Goal: Task Accomplishment & Management: Manage account settings

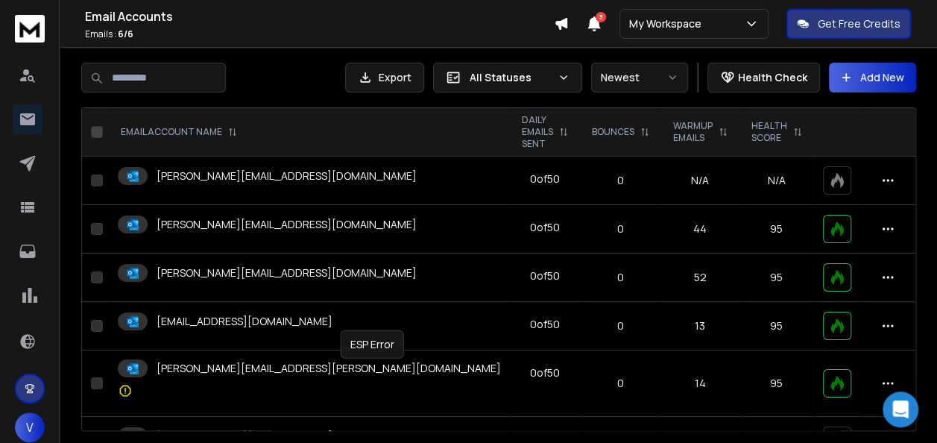
click at [133, 383] on icon at bounding box center [125, 390] width 15 height 15
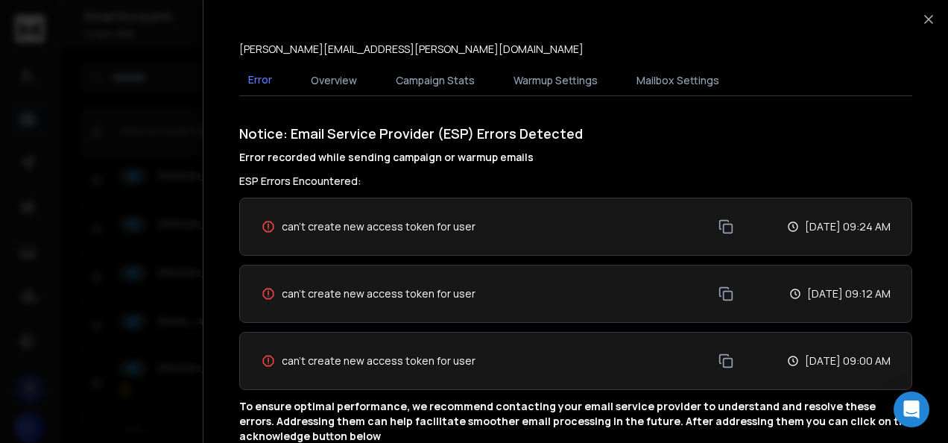
click at [327, 78] on button "Overview" at bounding box center [334, 80] width 64 height 33
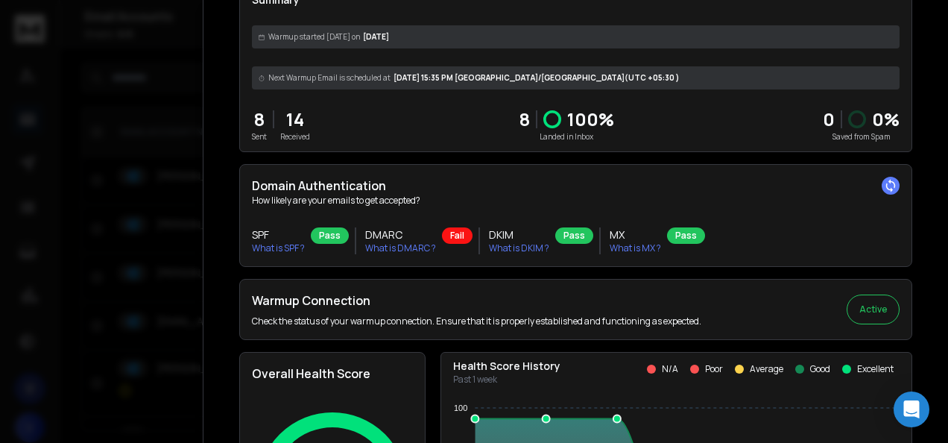
scroll to position [187, 0]
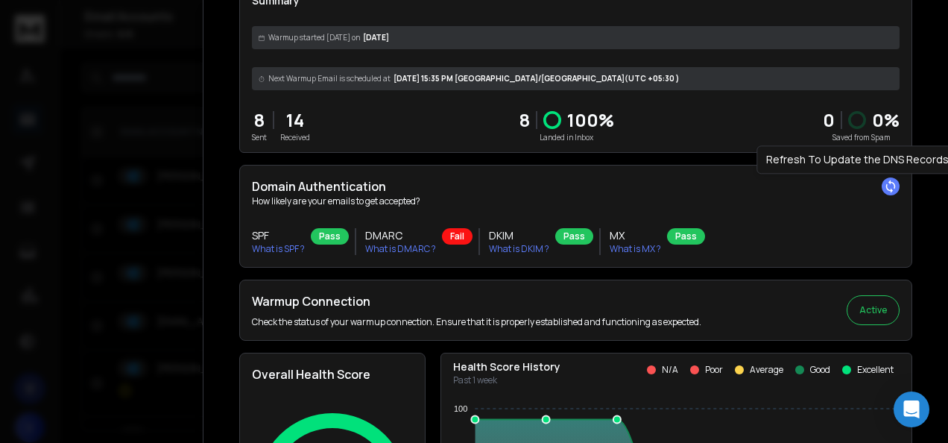
click at [886, 182] on icon at bounding box center [891, 186] width 10 height 13
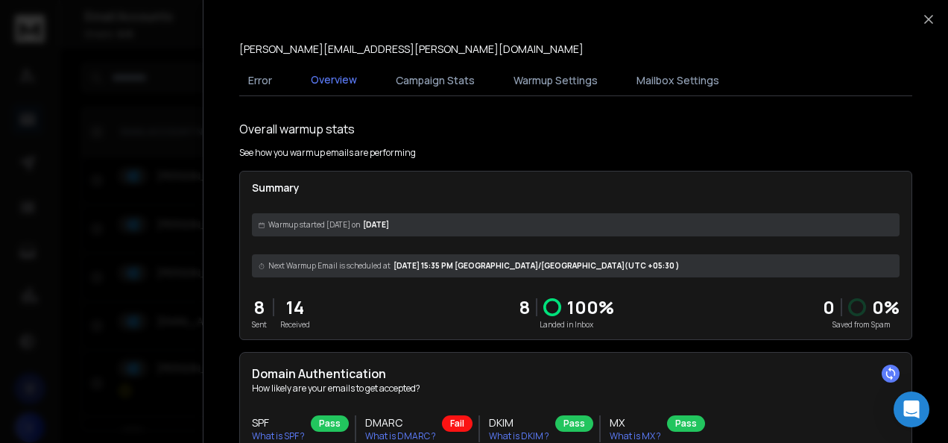
click at [252, 72] on button "Error" at bounding box center [260, 80] width 42 height 33
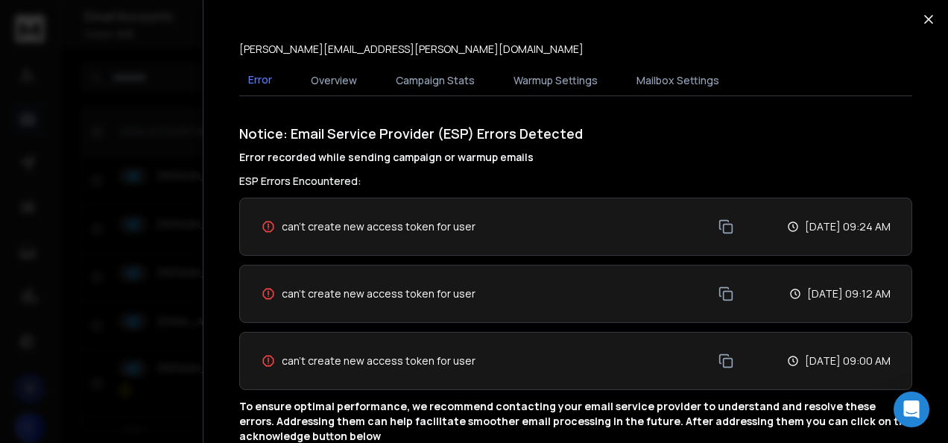
click at [927, 16] on icon "button" at bounding box center [928, 19] width 15 height 15
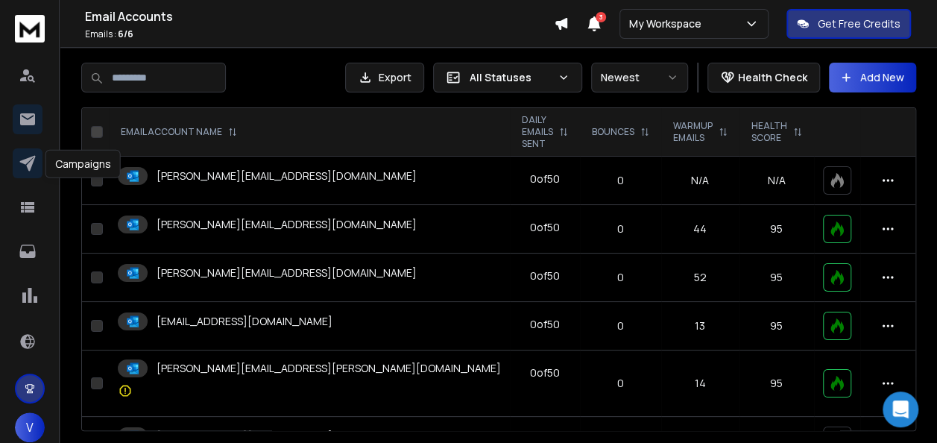
click at [19, 162] on icon at bounding box center [28, 163] width 18 height 18
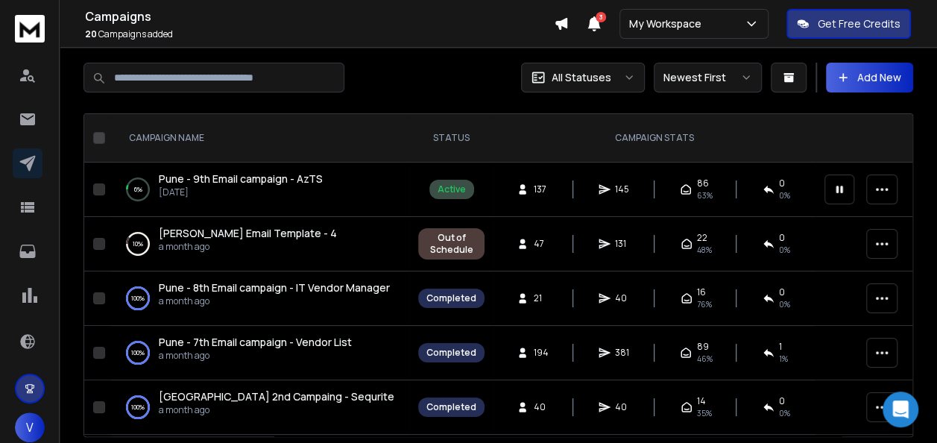
click at [273, 192] on p "[DATE]" at bounding box center [241, 192] width 164 height 12
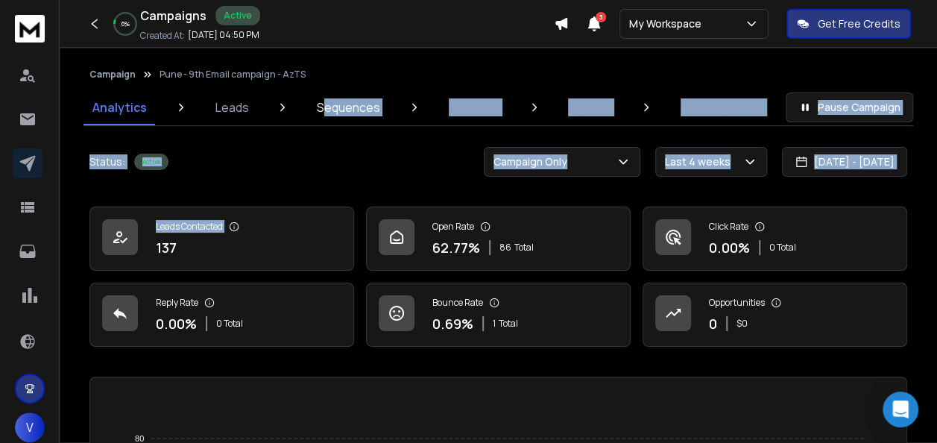
drag, startPoint x: 276, startPoint y: 186, endPoint x: 330, endPoint y: 106, distance: 96.1
drag, startPoint x: 330, startPoint y: 106, endPoint x: 338, endPoint y: 172, distance: 66.8
click at [338, 172] on div "Status: Active Pause Campaign Campaign Only Last 4 weeks 12 Aug 2025 - 09 Sep 2…" at bounding box center [498, 162] width 818 height 30
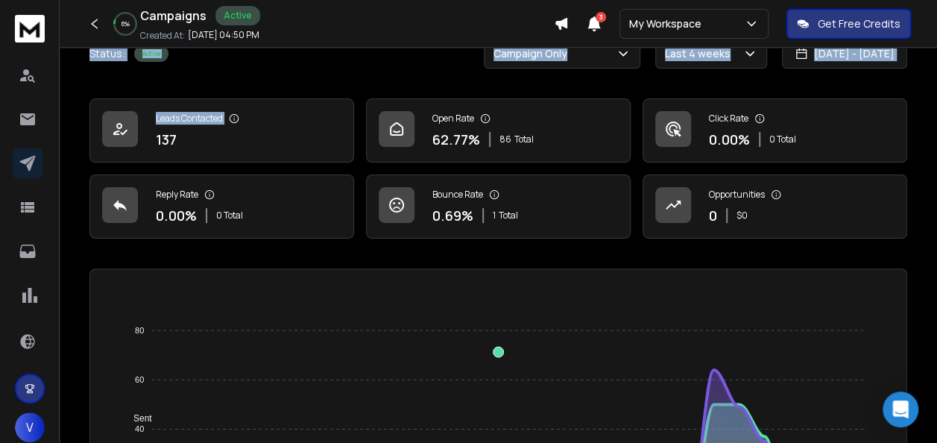
scroll to position [110, 0]
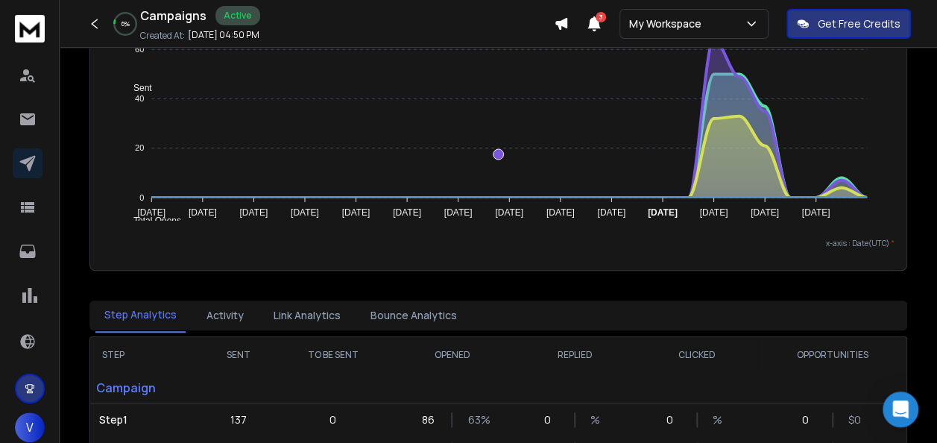
scroll to position [0, 0]
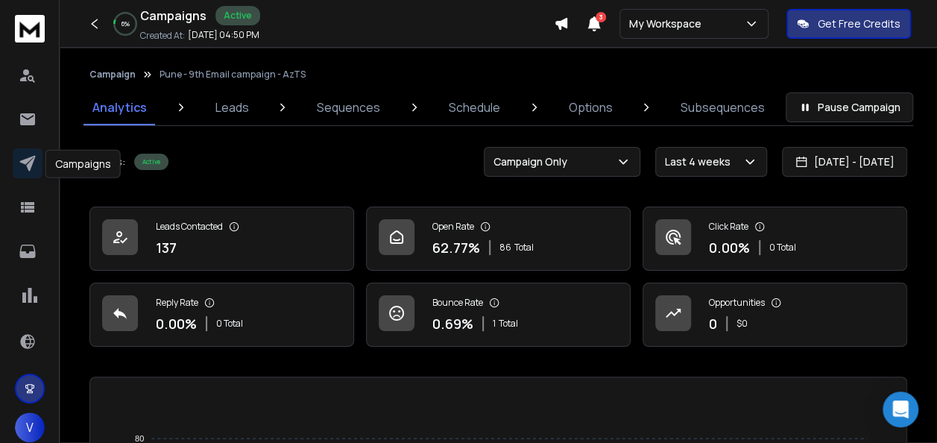
click at [40, 162] on link at bounding box center [28, 163] width 30 height 30
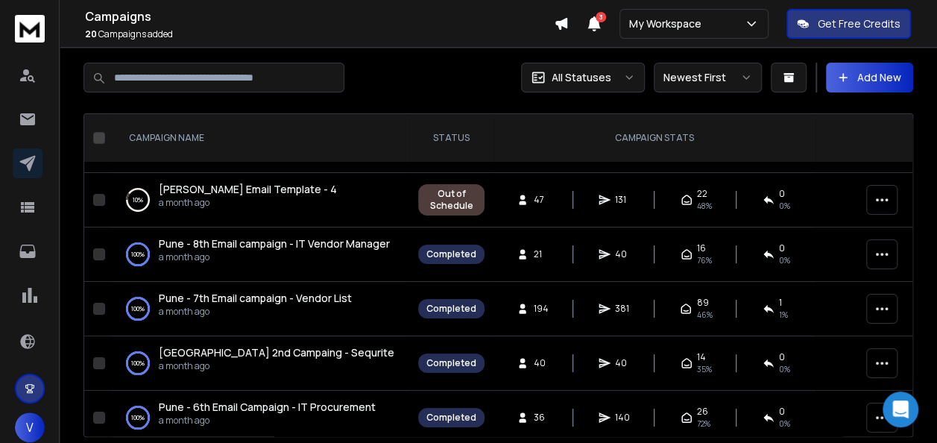
scroll to position [55, 0]
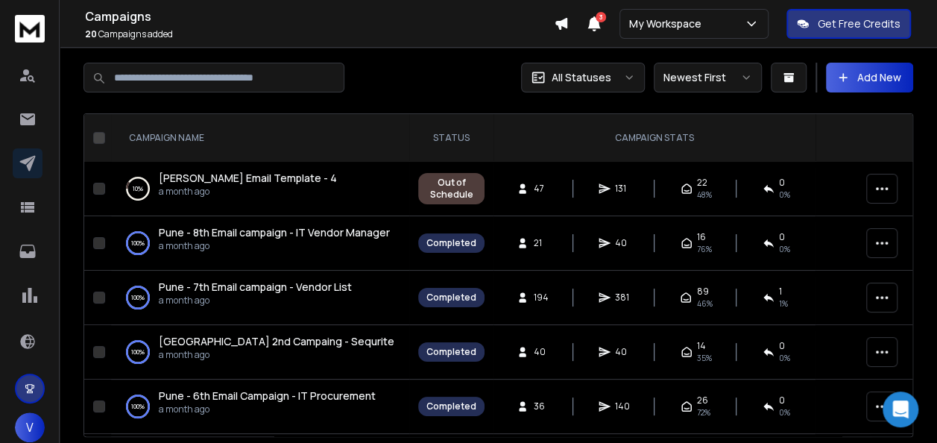
click at [309, 285] on span "Pune - 7th Email campaign - Vendor List" at bounding box center [255, 286] width 193 height 14
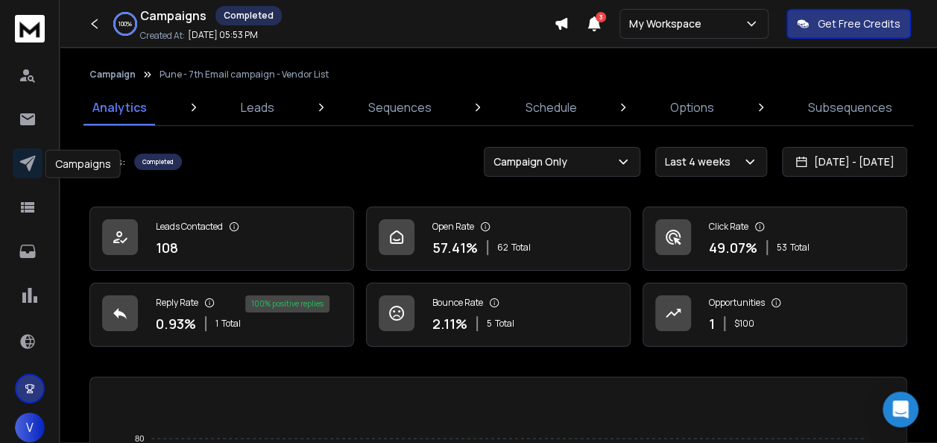
click at [25, 168] on icon at bounding box center [28, 163] width 18 height 18
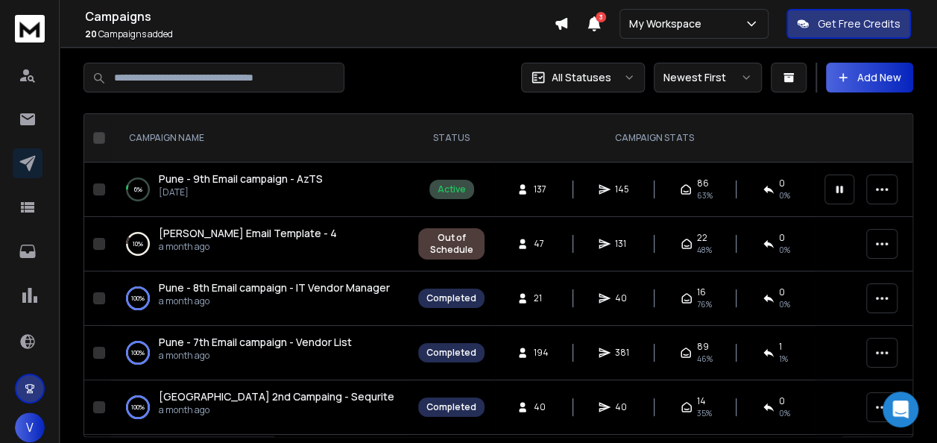
click at [874, 348] on icon "button" at bounding box center [881, 352] width 15 height 15
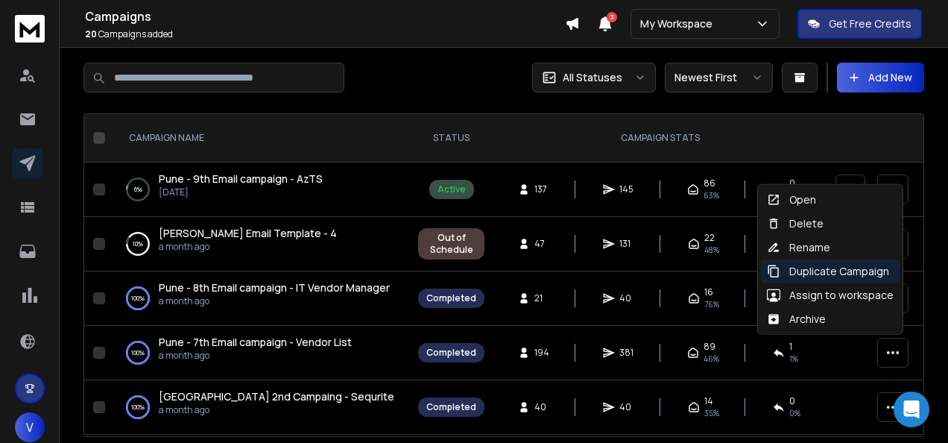
click at [841, 274] on div "Duplicate Campaign" at bounding box center [828, 271] width 122 height 15
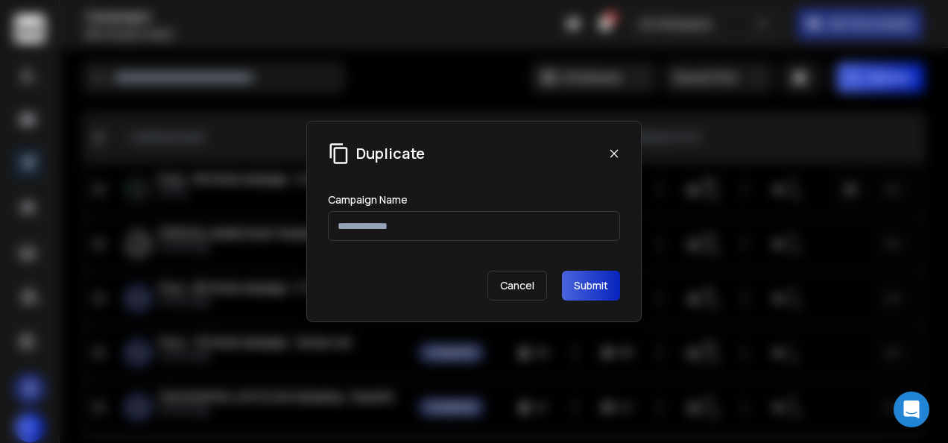
click at [371, 227] on input "text" at bounding box center [474, 226] width 292 height 30
click at [375, 225] on input "**********" at bounding box center [474, 226] width 292 height 30
click at [395, 227] on input "**********" at bounding box center [474, 226] width 292 height 30
click at [482, 227] on input "**********" at bounding box center [474, 226] width 292 height 30
type input "**********"
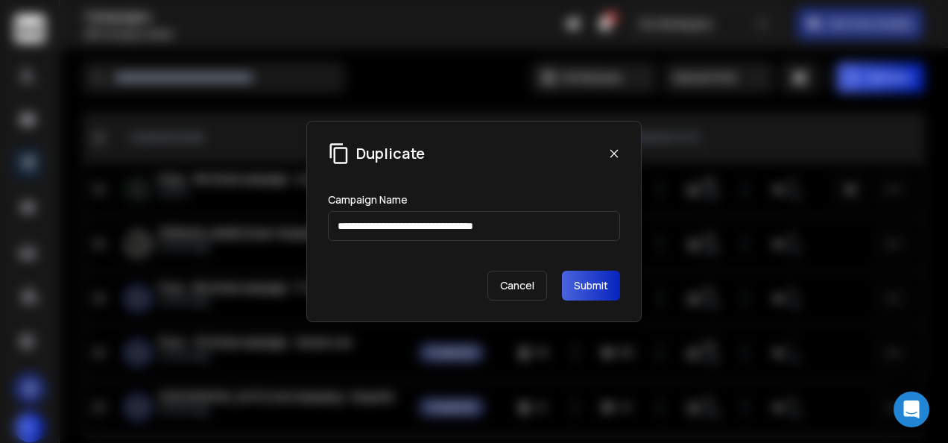
click at [611, 298] on button "Submit" at bounding box center [591, 286] width 58 height 30
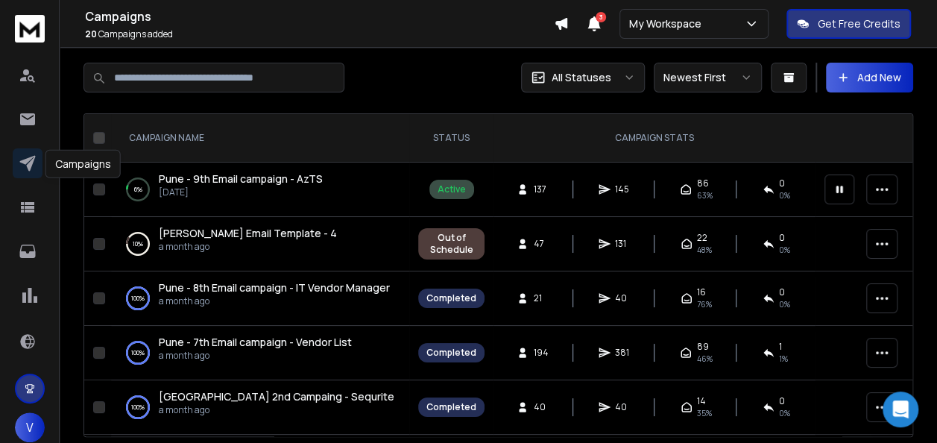
click at [19, 154] on link at bounding box center [28, 163] width 30 height 30
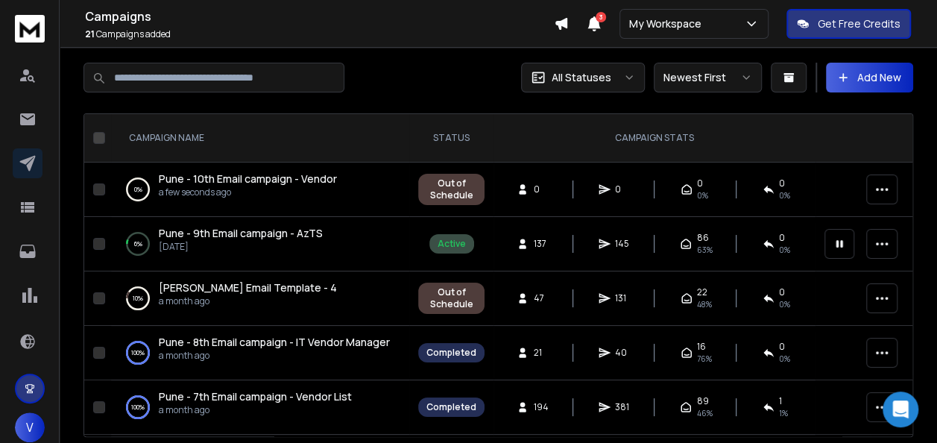
click at [272, 174] on span "Pune - 10th Email campaign - Vendor" at bounding box center [248, 178] width 178 height 14
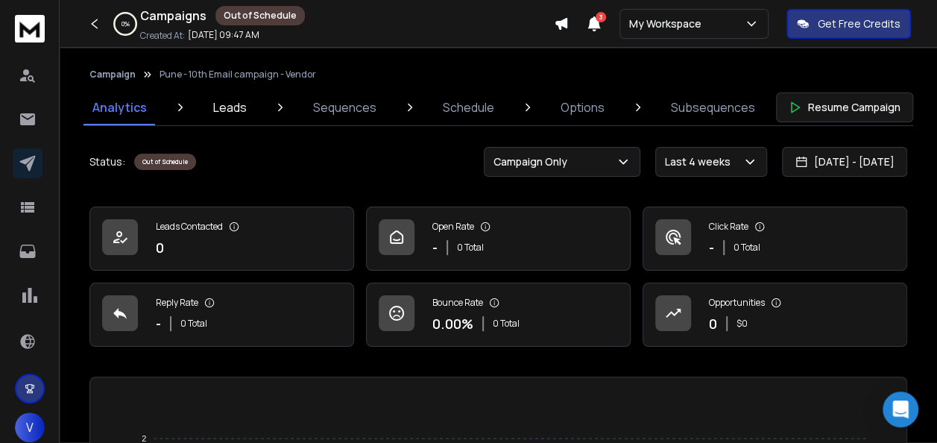
click at [234, 107] on p "Leads" at bounding box center [230, 107] width 34 height 18
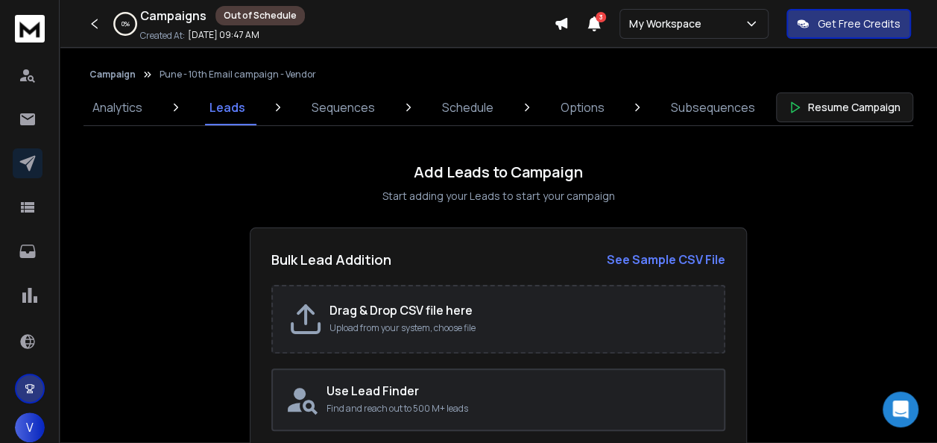
click at [385, 298] on div "Drag & Drop CSV file here Upload from your system, choose file" at bounding box center [498, 319] width 454 height 69
type input "**********"
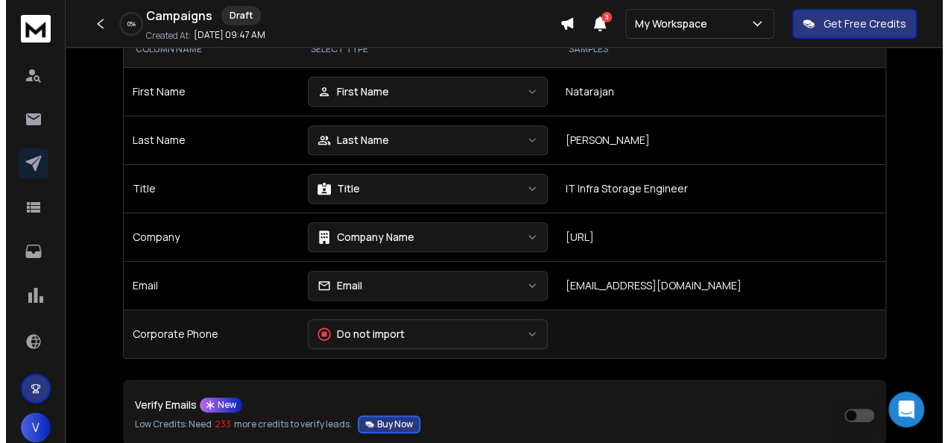
scroll to position [253, 0]
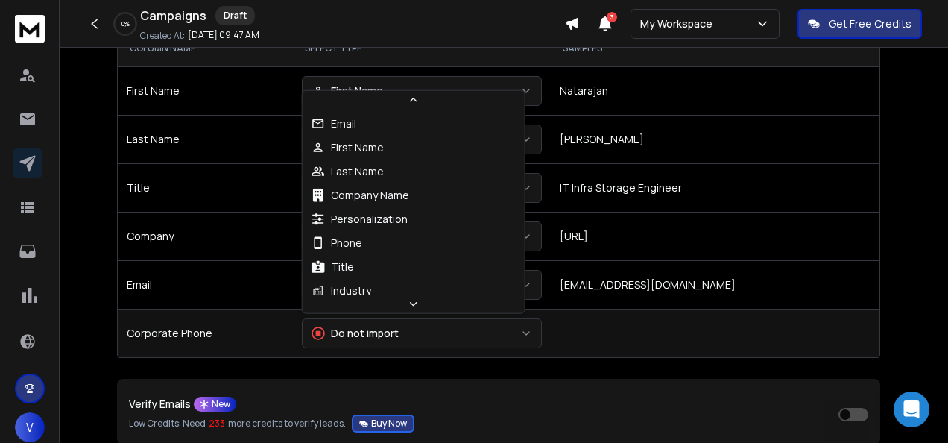
click at [377, 326] on div "Do not import" at bounding box center [355, 333] width 87 height 15
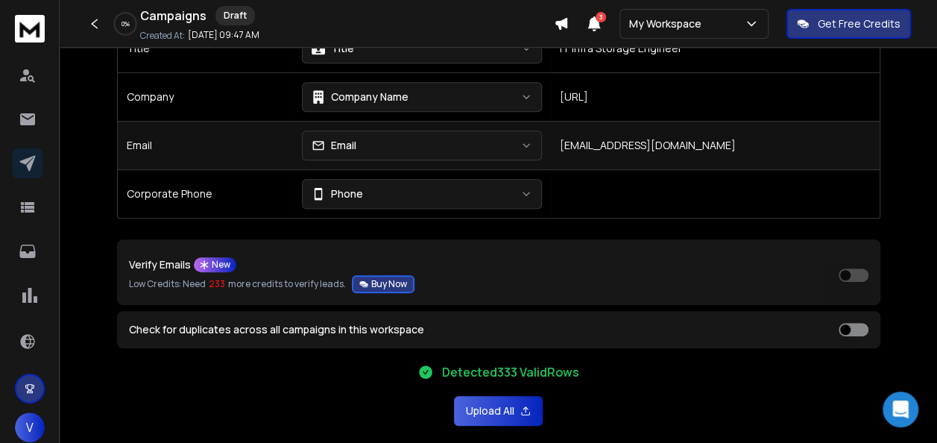
scroll to position [397, 0]
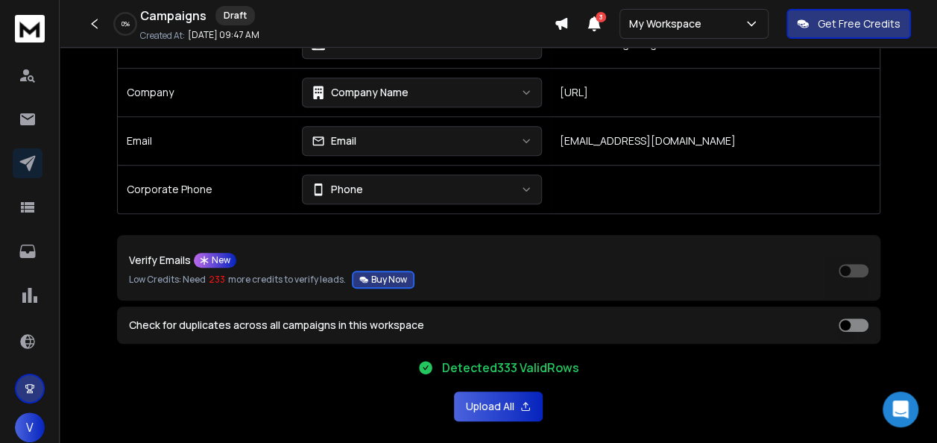
click at [495, 399] on button "Upload All" at bounding box center [498, 406] width 89 height 30
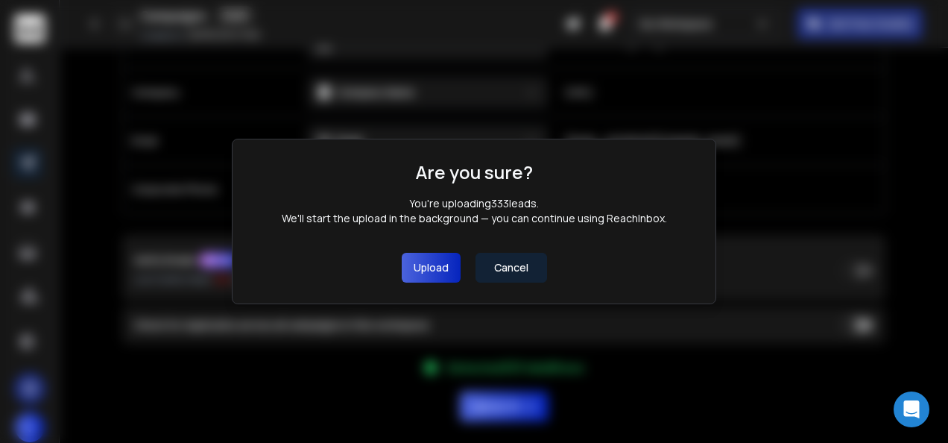
click at [444, 267] on button "Upload" at bounding box center [431, 268] width 59 height 30
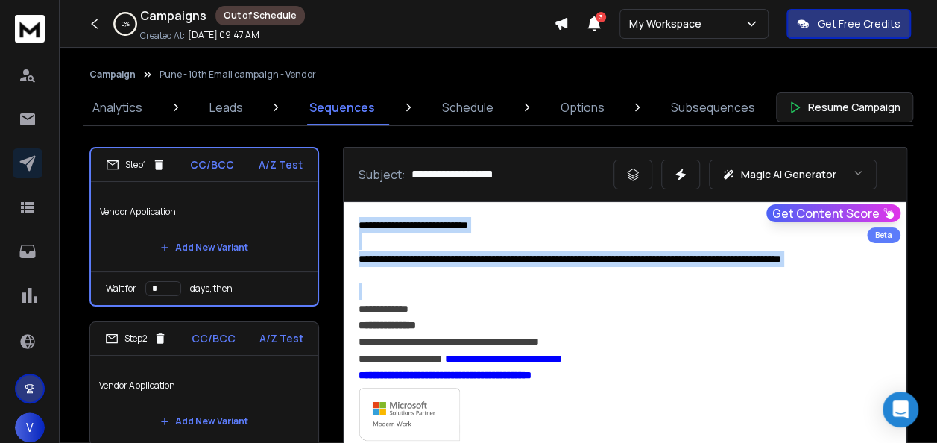
drag, startPoint x: 358, startPoint y: 224, endPoint x: 474, endPoint y: 287, distance: 132.0
click at [474, 287] on div "**********" at bounding box center [625, 334] width 563 height 265
copy div "**********"
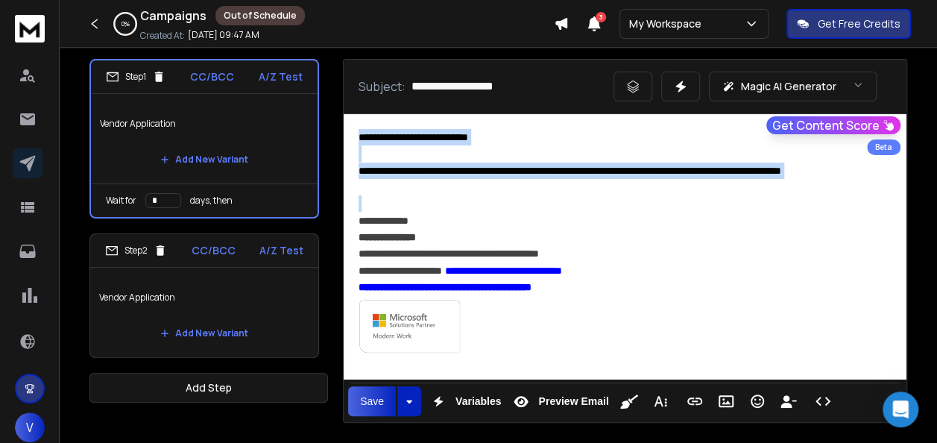
click at [200, 286] on p "Vendor Application" at bounding box center [204, 297] width 210 height 42
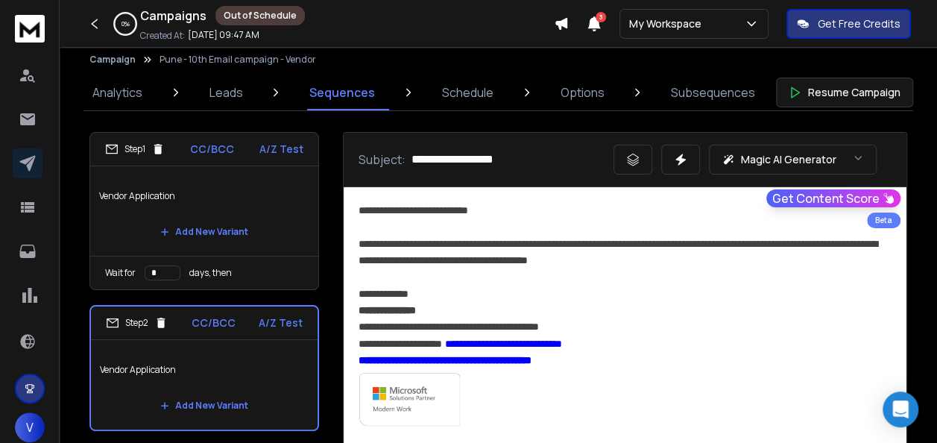
scroll to position [14, 0]
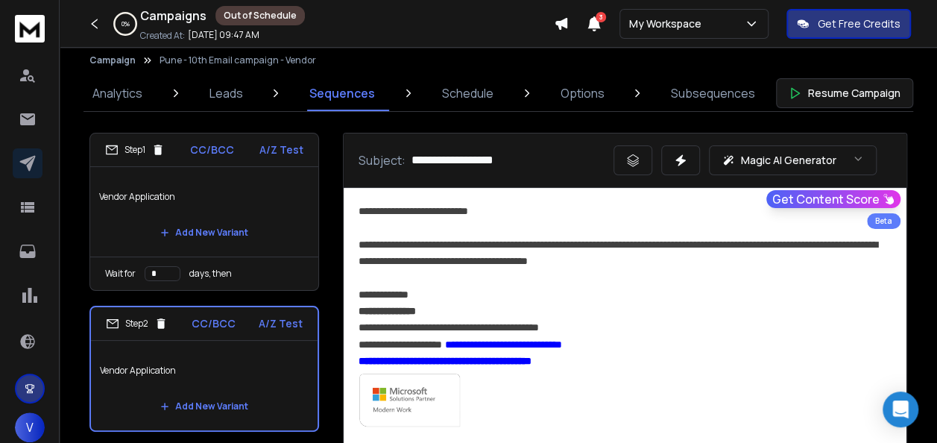
click at [210, 196] on p "Vendor Application" at bounding box center [204, 197] width 210 height 42
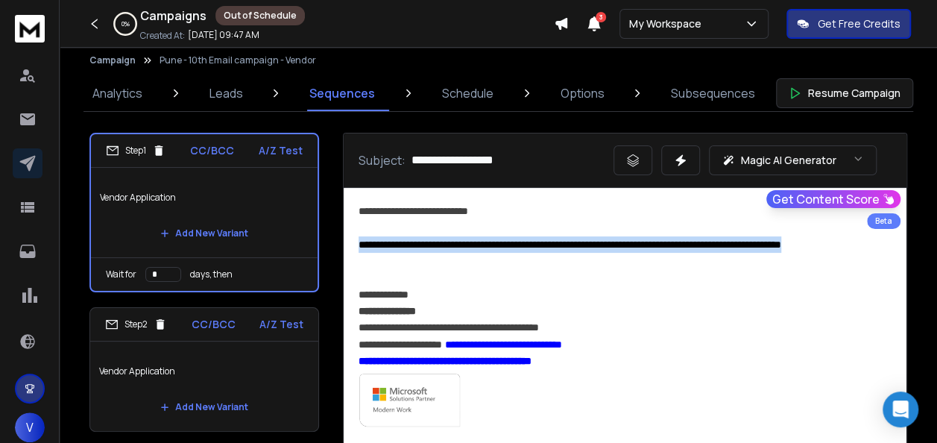
drag, startPoint x: 361, startPoint y: 240, endPoint x: 471, endPoint y: 262, distance: 112.5
click at [471, 262] on div "**********" at bounding box center [619, 253] width 522 height 34
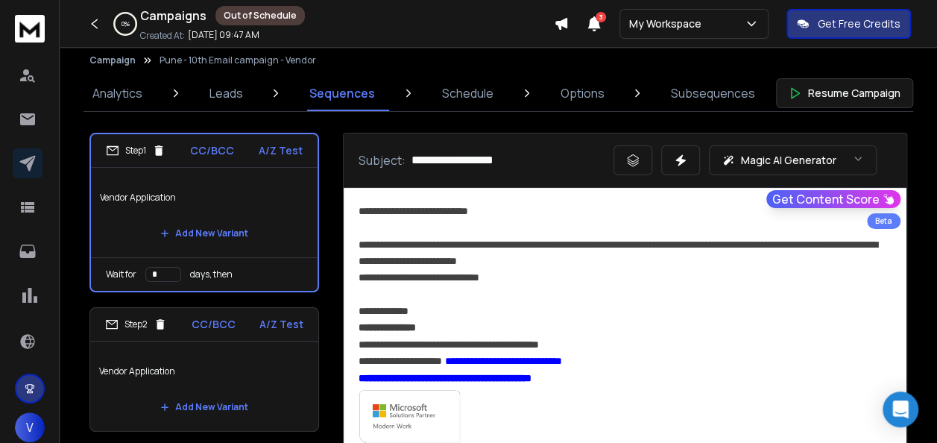
click at [701, 258] on p "**********" at bounding box center [619, 253] width 522 height 34
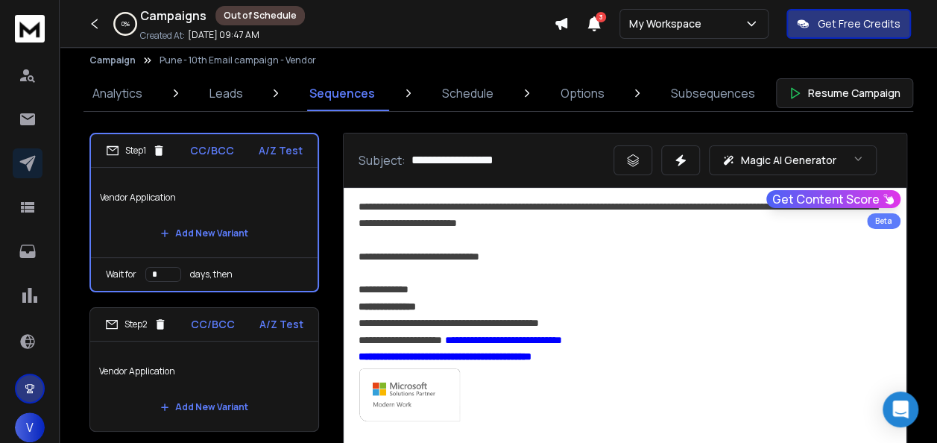
scroll to position [88, 0]
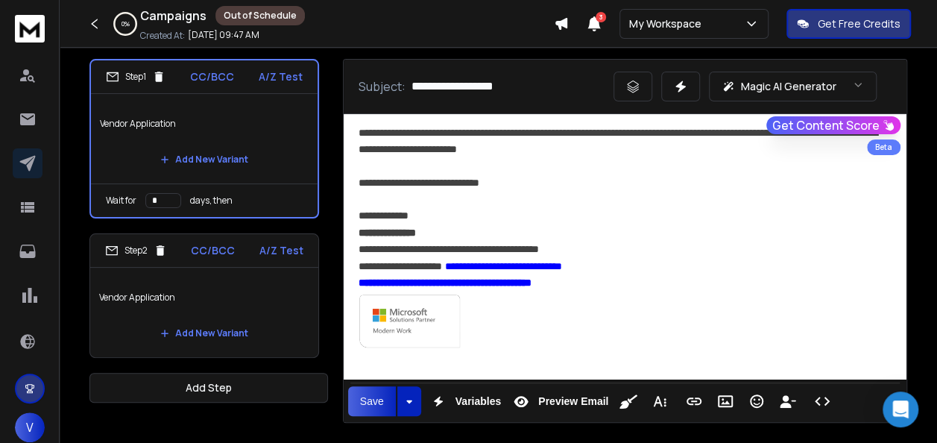
click at [856, 122] on button "Get Content Score" at bounding box center [833, 125] width 134 height 18
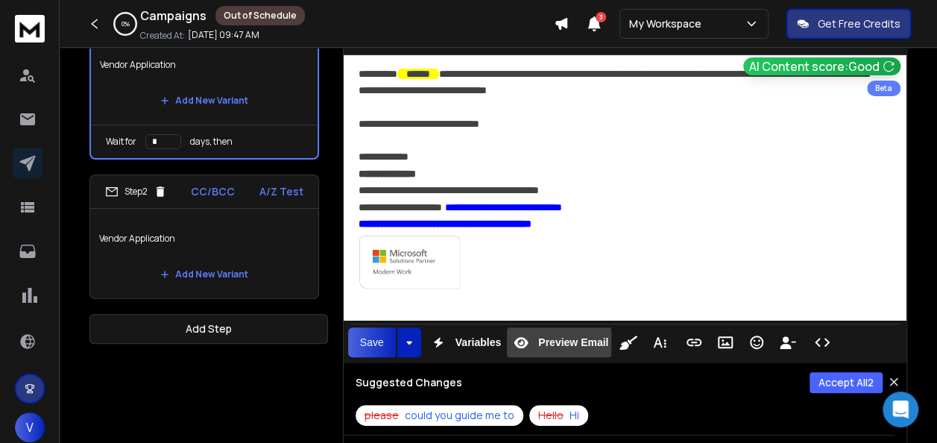
scroll to position [138, 0]
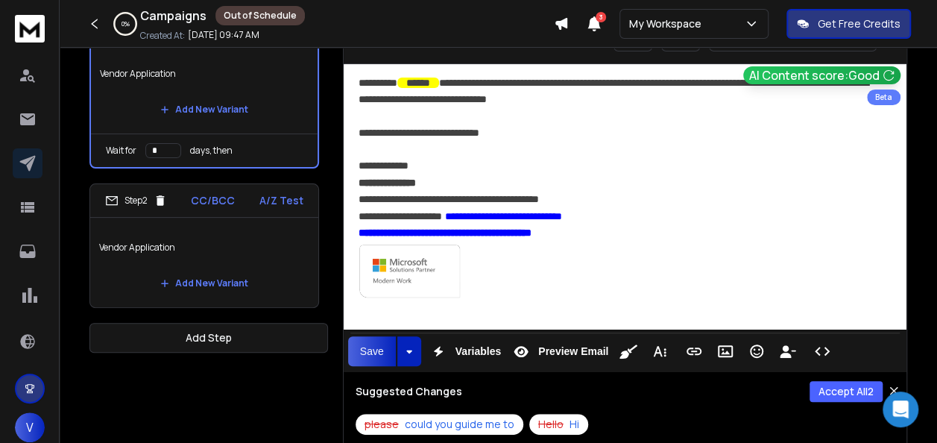
click at [461, 417] on span "could you guide me to" at bounding box center [460, 424] width 110 height 15
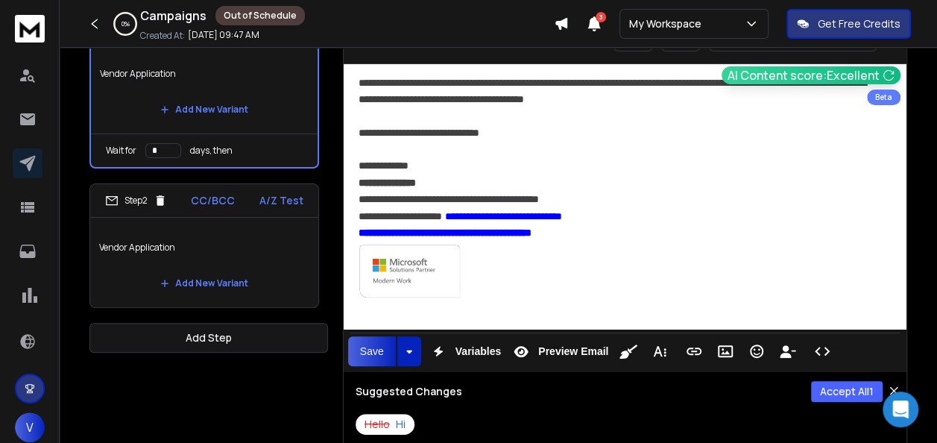
scroll to position [0, 0]
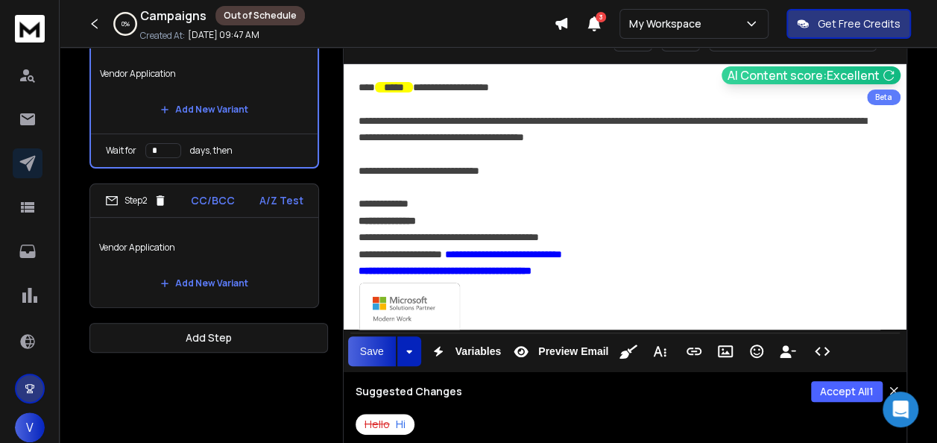
click at [519, 136] on p "**********" at bounding box center [619, 138] width 522 height 50
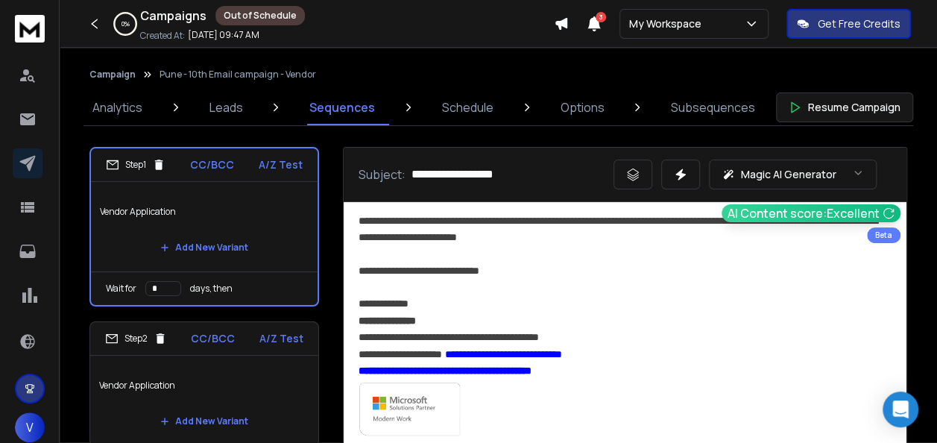
click at [512, 180] on input "**********" at bounding box center [504, 174] width 187 height 18
paste input "**********"
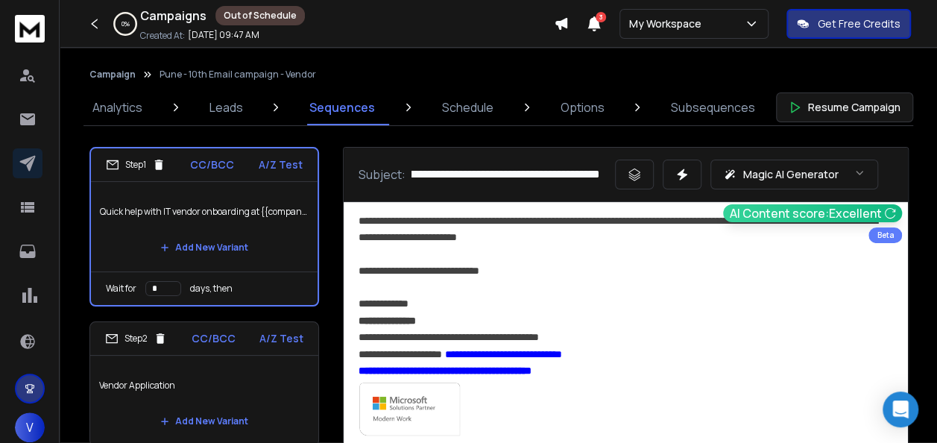
type input "**********"
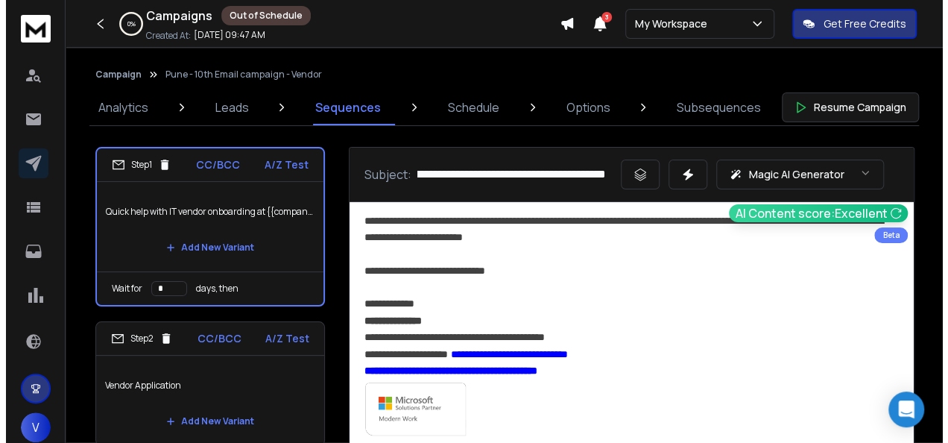
scroll to position [0, 0]
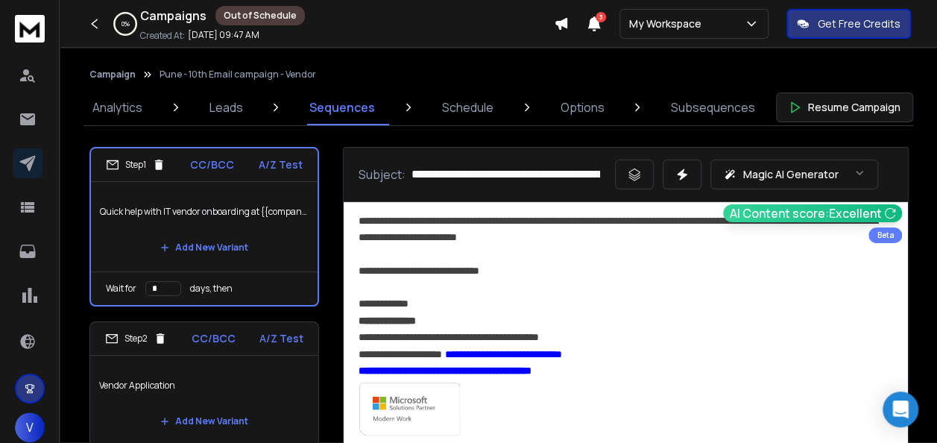
click at [10, 118] on div "V" at bounding box center [30, 221] width 60 height 443
click at [19, 116] on icon at bounding box center [28, 119] width 18 height 18
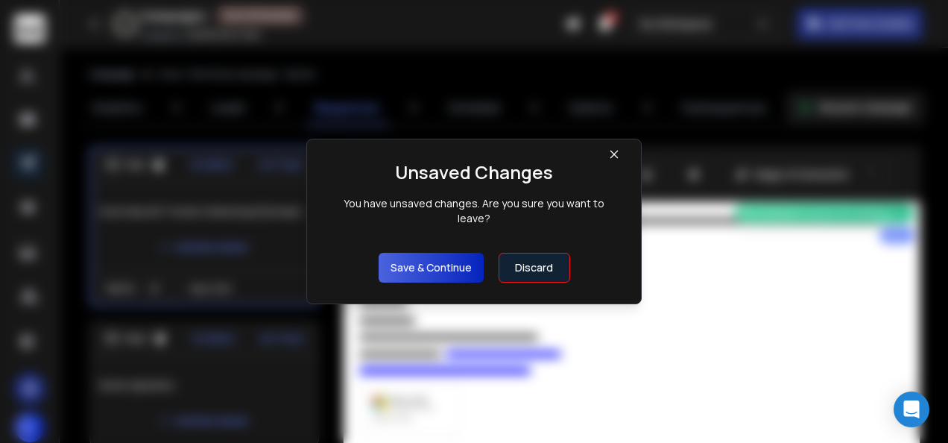
click at [433, 259] on button "Save & Continue" at bounding box center [431, 268] width 105 height 30
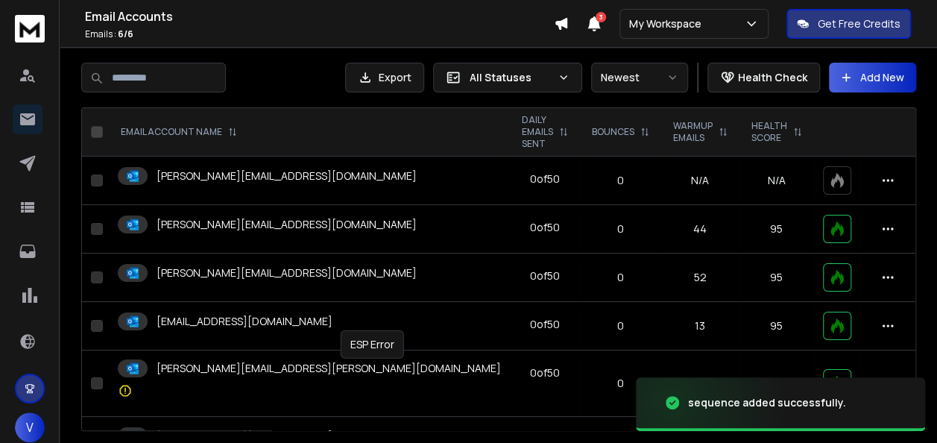
click at [130, 385] on icon at bounding box center [124, 390] width 11 height 11
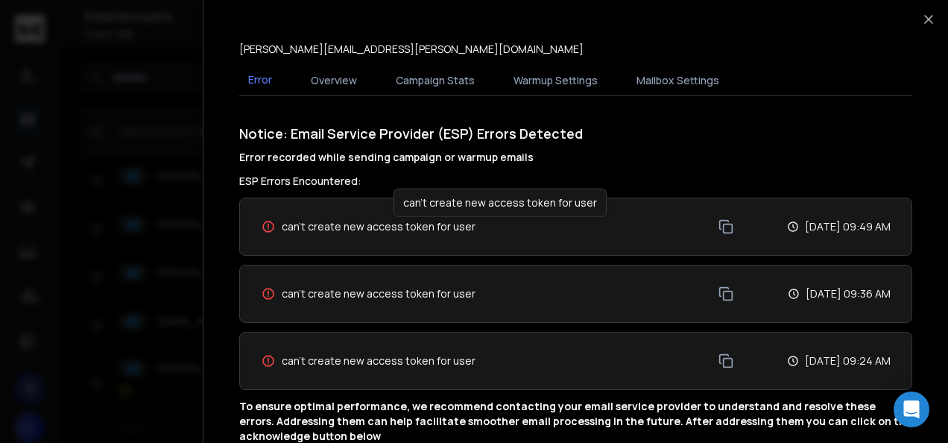
click at [265, 224] on icon at bounding box center [268, 226] width 15 height 15
click at [726, 228] on icon at bounding box center [725, 226] width 15 height 15
click at [332, 78] on button "Overview" at bounding box center [334, 79] width 64 height 33
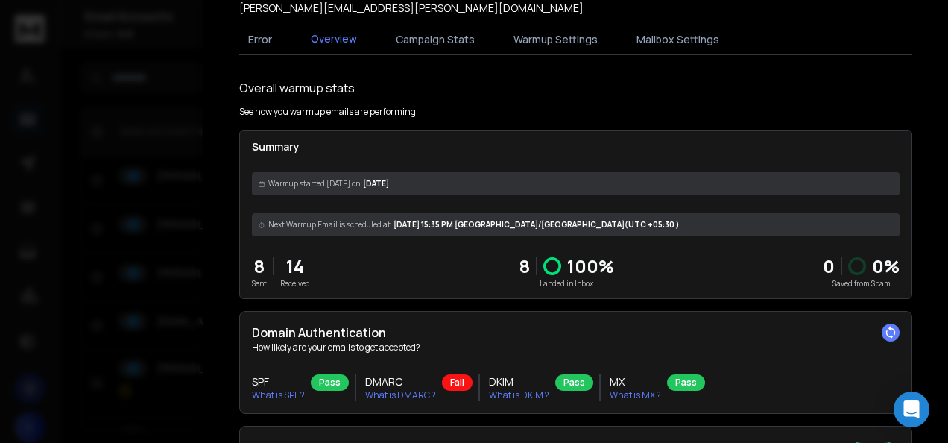
scroll to position [4, 0]
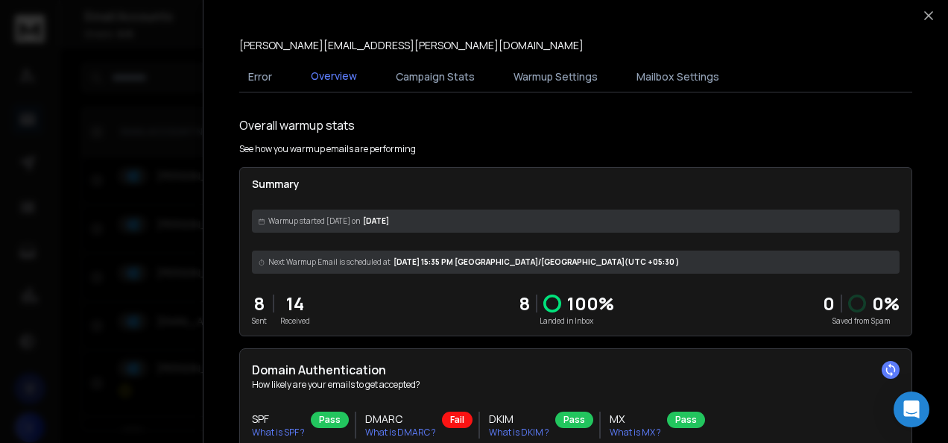
click at [265, 63] on button "Error" at bounding box center [260, 76] width 42 height 33
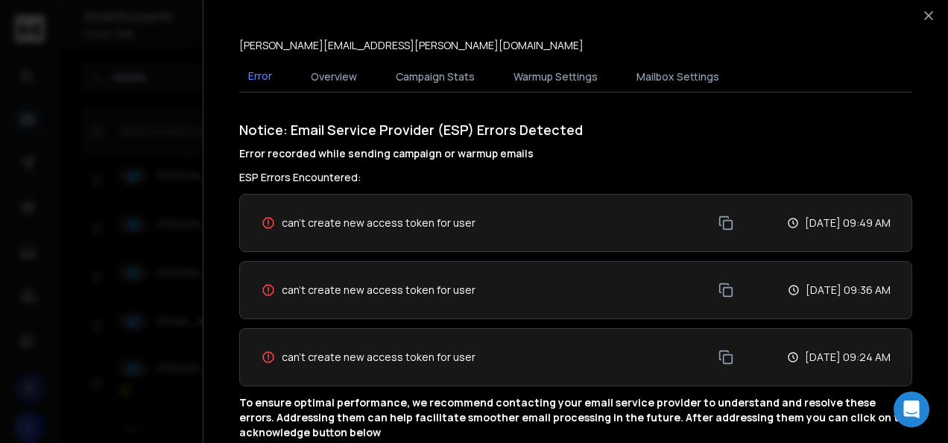
scroll to position [0, 0]
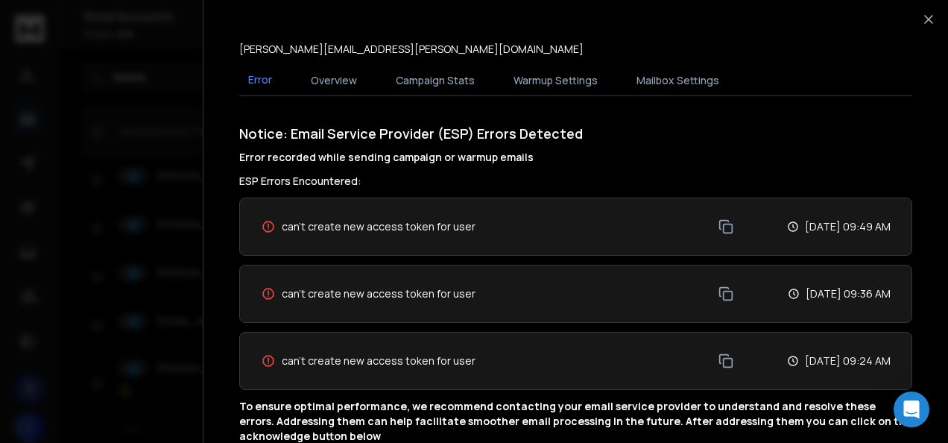
click at [411, 72] on button "Campaign Stats" at bounding box center [435, 80] width 97 height 33
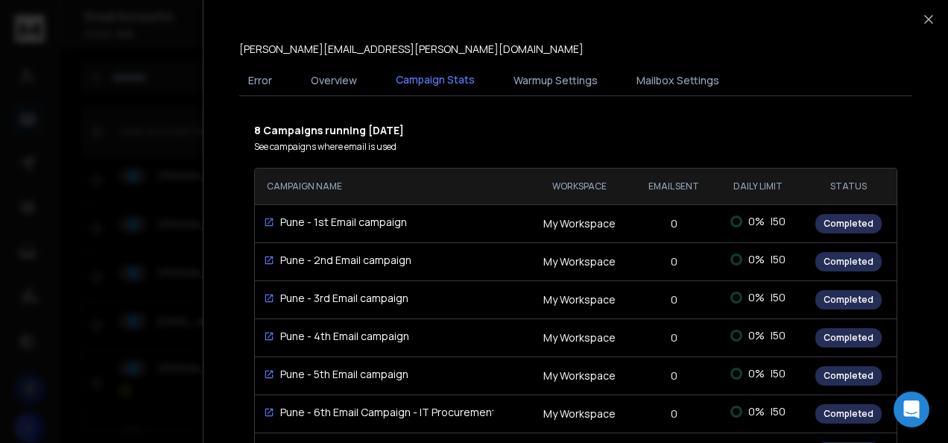
click at [268, 73] on button "Error" at bounding box center [260, 80] width 42 height 33
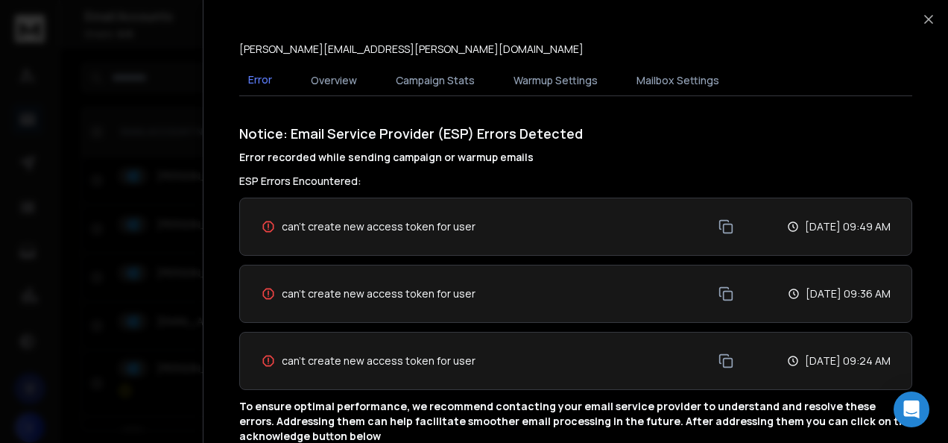
click at [916, 14] on div "Multi Select Table Sheet Atit.Khandelwal@themaverics.com Error Overview Campaig…" at bounding box center [575, 221] width 745 height 443
click at [925, 16] on icon "button" at bounding box center [928, 19] width 7 height 7
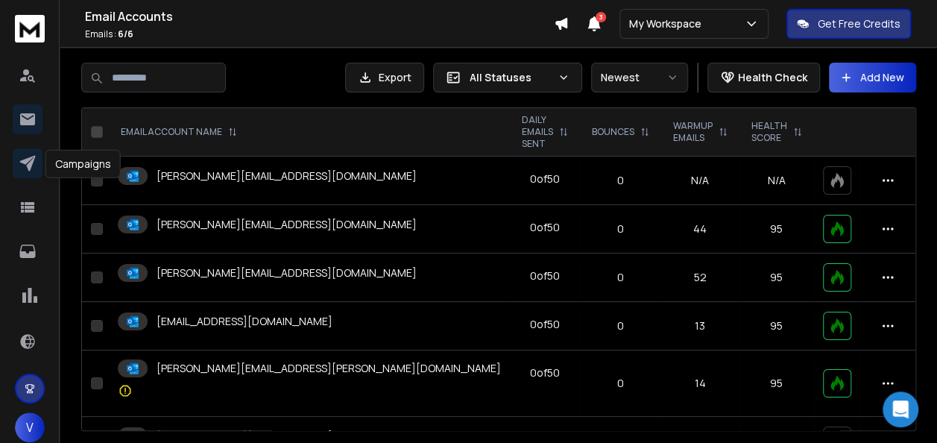
click at [33, 165] on icon at bounding box center [28, 163] width 18 height 18
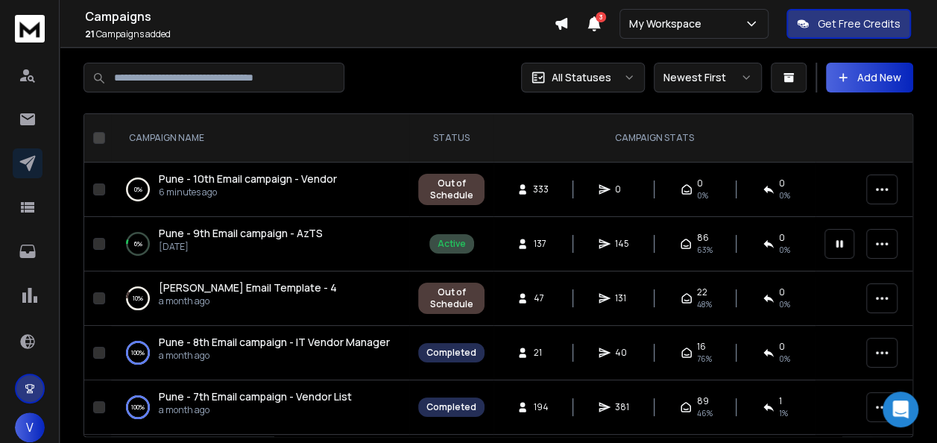
click at [269, 182] on span "Pune - 10th Email campaign - Vendor" at bounding box center [248, 178] width 178 height 14
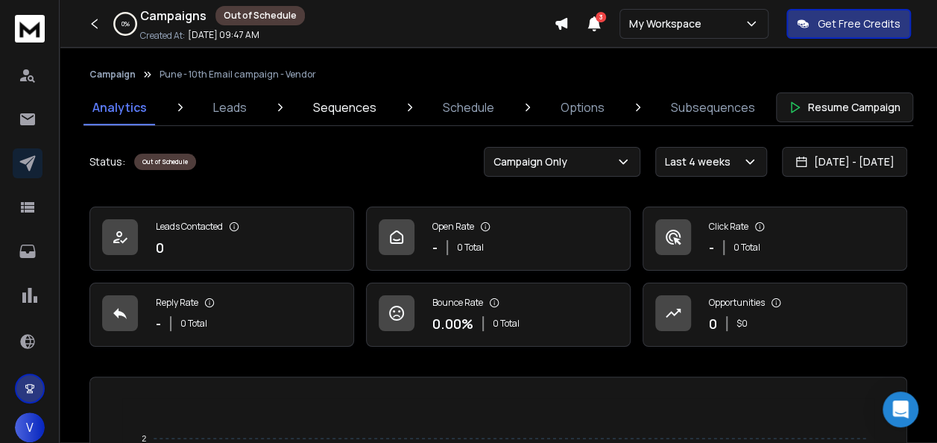
click at [349, 104] on p "Sequences" at bounding box center [344, 107] width 63 height 18
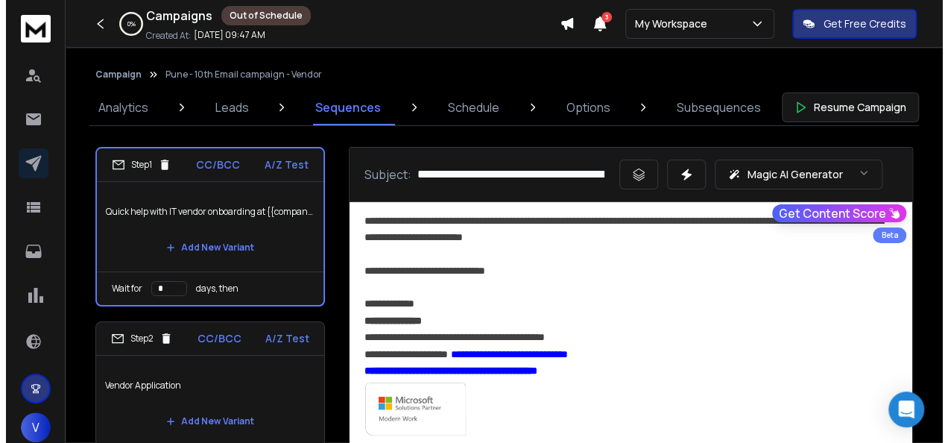
scroll to position [88, 0]
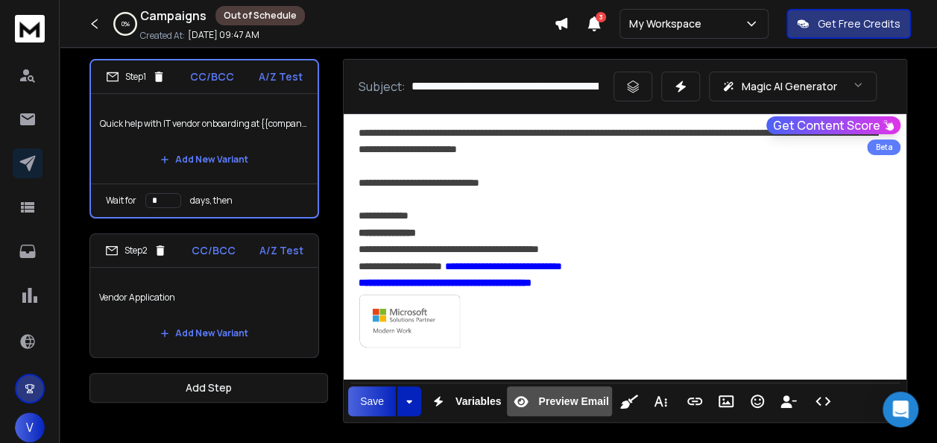
click at [581, 401] on span "Preview Email" at bounding box center [573, 401] width 76 height 13
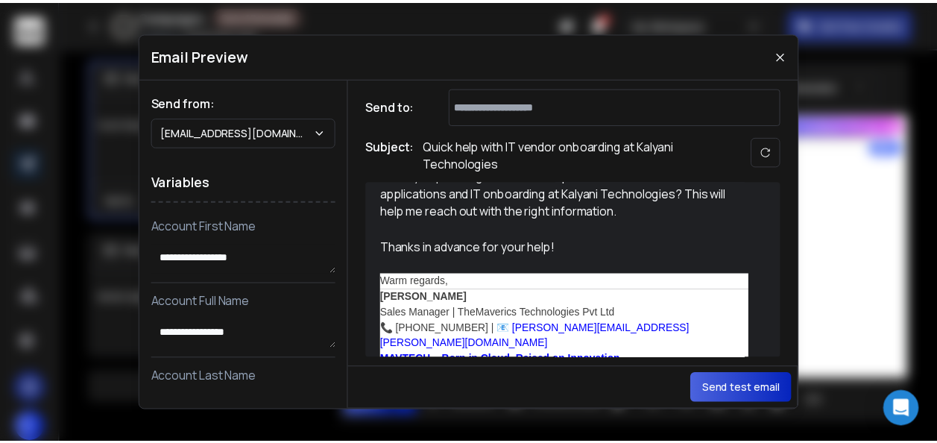
scroll to position [64, 0]
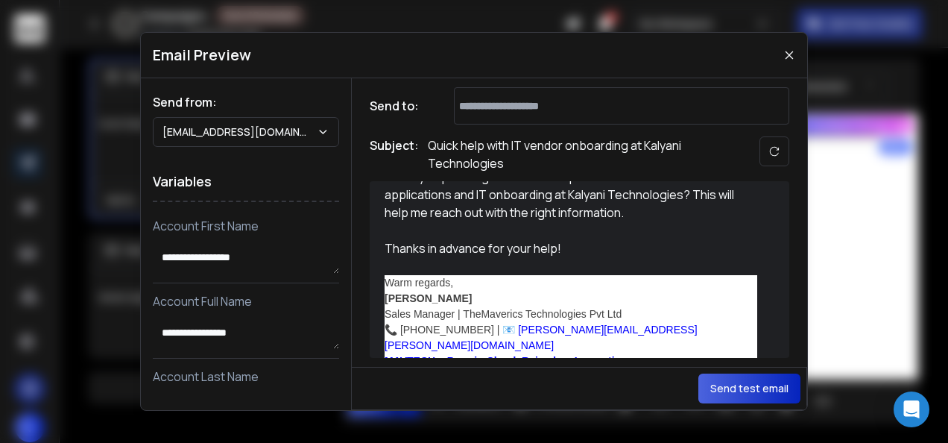
click at [791, 57] on icon at bounding box center [790, 55] width 8 height 8
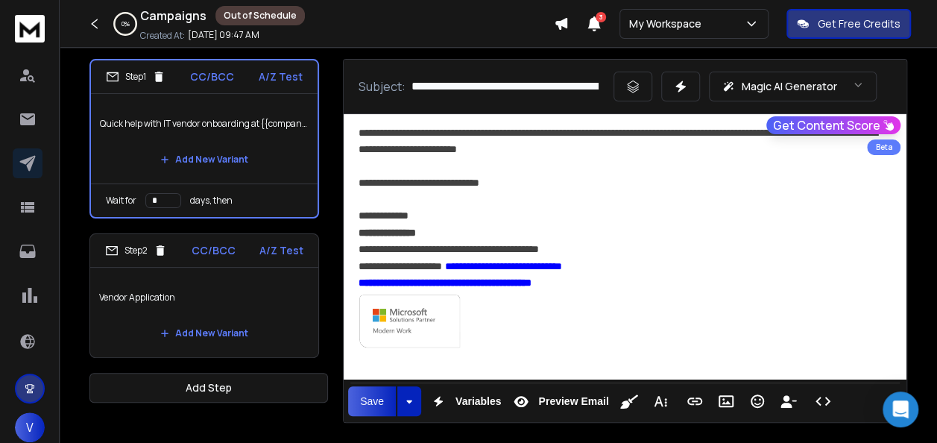
click at [255, 302] on p "Vendor Application" at bounding box center [204, 297] width 210 height 42
type input "**********"
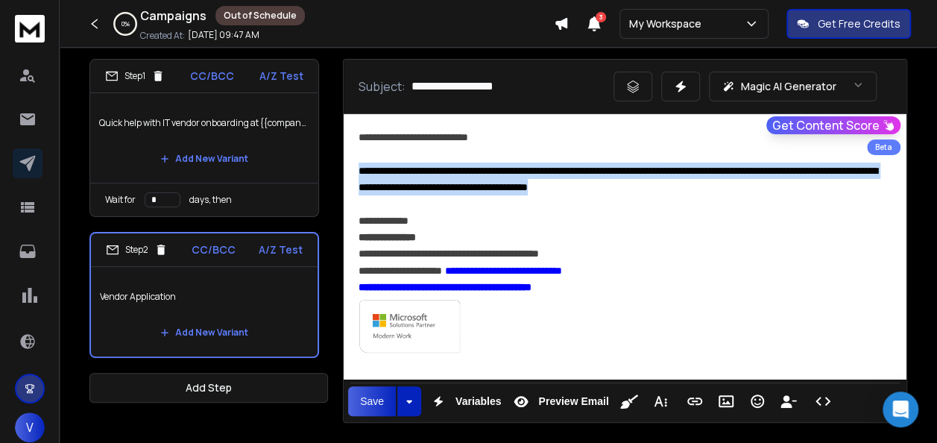
drag, startPoint x: 360, startPoint y: 166, endPoint x: 702, endPoint y: 186, distance: 342.7
click at [702, 186] on div "**********" at bounding box center [619, 179] width 522 height 34
copy div "**********"
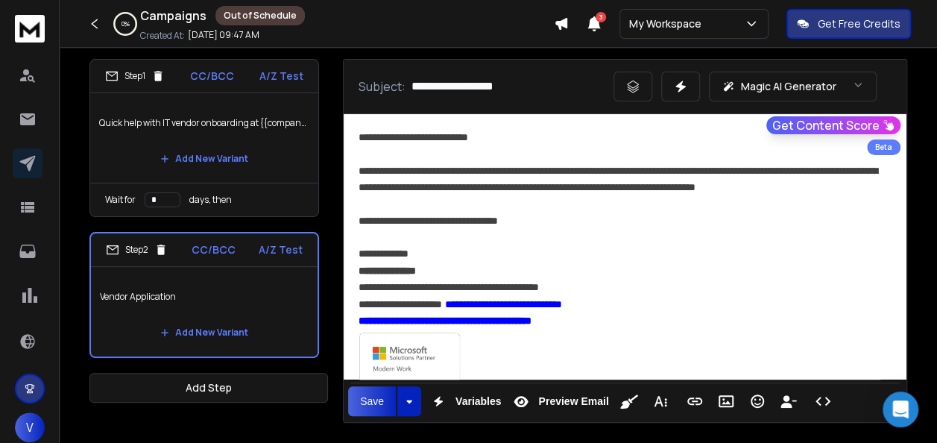
click at [444, 200] on p "**********" at bounding box center [619, 187] width 522 height 50
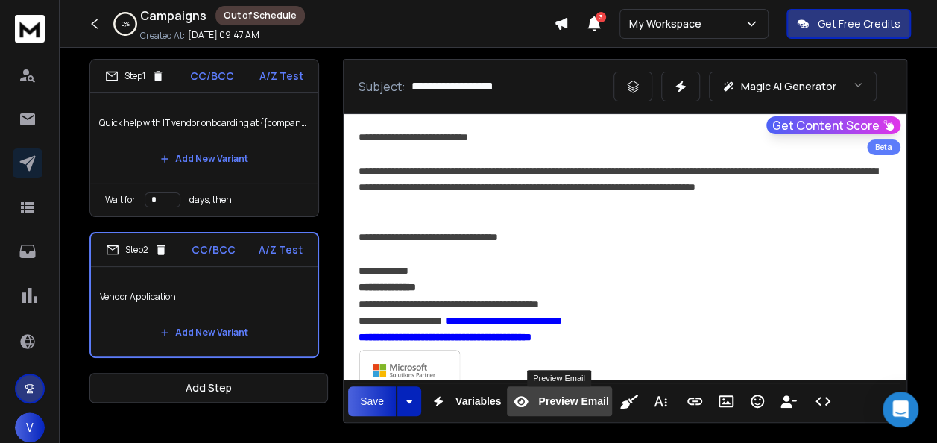
click at [569, 402] on span "Preview Email" at bounding box center [573, 401] width 76 height 13
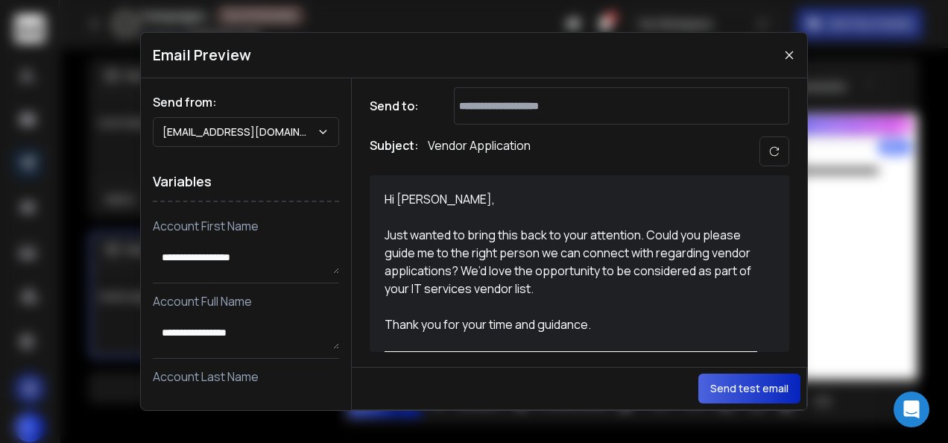
click at [791, 53] on icon at bounding box center [789, 55] width 12 height 12
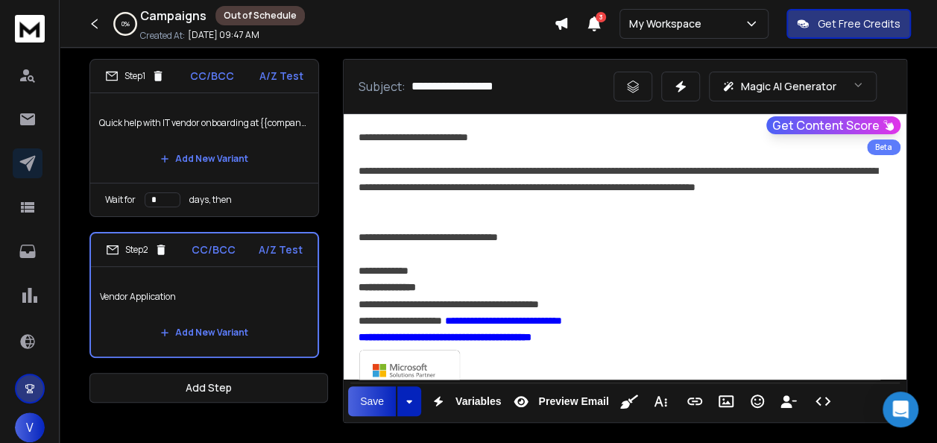
click at [165, 200] on input "*" at bounding box center [163, 199] width 36 height 15
type input "**********"
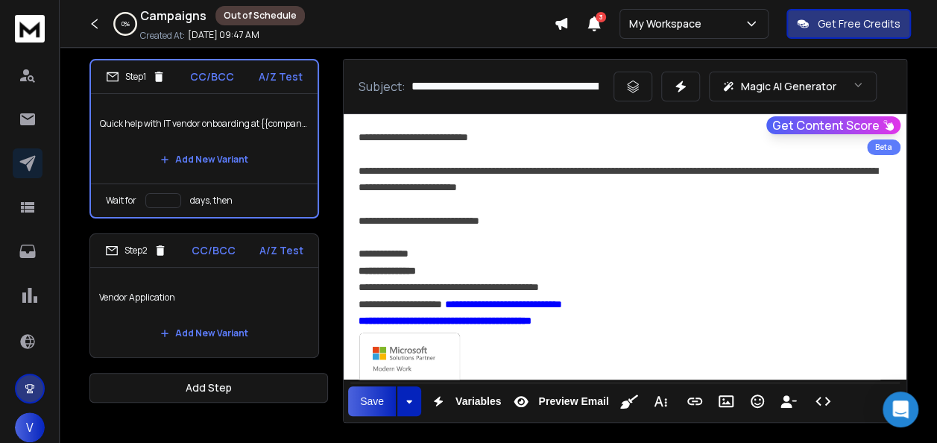
type input "*"
click at [303, 412] on div "Step 1 CC/BCC A/Z Test Quick help with IT vendor onboarding at {{companyName}} …" at bounding box center [208, 241] width 238 height 364
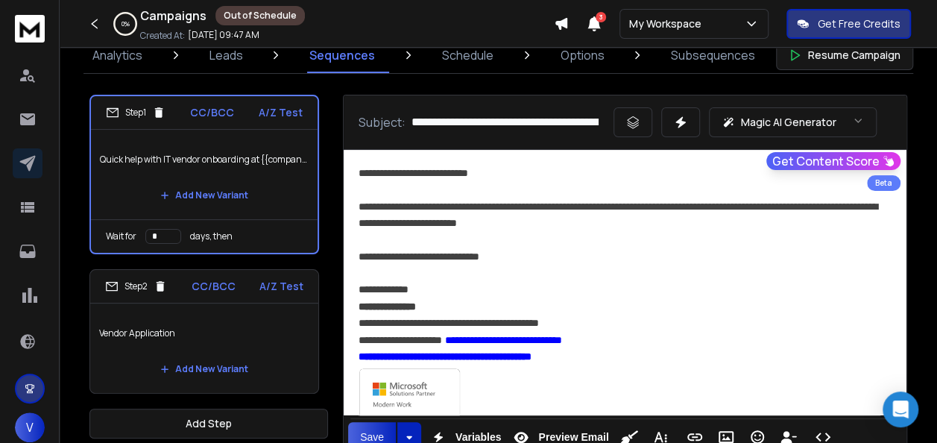
scroll to position [88, 0]
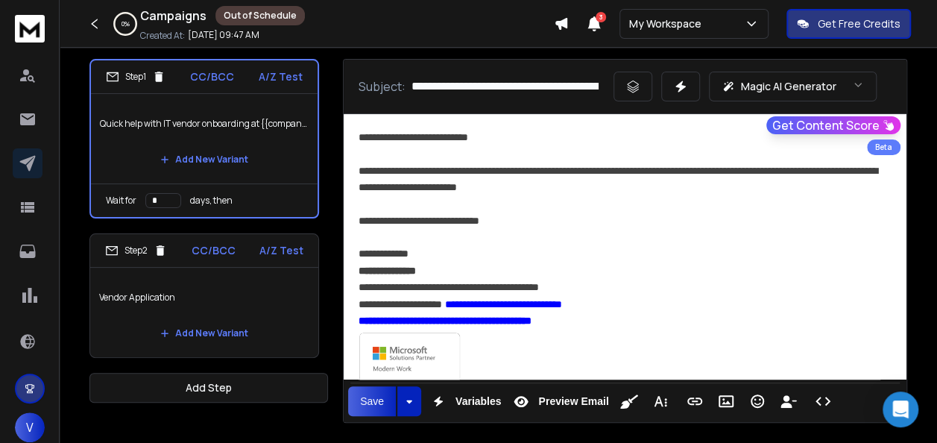
click at [268, 289] on p "Vendor Application" at bounding box center [204, 297] width 210 height 42
type input "**********"
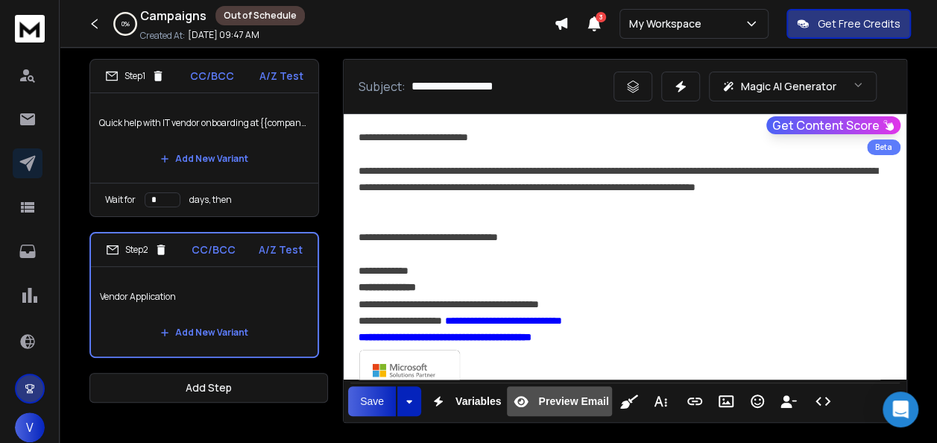
click at [569, 391] on div "Preview Email" at bounding box center [559, 401] width 104 height 25
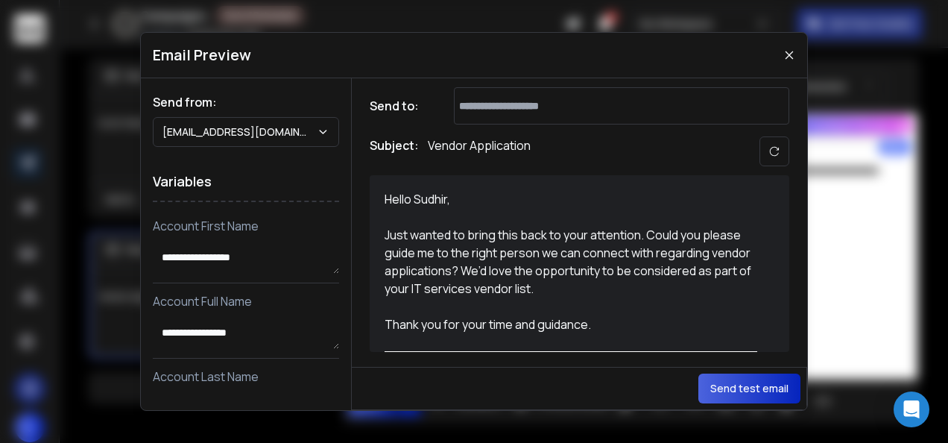
click at [790, 55] on icon at bounding box center [790, 55] width 8 height 8
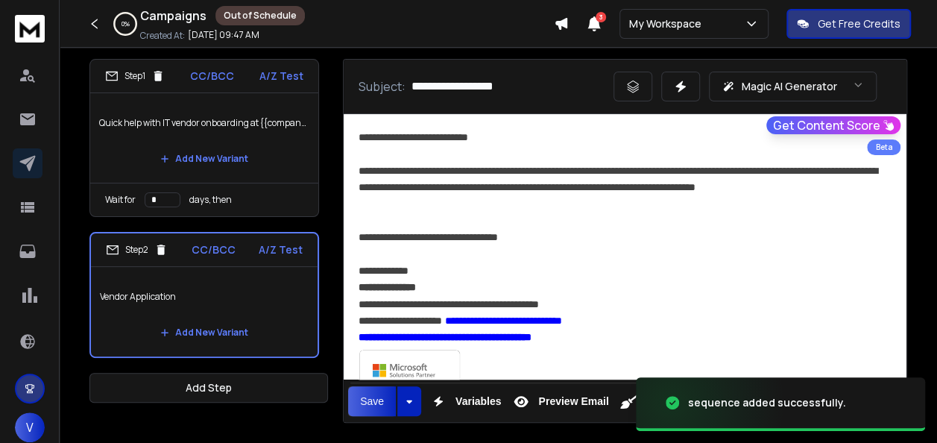
scroll to position [0, 0]
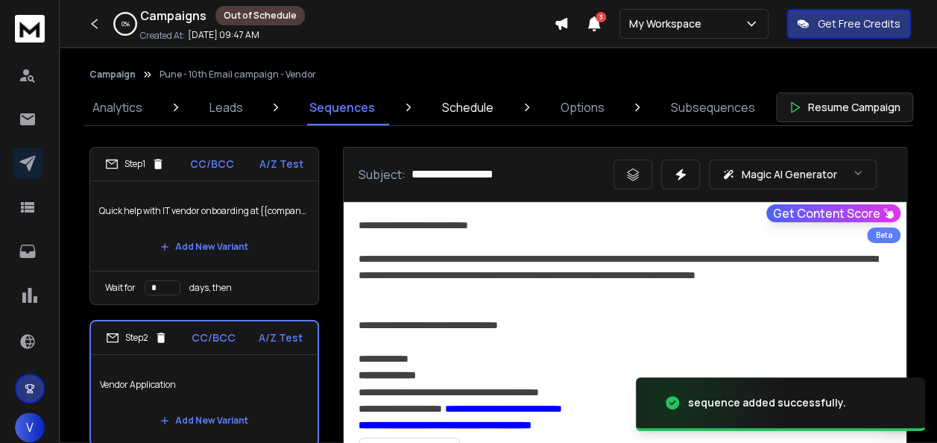
click at [477, 103] on p "Schedule" at bounding box center [467, 107] width 51 height 18
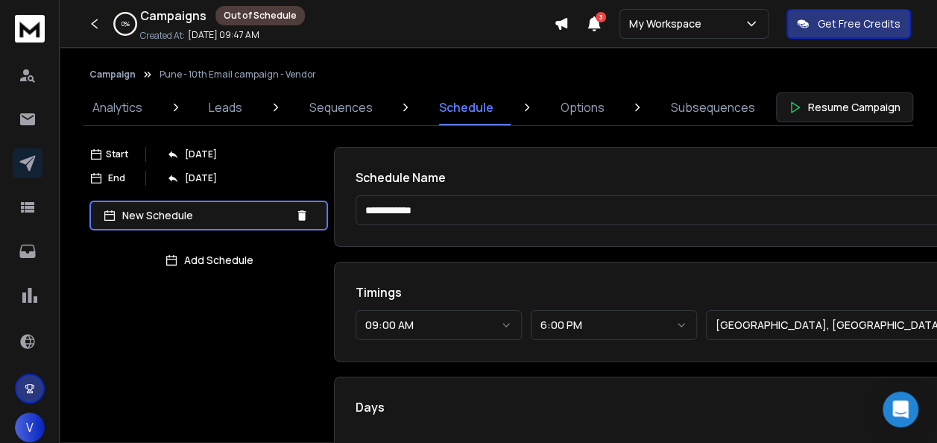
click at [217, 155] on p "Mon Aug 04 2025" at bounding box center [201, 154] width 32 height 12
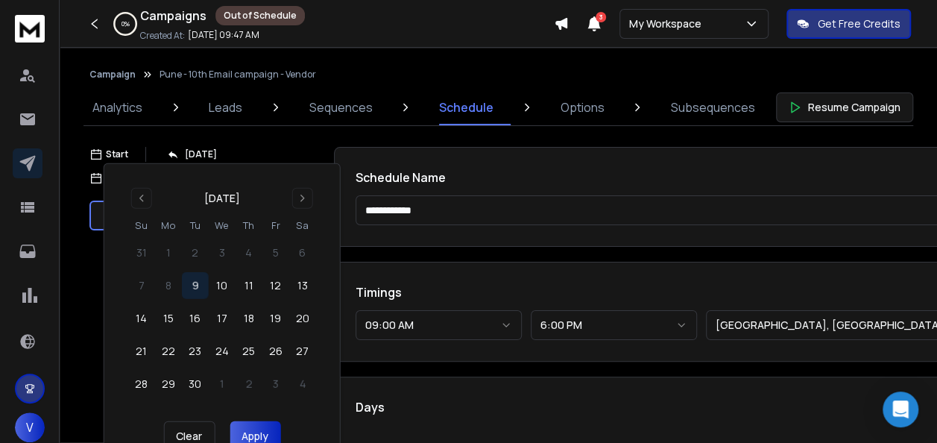
click at [191, 281] on button "9" at bounding box center [195, 285] width 27 height 27
click at [252, 434] on button "Apply" at bounding box center [255, 436] width 51 height 30
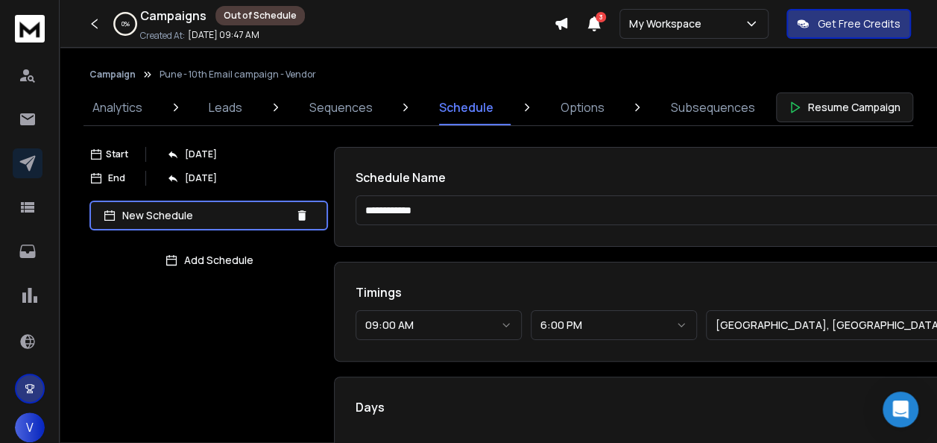
click at [217, 172] on p "Fri Aug 22 2025" at bounding box center [201, 178] width 32 height 12
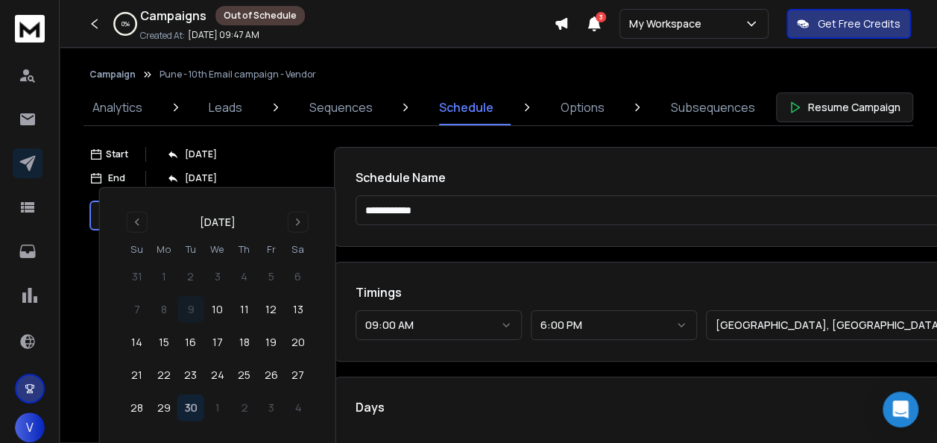
click at [183, 406] on button "30" at bounding box center [190, 407] width 27 height 27
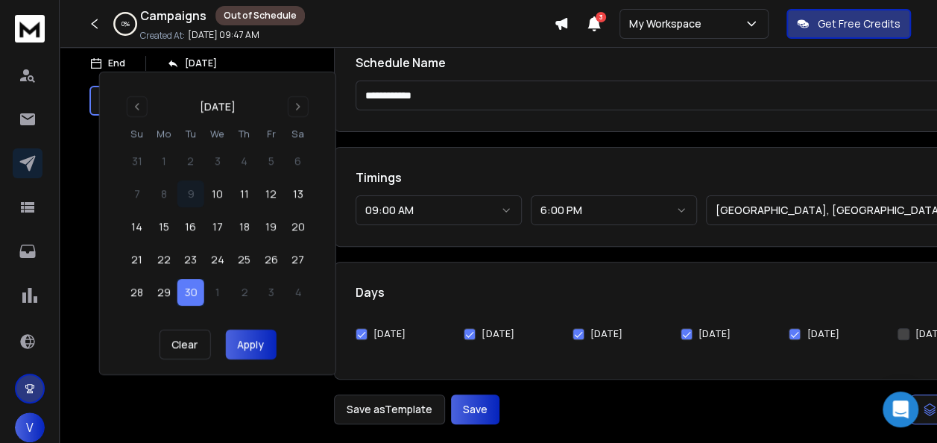
click at [256, 336] on button "Apply" at bounding box center [250, 344] width 51 height 30
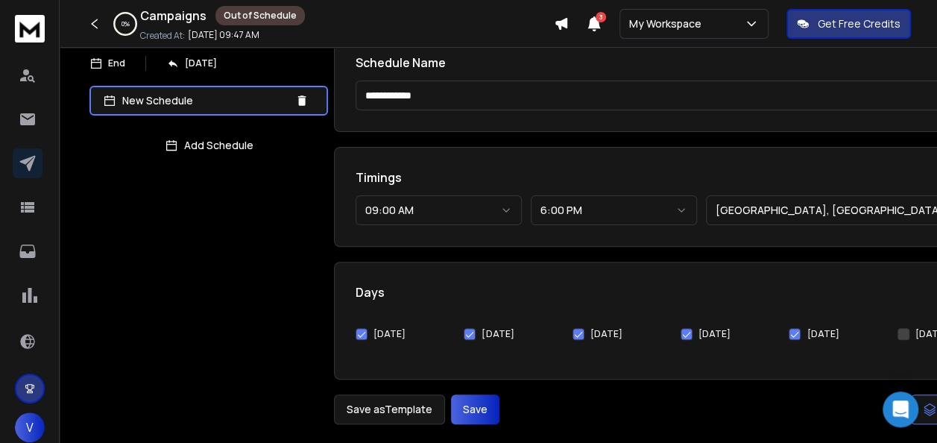
click at [484, 406] on button "Save" at bounding box center [475, 409] width 48 height 30
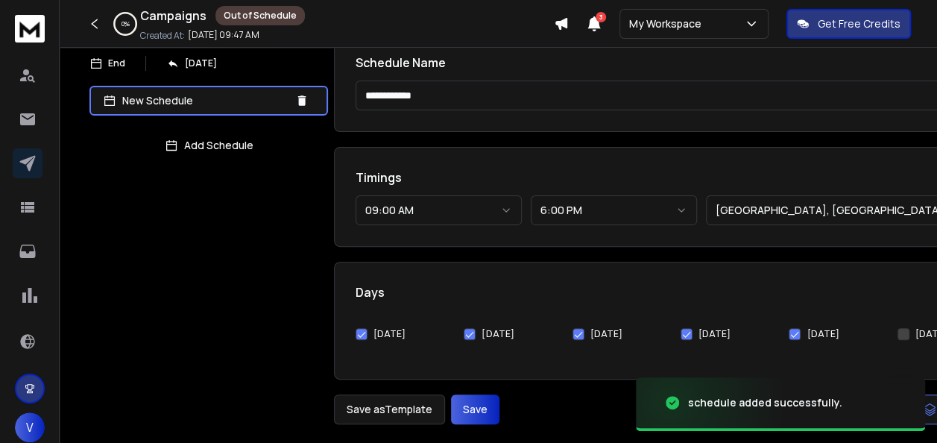
scroll to position [0, 0]
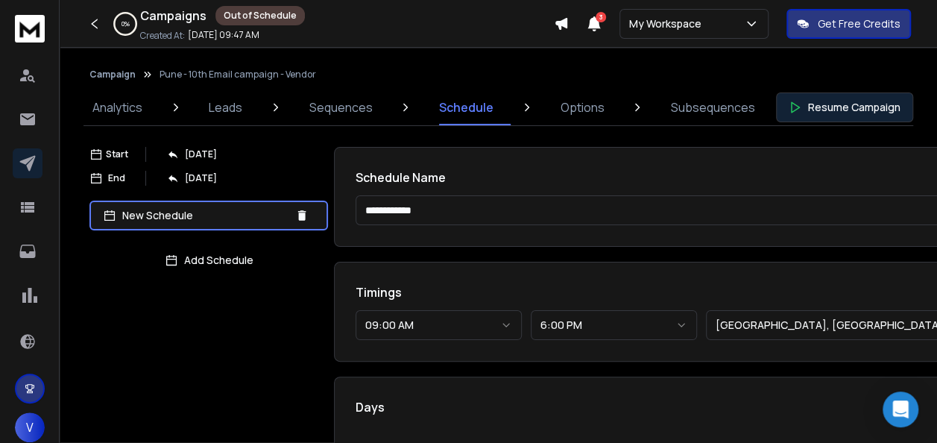
click at [827, 116] on button "Resume Campaign" at bounding box center [844, 107] width 137 height 30
click at [836, 90] on div "Analytics Leads Sequences Schedule Options Subsequences Resume Campaign" at bounding box center [497, 107] width 829 height 37
click at [833, 97] on button "Resume Campaign" at bounding box center [844, 107] width 137 height 30
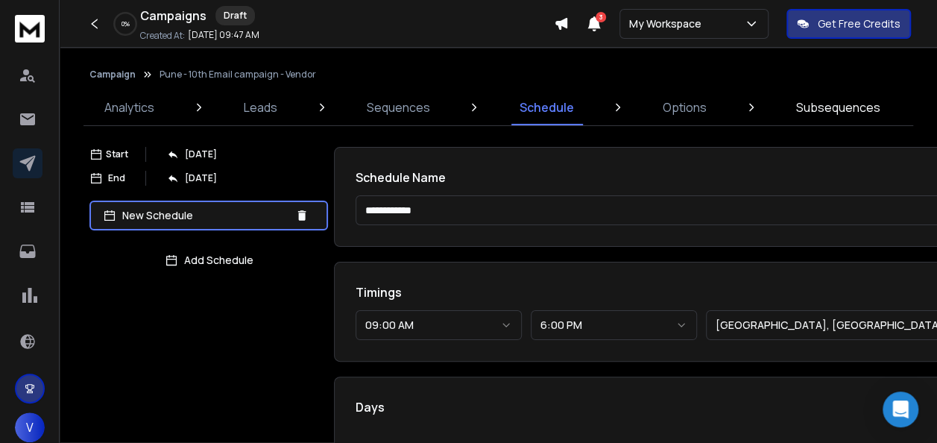
click at [833, 102] on p "Subsequences" at bounding box center [838, 107] width 84 height 18
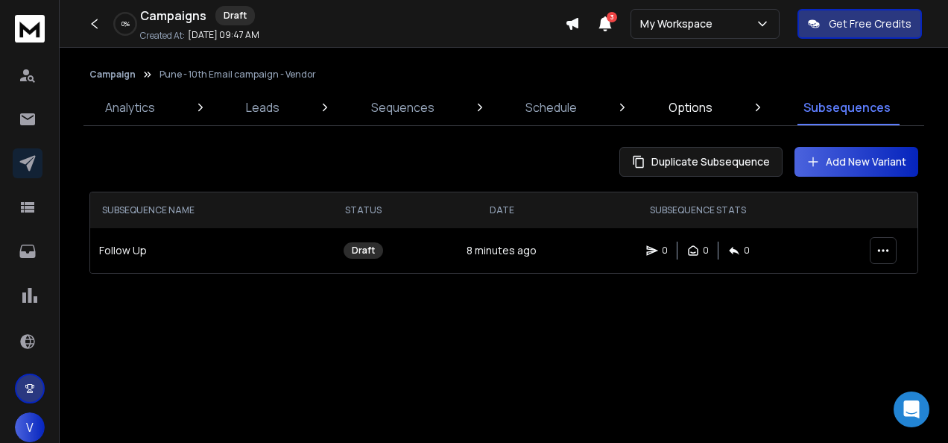
click at [697, 101] on p "Options" at bounding box center [691, 107] width 44 height 18
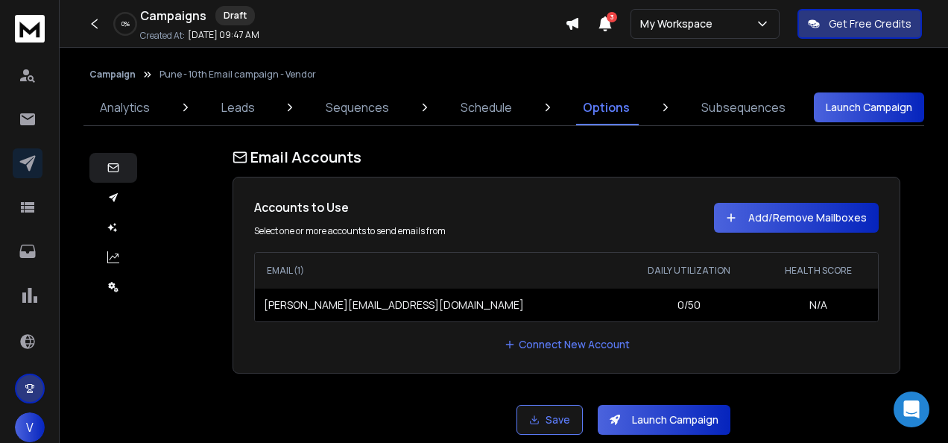
click at [788, 212] on button "Add/Remove Mailboxes" at bounding box center [796, 218] width 165 height 30
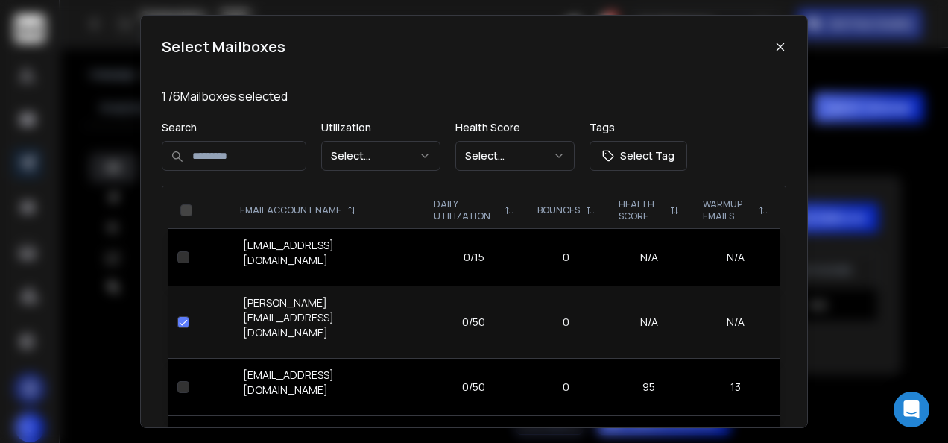
scroll to position [51, 0]
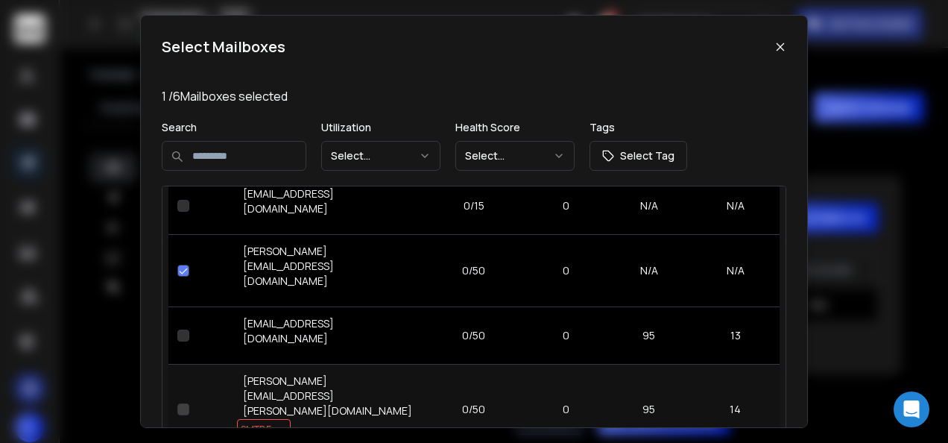
click at [183, 403] on button "button" at bounding box center [183, 409] width 12 height 12
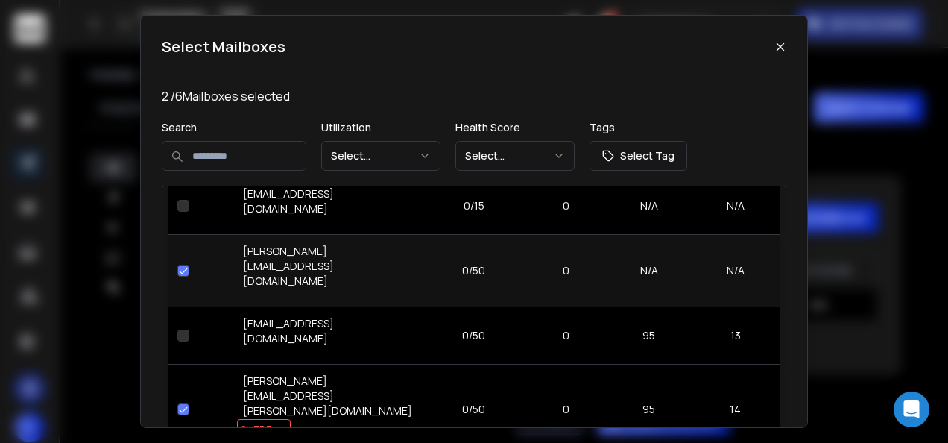
click at [181, 256] on td at bounding box center [198, 270] width 60 height 72
click at [181, 265] on button "button" at bounding box center [183, 271] width 12 height 12
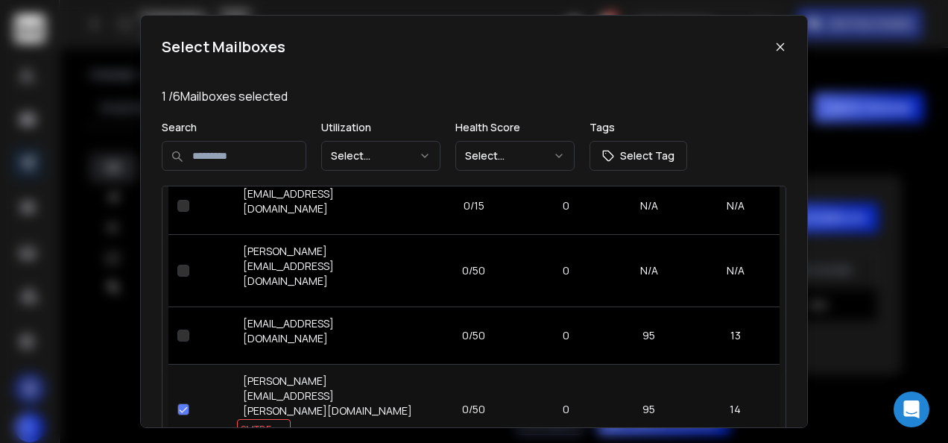
scroll to position [121, 0]
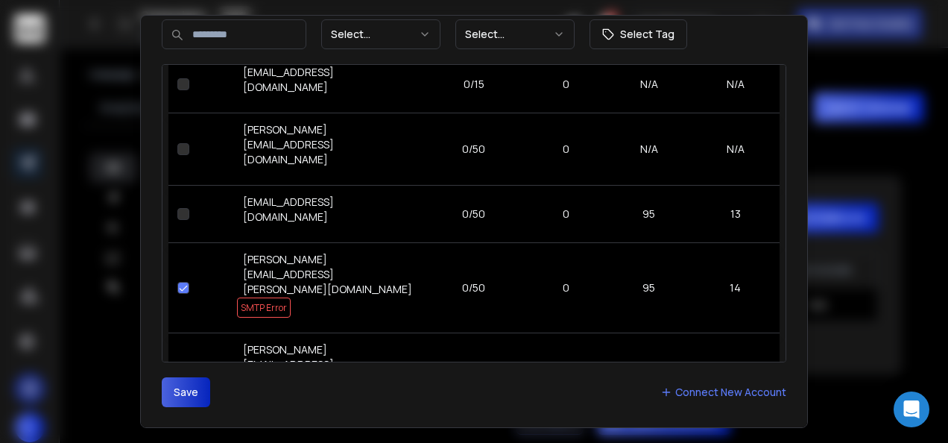
click at [204, 394] on button "Save" at bounding box center [186, 392] width 48 height 30
click at [185, 388] on div "Save Connect New Account" at bounding box center [474, 392] width 625 height 30
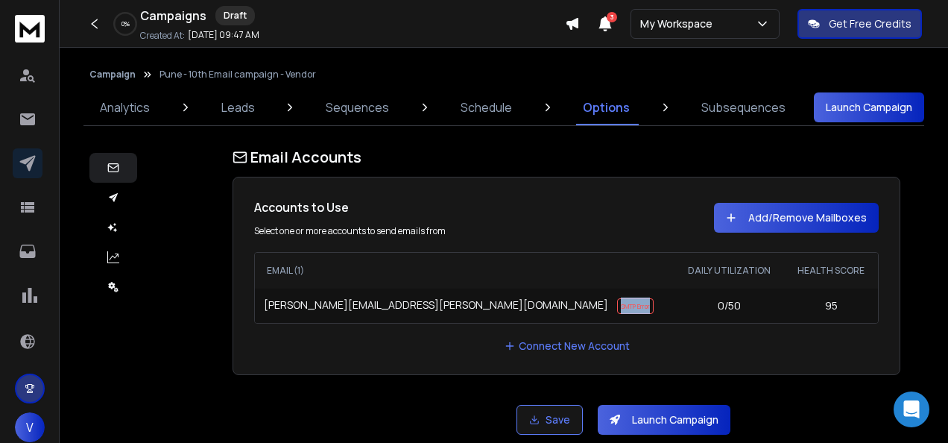
drag, startPoint x: 435, startPoint y: 305, endPoint x: 471, endPoint y: 306, distance: 35.8
click at [471, 306] on div "Atit.Khandelwal@themaverics.com SMTP Error" at bounding box center [465, 305] width 402 height 16
copy span "SMTP Error"
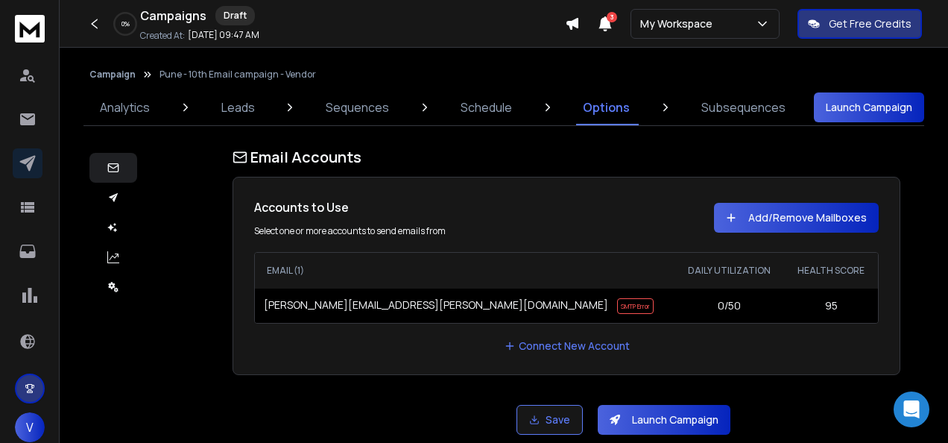
click at [407, 373] on div "Accounts to Use Select one or more accounts to send emails from Add/Remove Mail…" at bounding box center [567, 276] width 668 height 198
click at [544, 417] on button "Save" at bounding box center [549, 420] width 66 height 30
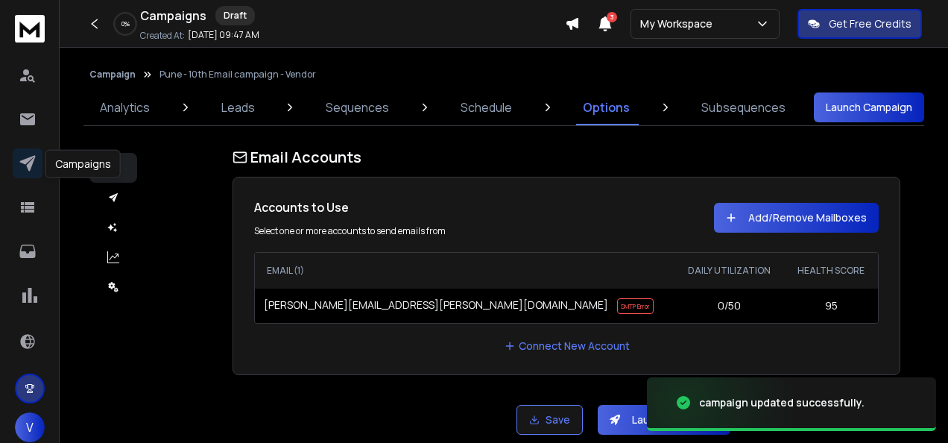
click at [22, 174] on link at bounding box center [28, 163] width 30 height 30
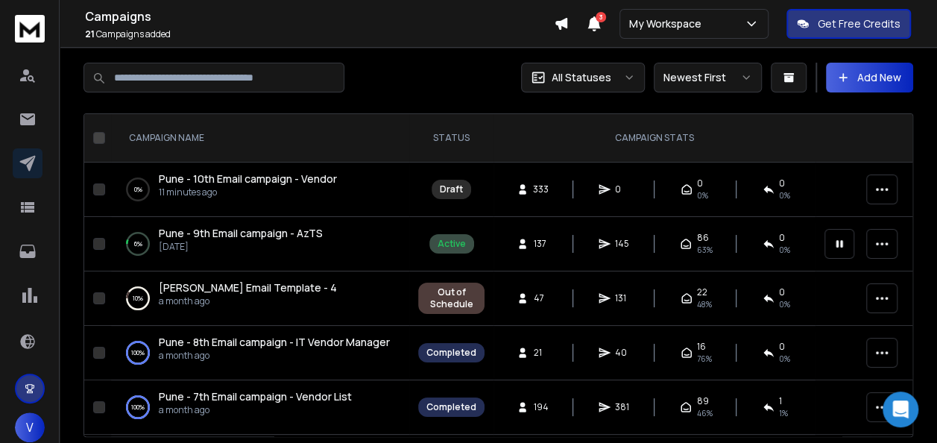
click at [277, 235] on span "Pune - 9th Email campaign - AzTS" at bounding box center [241, 233] width 164 height 14
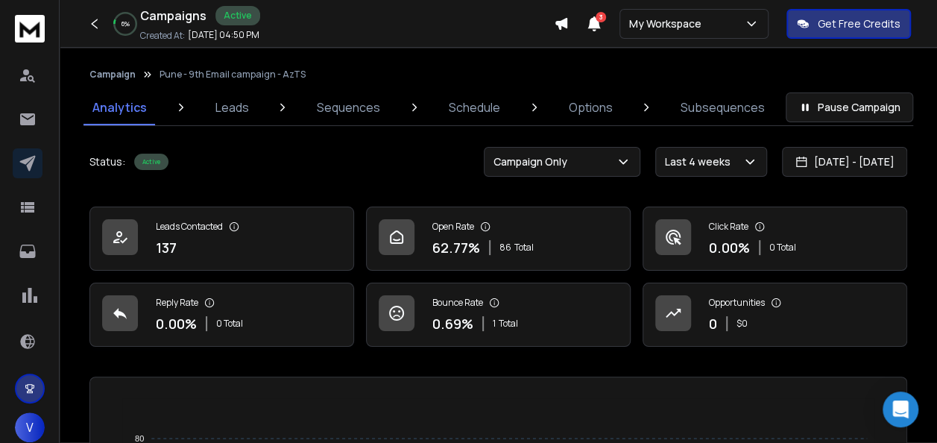
click at [467, 306] on p "Bounce Rate" at bounding box center [457, 303] width 51 height 12
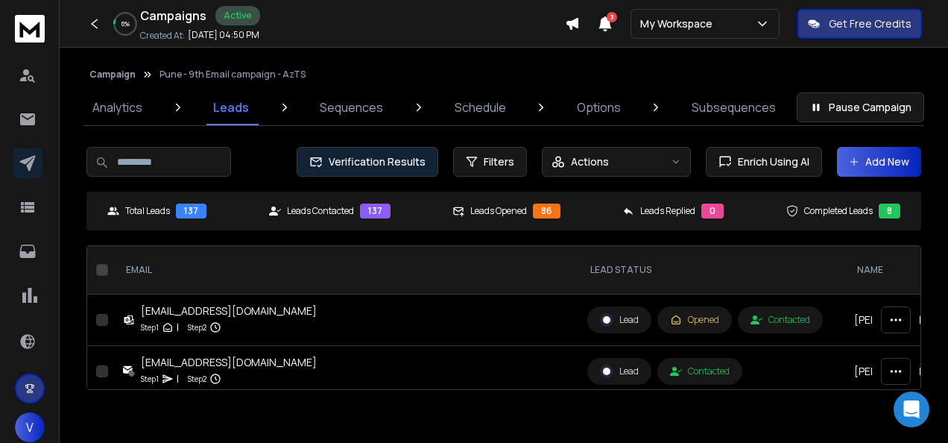
click at [395, 162] on span "Verification Results" at bounding box center [374, 161] width 103 height 15
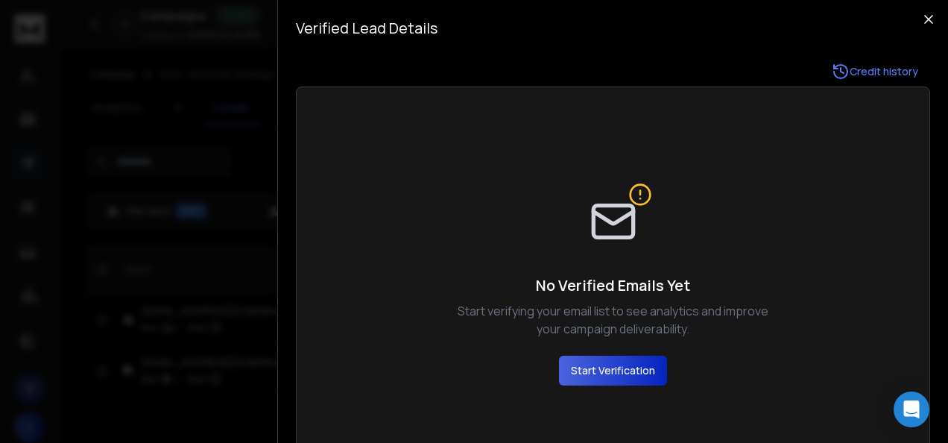
click at [921, 21] on icon "button" at bounding box center [928, 19] width 15 height 15
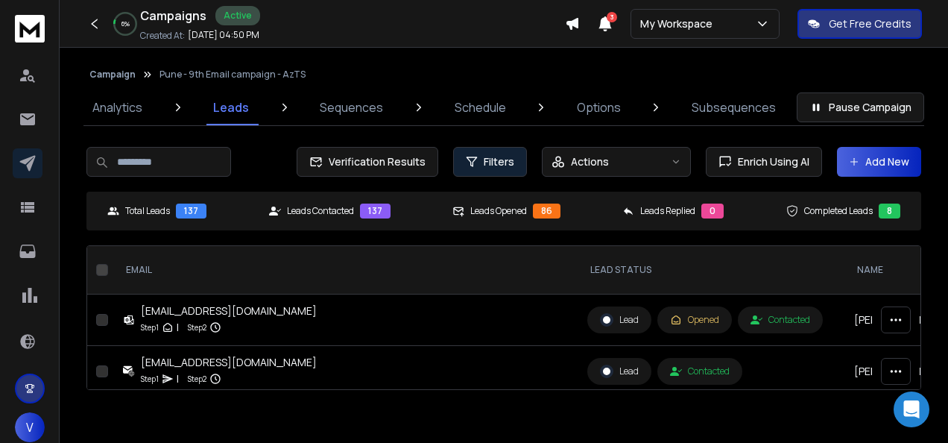
click at [499, 159] on span "Filters" at bounding box center [499, 161] width 31 height 15
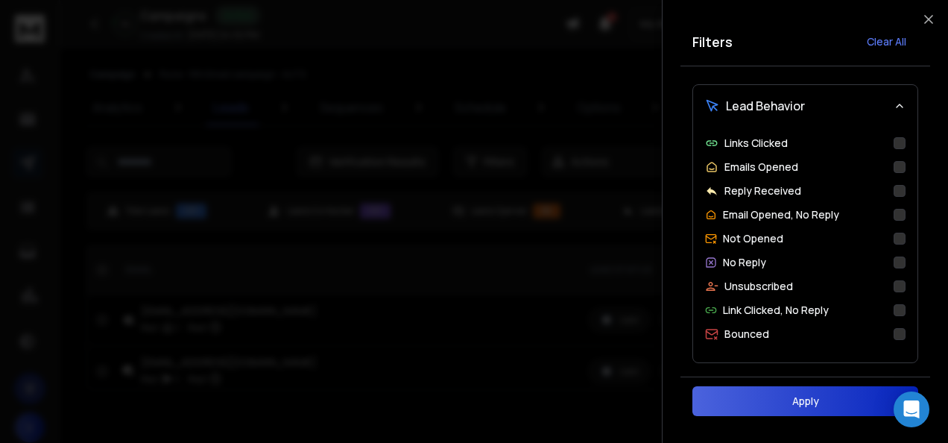
click at [803, 337] on div "Bounced" at bounding box center [805, 333] width 200 height 15
click at [894, 333] on button "Bounced" at bounding box center [900, 334] width 12 height 12
click at [814, 395] on button "Apply" at bounding box center [805, 401] width 226 height 30
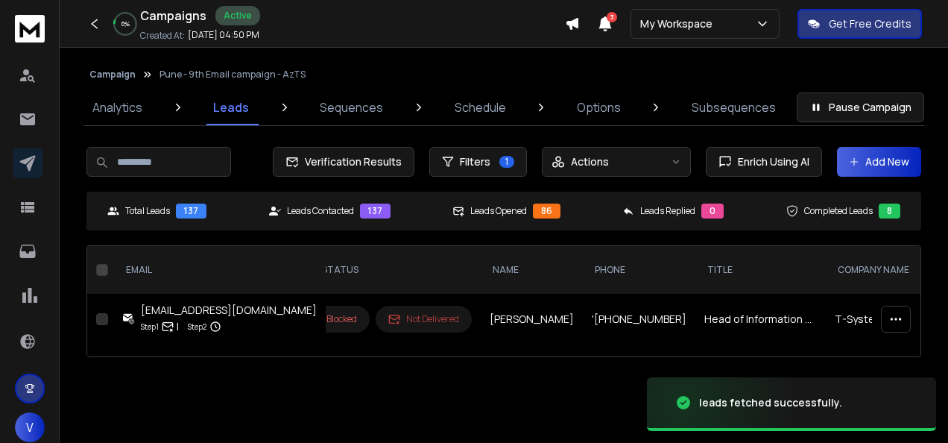
scroll to position [0, 48]
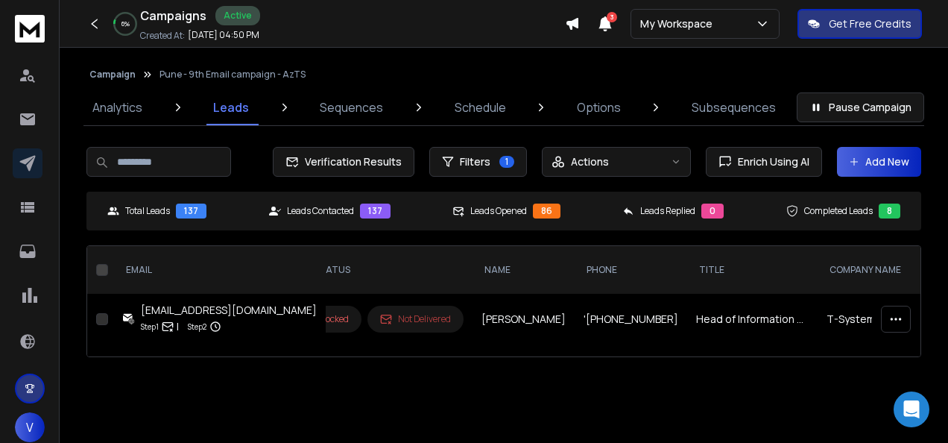
click at [818, 320] on td "T-Systems ICT India Pvt. Ltd." at bounding box center [883, 319] width 130 height 51
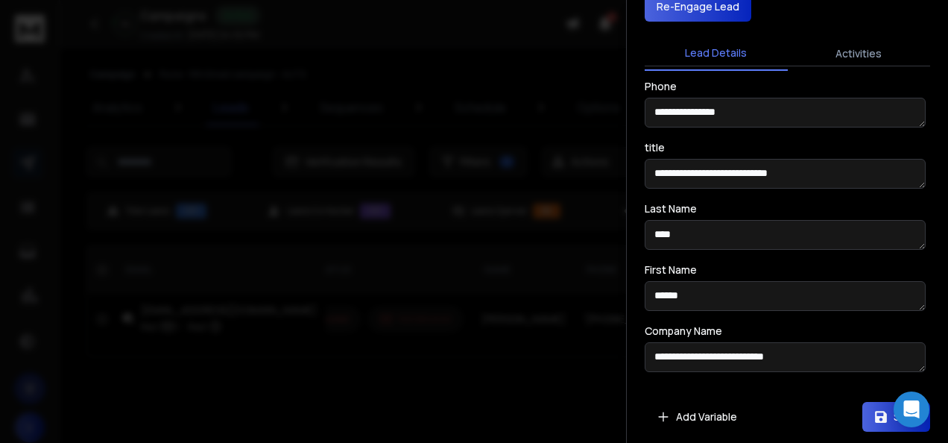
scroll to position [165, 0]
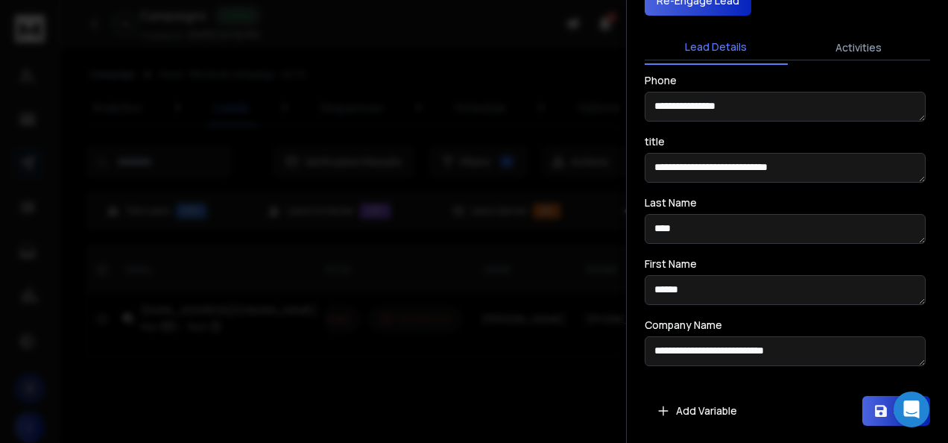
drag, startPoint x: 803, startPoint y: 347, endPoint x: 643, endPoint y: 352, distance: 159.5
click at [643, 352] on div "**********" at bounding box center [787, 221] width 322 height 443
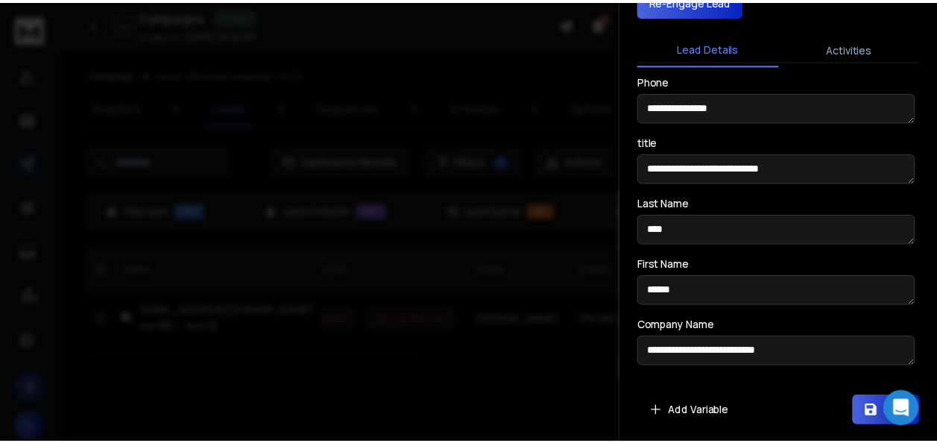
scroll to position [0, 0]
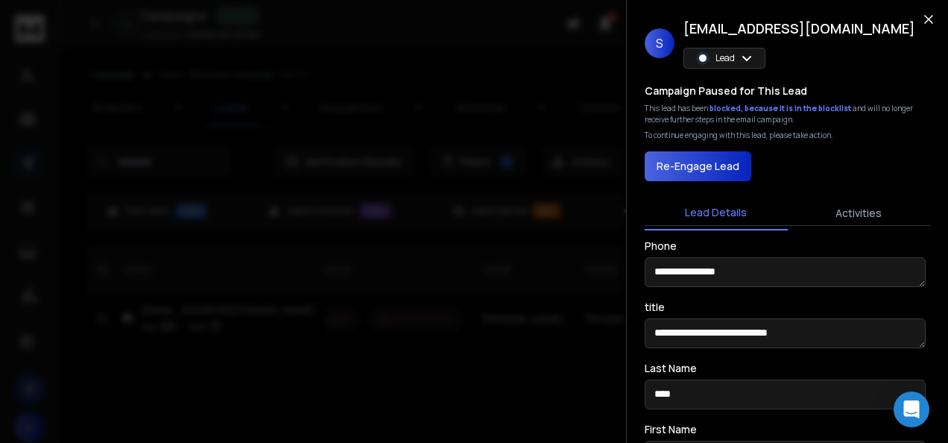
click at [924, 22] on icon "button" at bounding box center [928, 19] width 15 height 15
click at [924, 22] on div "6 % Campaigns Active Created At: Aug 26, 2025, 04:50 PM 3 My Workspace Get Free…" at bounding box center [474, 24] width 948 height 48
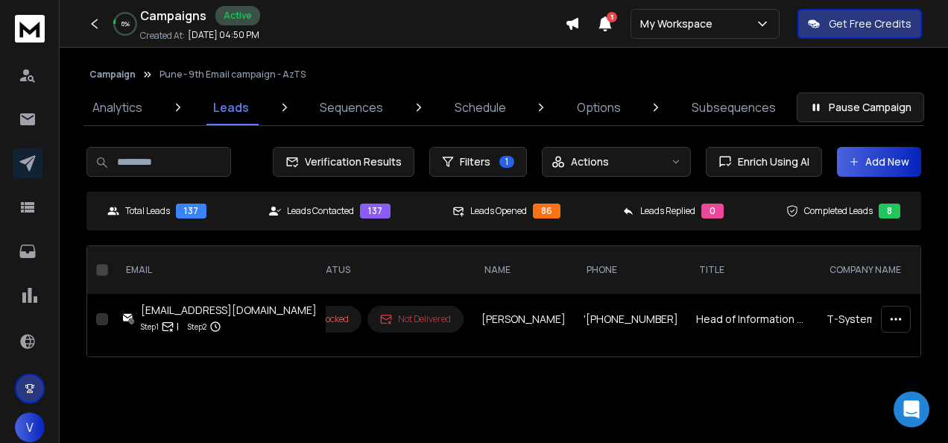
click at [18, 379] on div "V" at bounding box center [30, 407] width 30 height 69
click at [27, 24] on img at bounding box center [30, 29] width 30 height 28
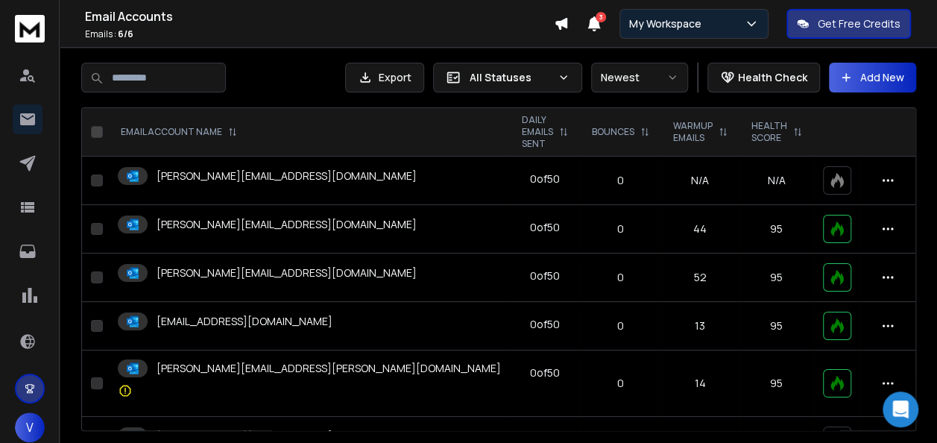
click at [736, 28] on div "My Workspace" at bounding box center [694, 23] width 130 height 15
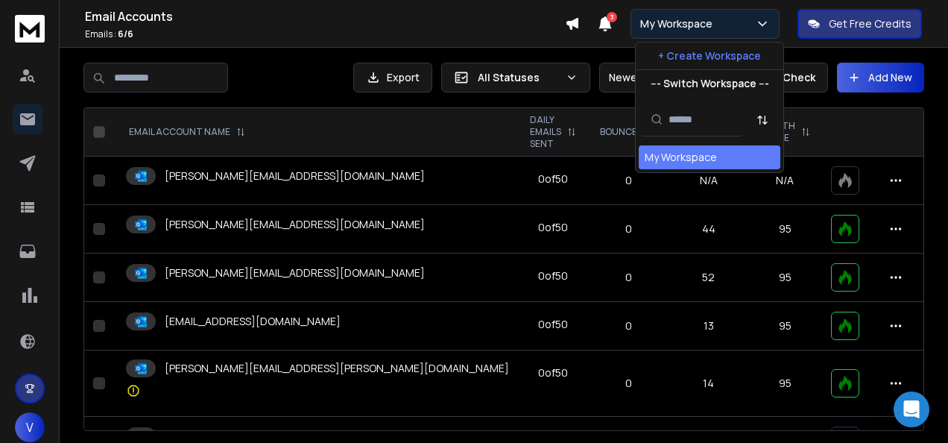
click at [736, 28] on div "My Workspace" at bounding box center [705, 23] width 130 height 15
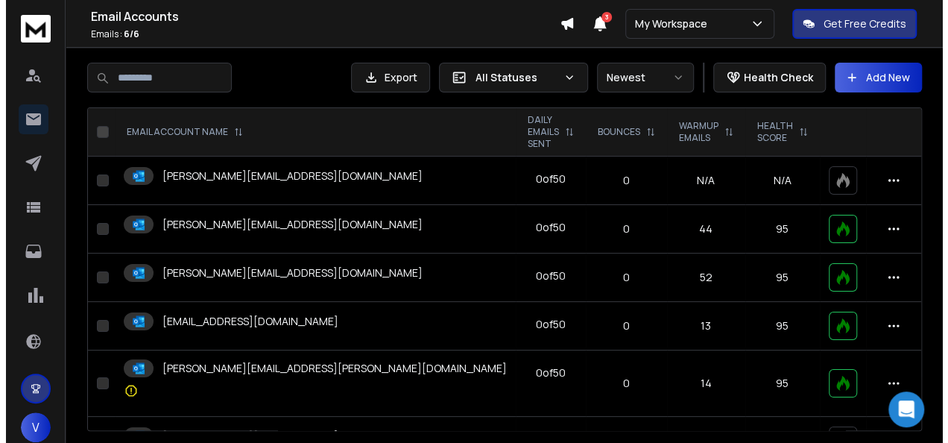
scroll to position [26, 0]
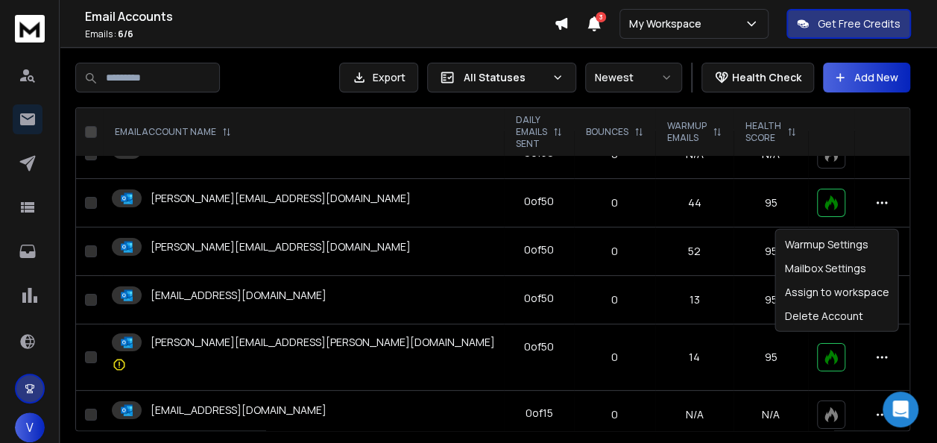
click at [876, 355] on icon at bounding box center [881, 356] width 11 height 2
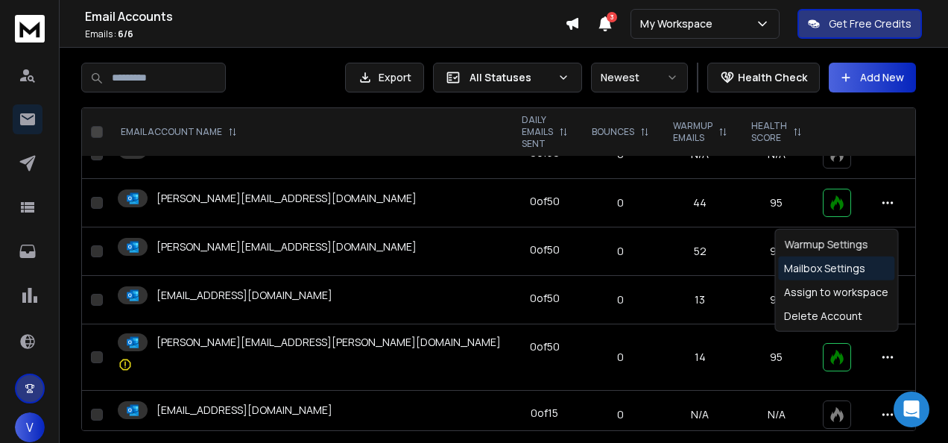
click at [857, 264] on div "Mailbox Settings" at bounding box center [836, 268] width 116 height 24
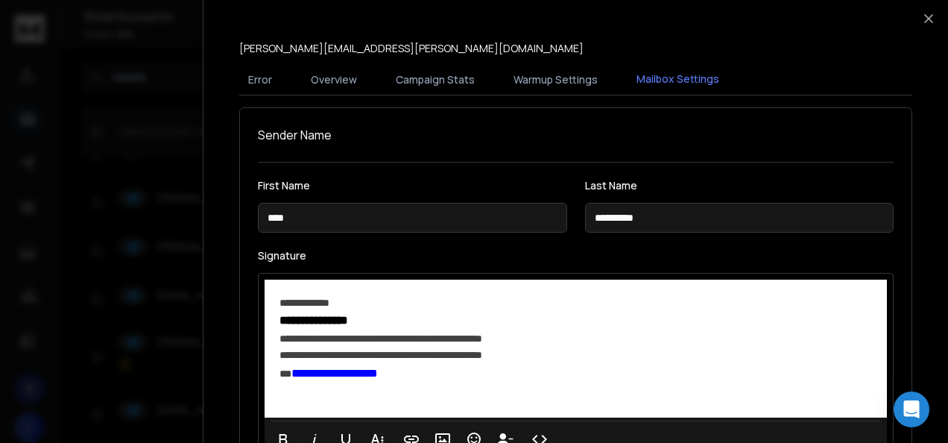
scroll to position [0, 0]
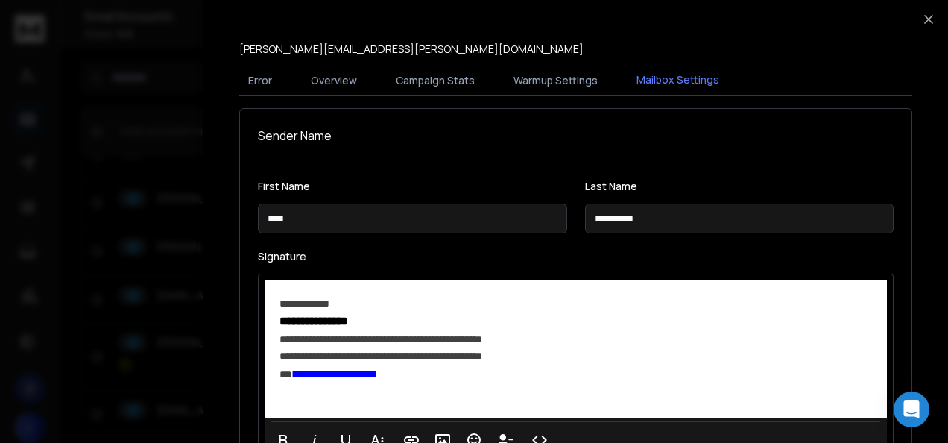
click at [268, 78] on button "Error" at bounding box center [260, 80] width 42 height 33
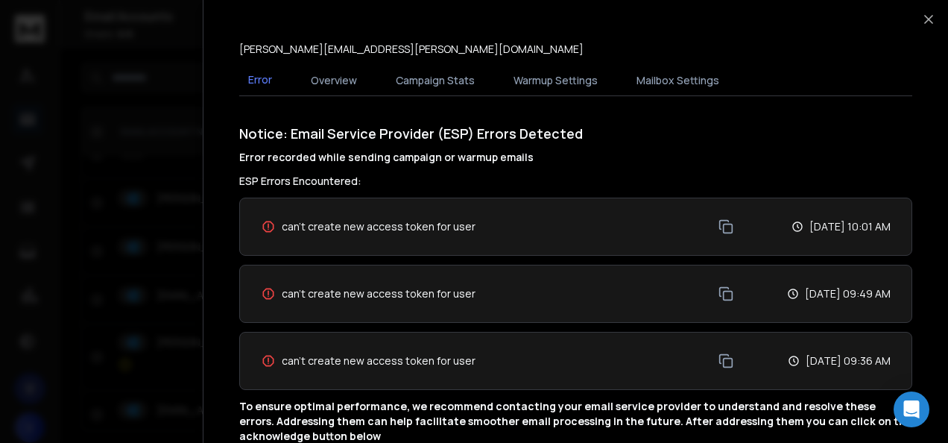
click at [594, 75] on button "Warmup Settings" at bounding box center [556, 80] width 102 height 33
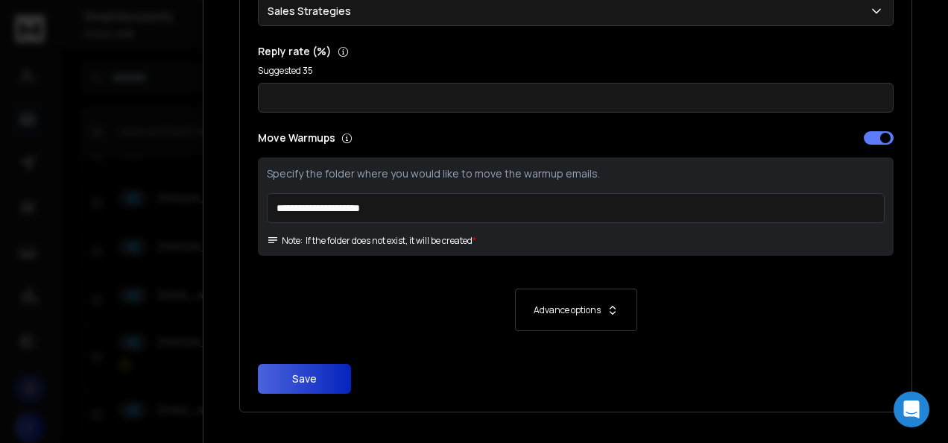
scroll to position [481, 0]
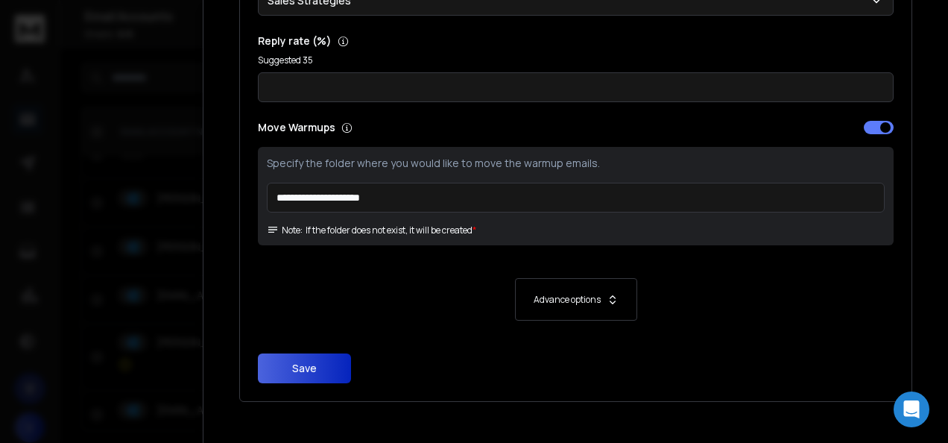
click at [608, 310] on div "Advance options" at bounding box center [576, 299] width 122 height 42
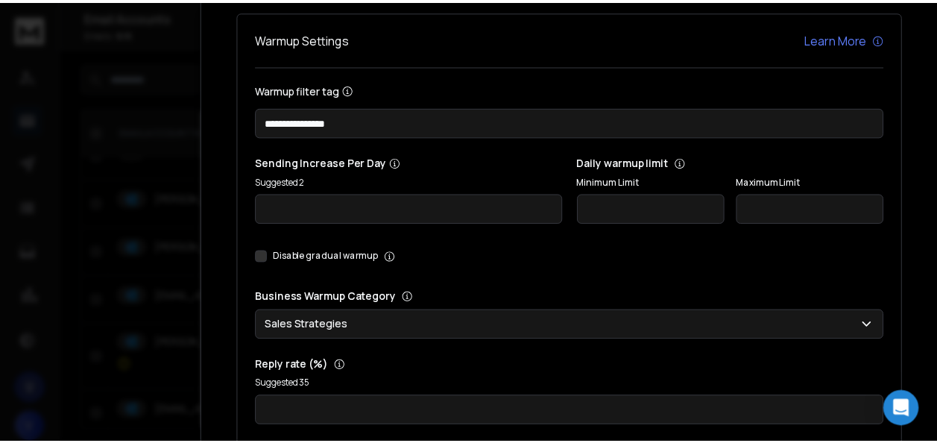
scroll to position [0, 0]
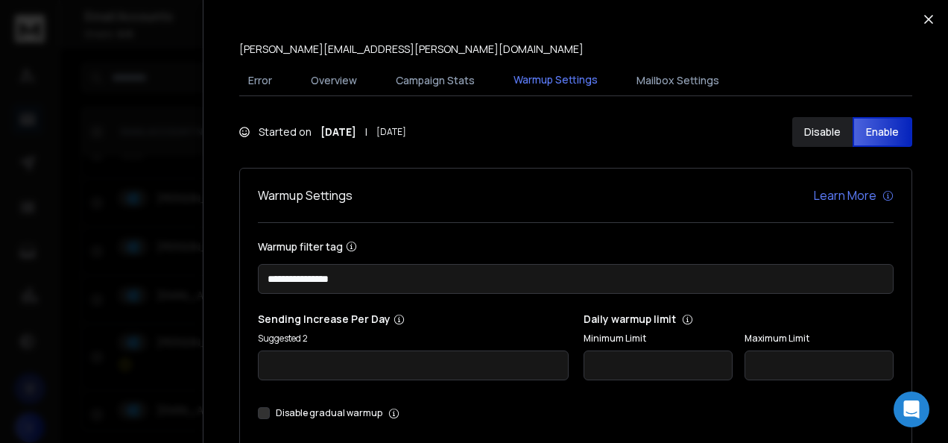
click at [921, 15] on icon "button" at bounding box center [928, 19] width 15 height 15
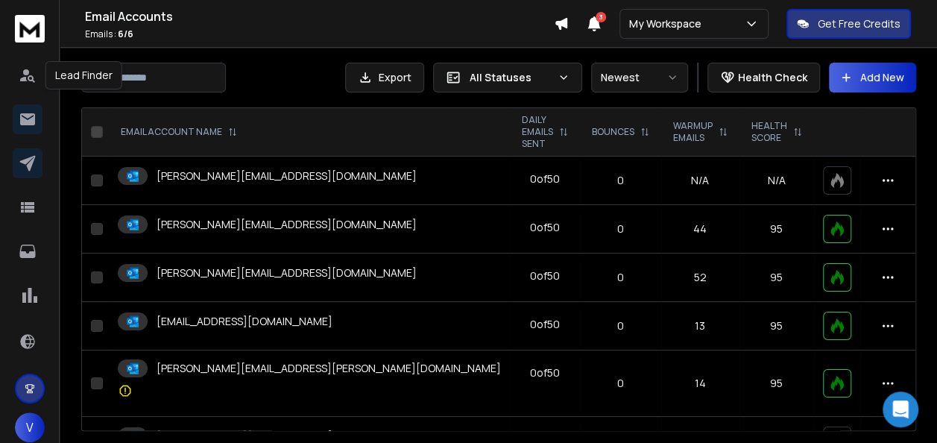
click at [26, 167] on icon at bounding box center [28, 163] width 18 height 18
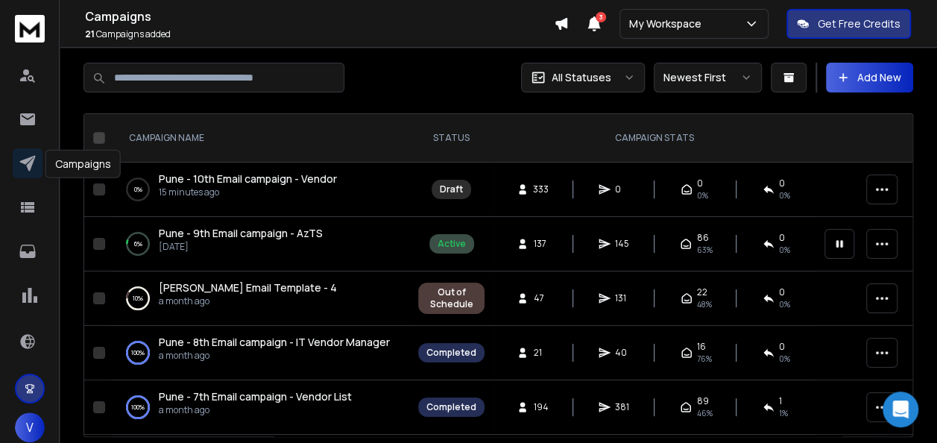
click at [98, 243] on button "button" at bounding box center [99, 244] width 12 height 12
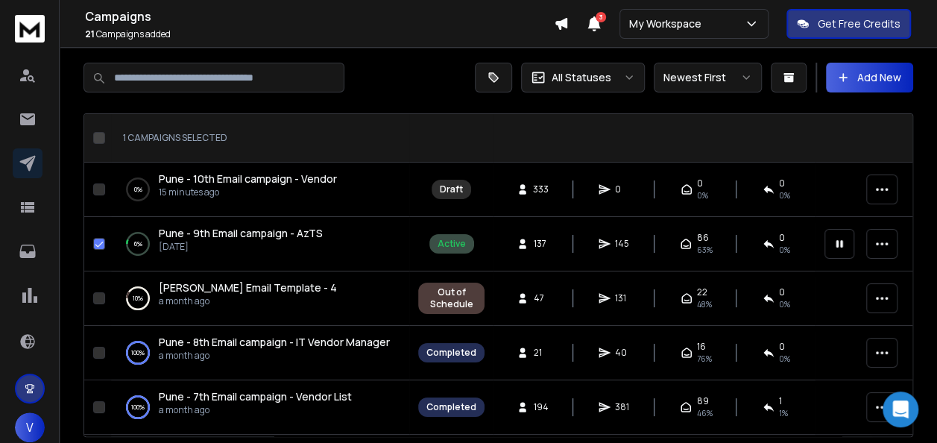
click at [220, 236] on span "Pune - 9th Email campaign - AzTS" at bounding box center [241, 233] width 164 height 14
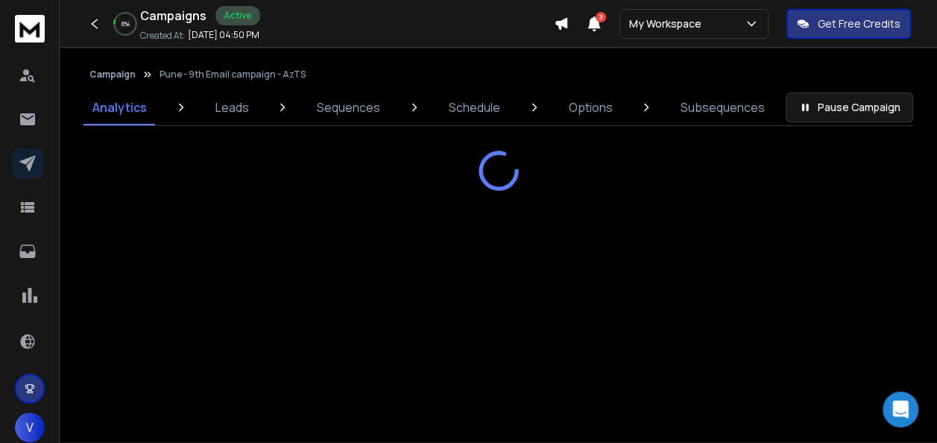
click at [224, 238] on div at bounding box center [498, 368] width 818 height 443
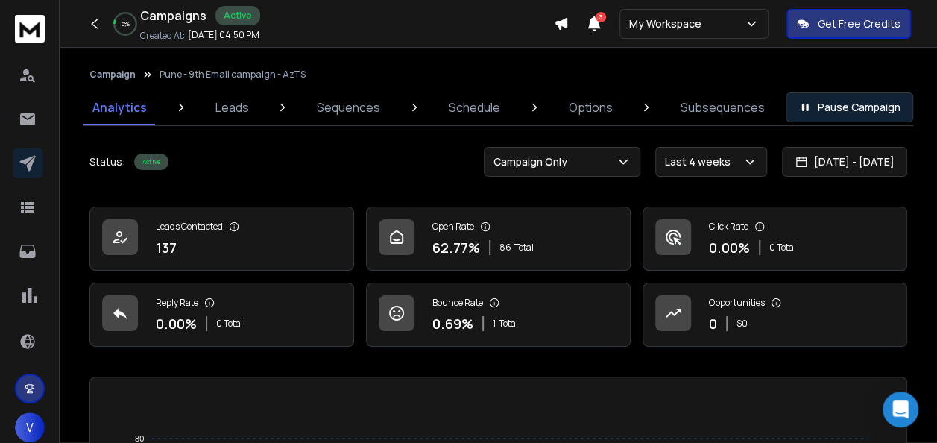
click at [850, 119] on button "Pause Campaign" at bounding box center [849, 107] width 127 height 30
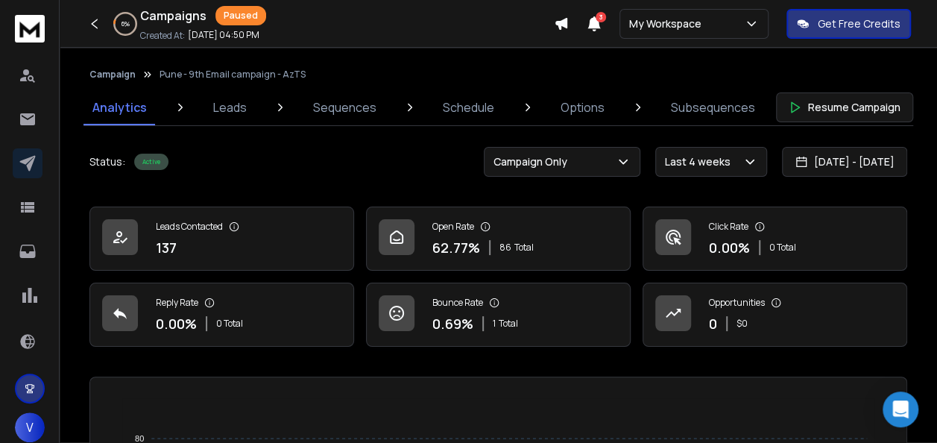
click at [19, 161] on icon at bounding box center [28, 163] width 18 height 18
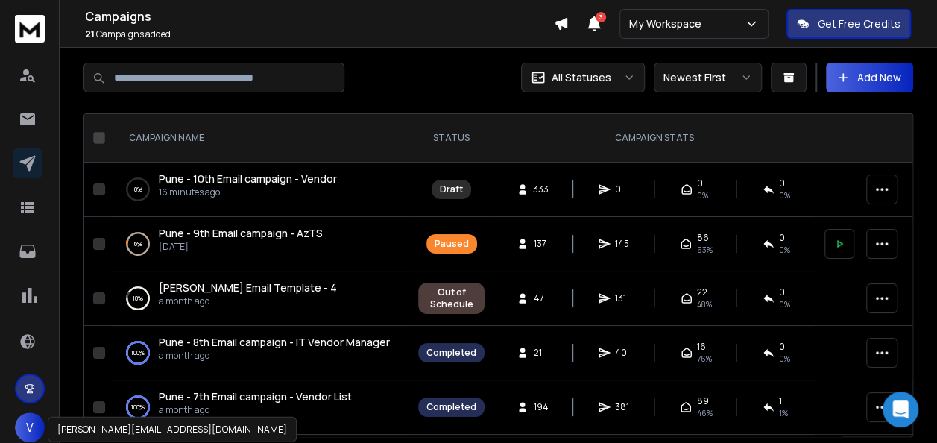
click at [31, 425] on span "V" at bounding box center [30, 427] width 30 height 30
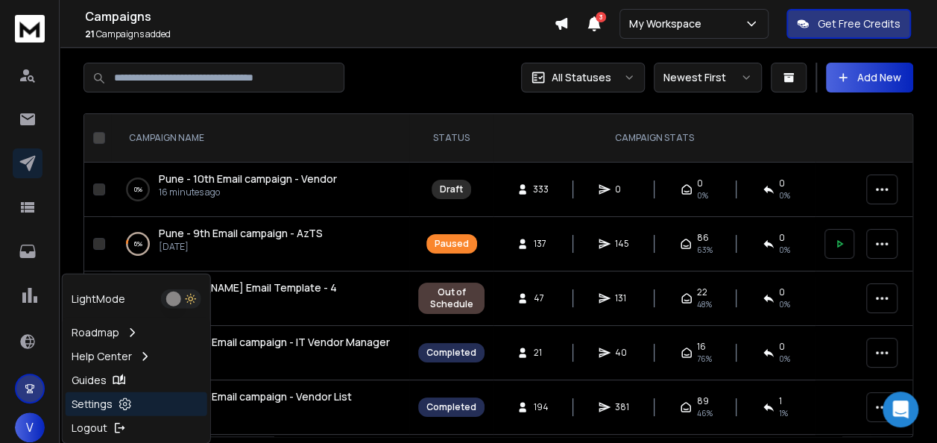
click at [87, 402] on p "Settings" at bounding box center [92, 403] width 41 height 15
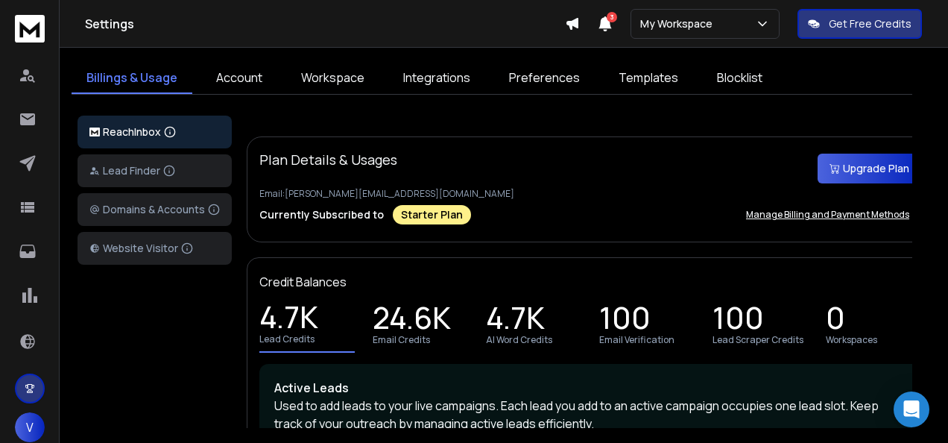
click at [241, 82] on link "Account" at bounding box center [239, 78] width 76 height 31
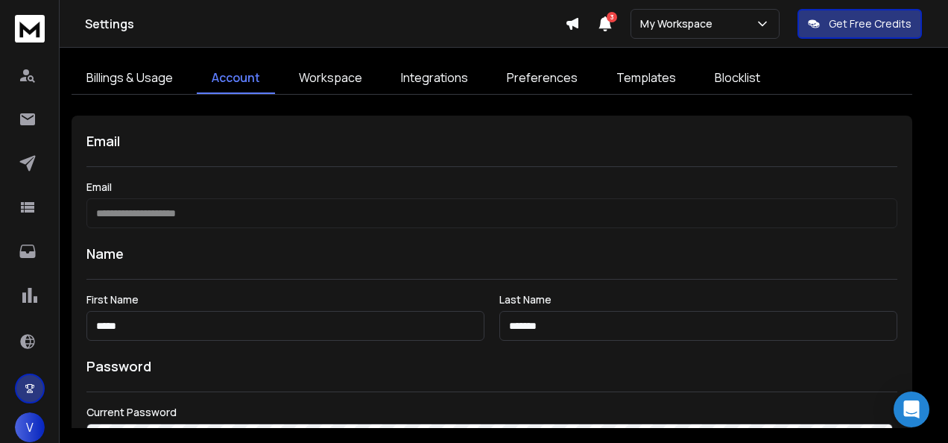
scroll to position [101, 0]
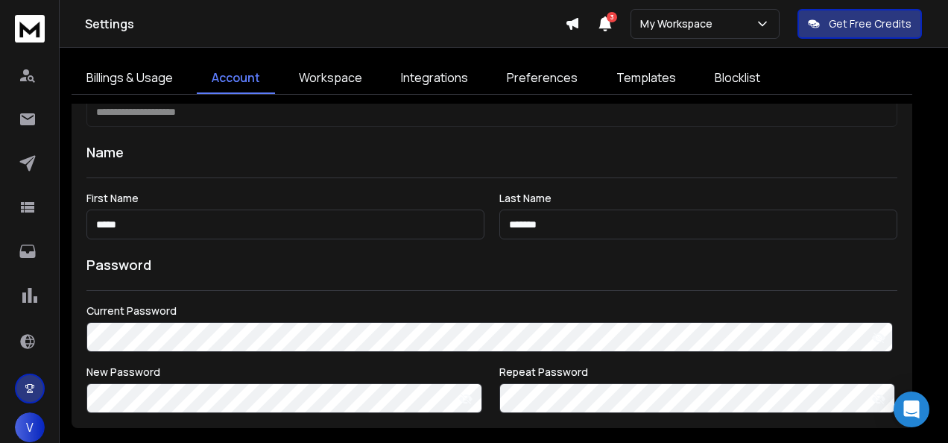
click at [335, 83] on link "Workspace" at bounding box center [330, 78] width 93 height 31
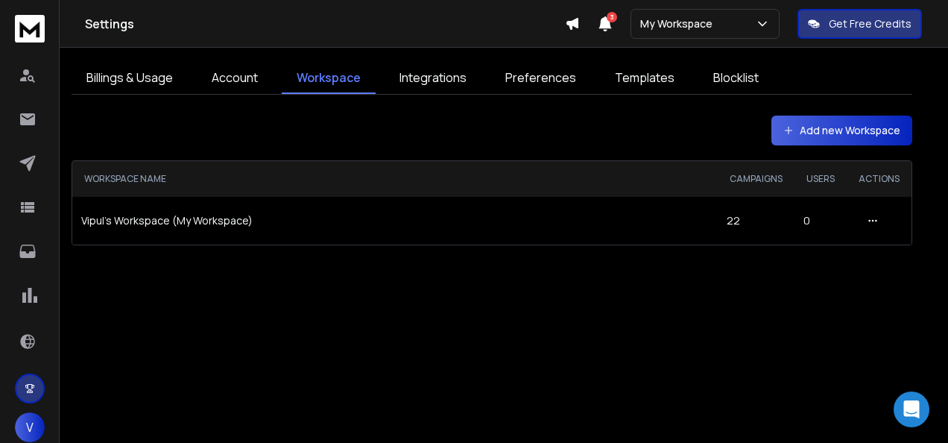
click at [412, 87] on link "Integrations" at bounding box center [433, 78] width 97 height 31
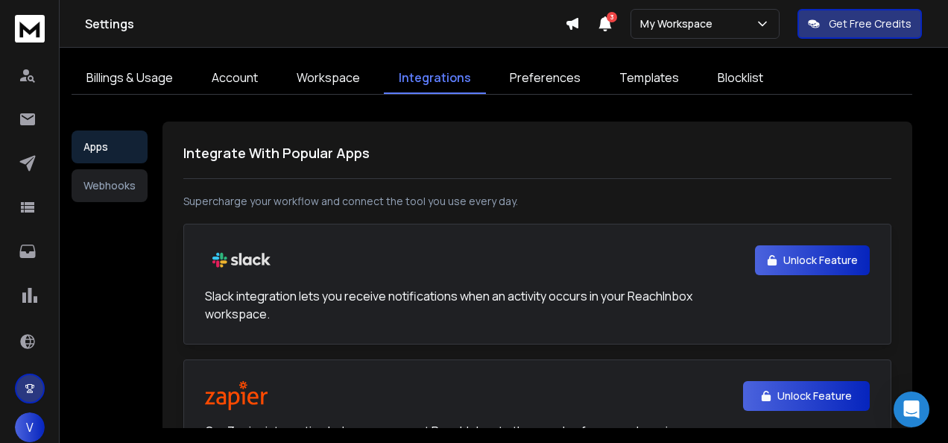
click at [522, 89] on link "Preferences" at bounding box center [545, 78] width 101 height 31
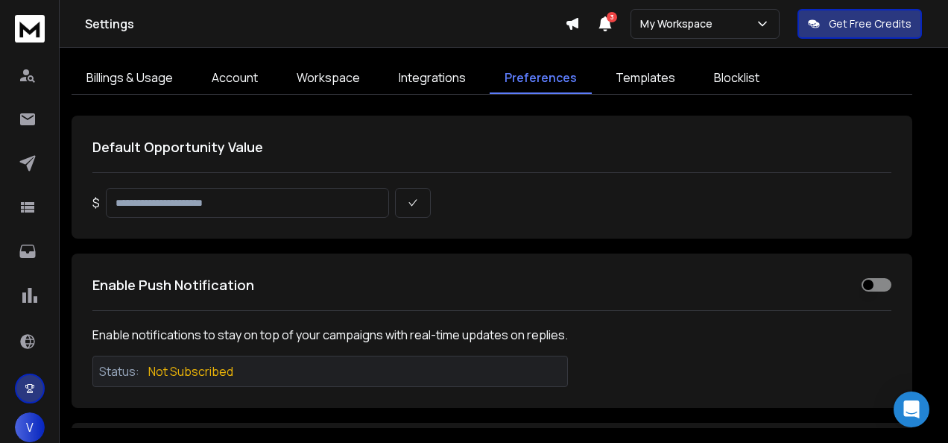
click at [633, 82] on link "Templates" at bounding box center [645, 78] width 89 height 31
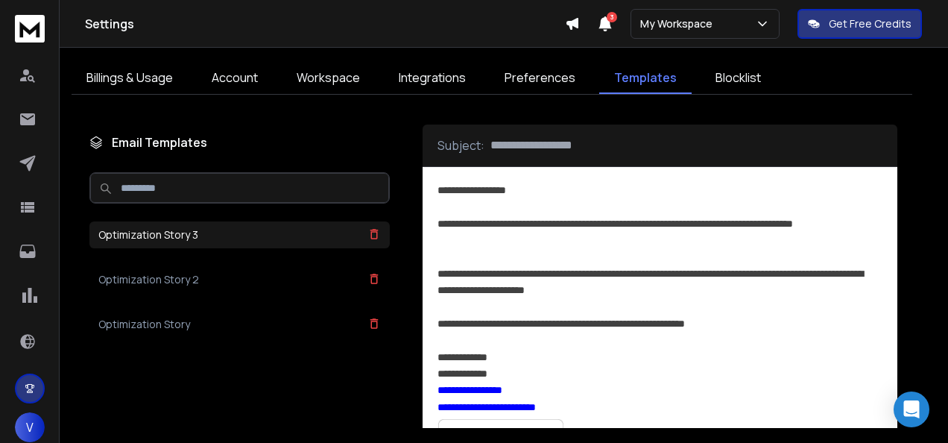
click at [726, 77] on link "Blocklist" at bounding box center [738, 78] width 75 height 31
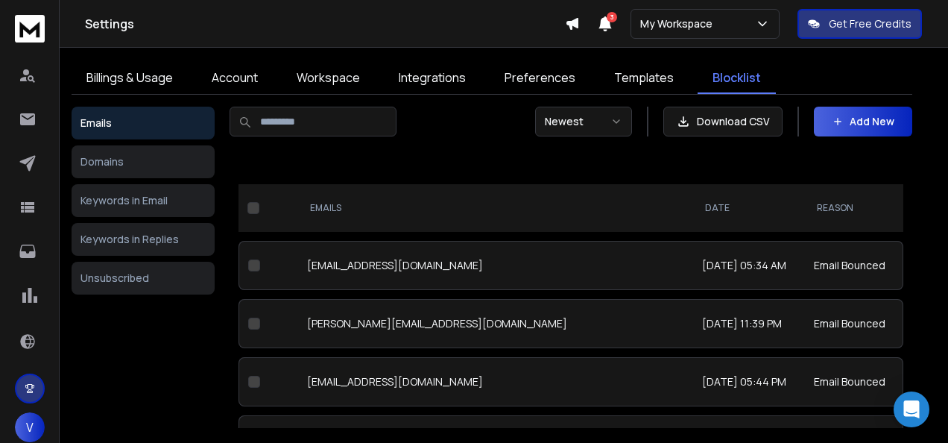
scroll to position [6, 0]
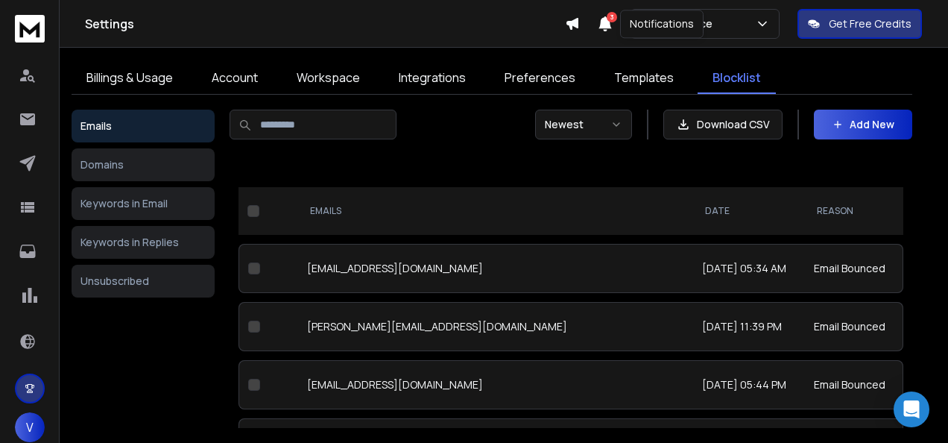
click at [612, 26] on icon at bounding box center [604, 23] width 13 height 15
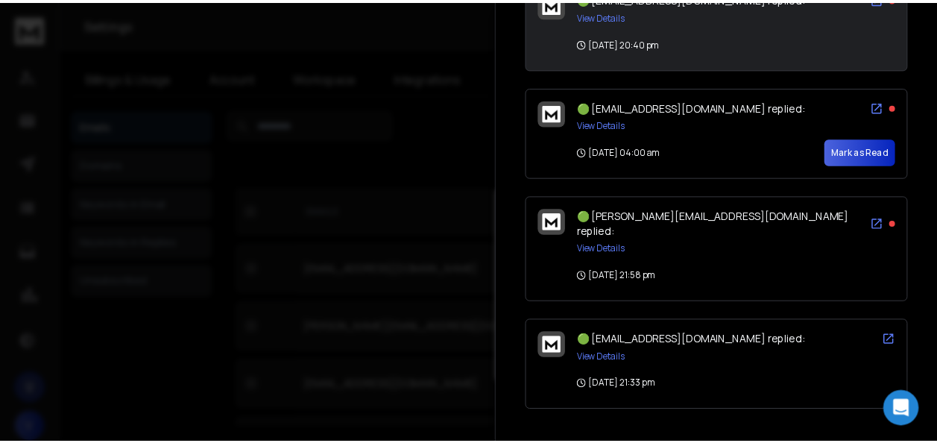
scroll to position [164, 0]
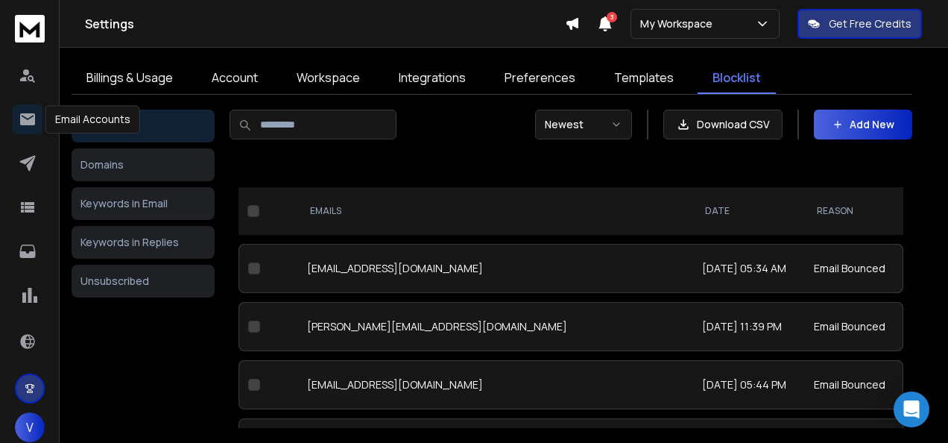
click at [40, 113] on link at bounding box center [28, 119] width 30 height 30
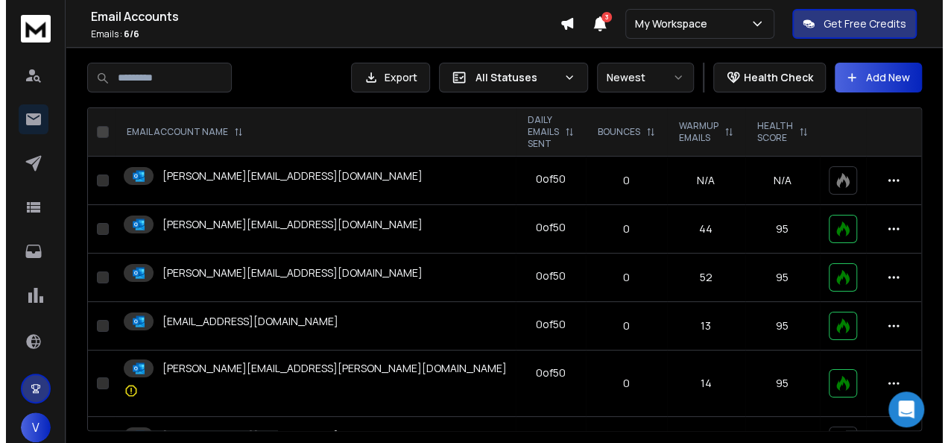
scroll to position [26, 0]
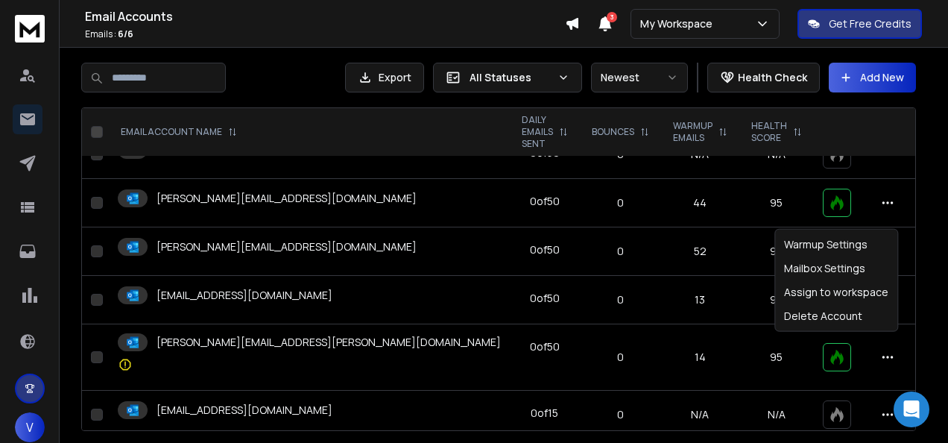
click at [881, 350] on icon at bounding box center [887, 356] width 13 height 13
click at [848, 265] on div "Mailbox Settings" at bounding box center [836, 268] width 116 height 24
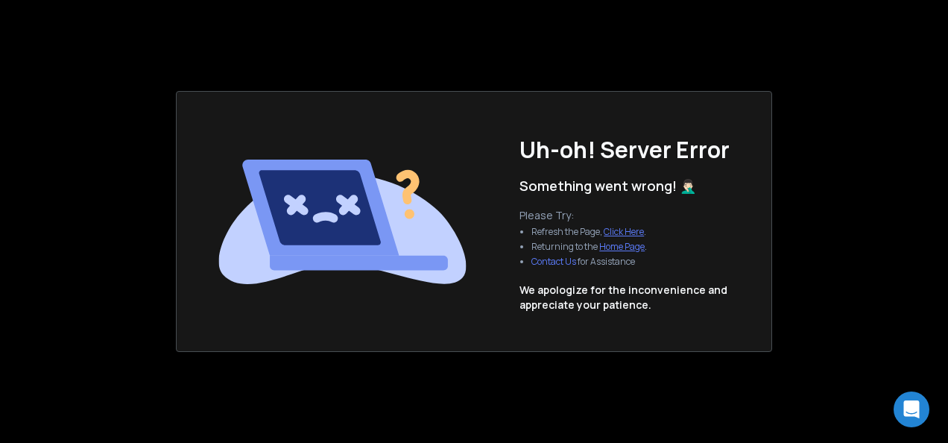
click at [819, 289] on div "Uh-oh! Server Error Something went wrong! 🤦🏻‍♂️ Please Try: Refresh the Page, C…" at bounding box center [474, 221] width 948 height 443
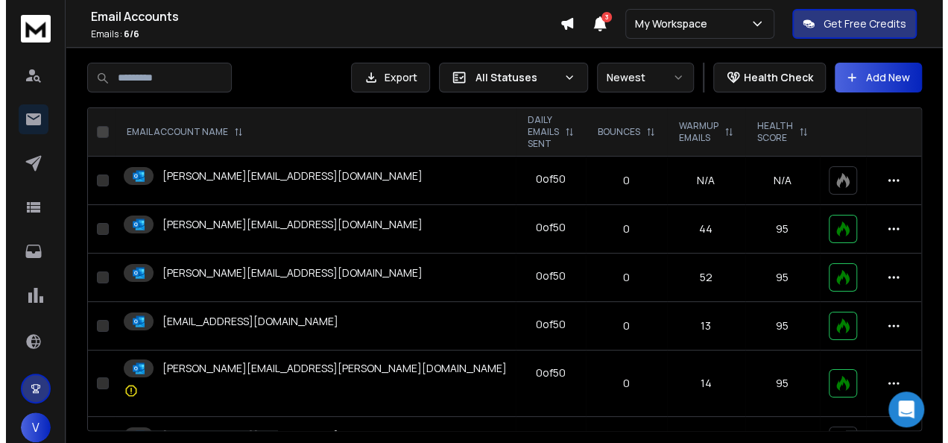
scroll to position [26, 0]
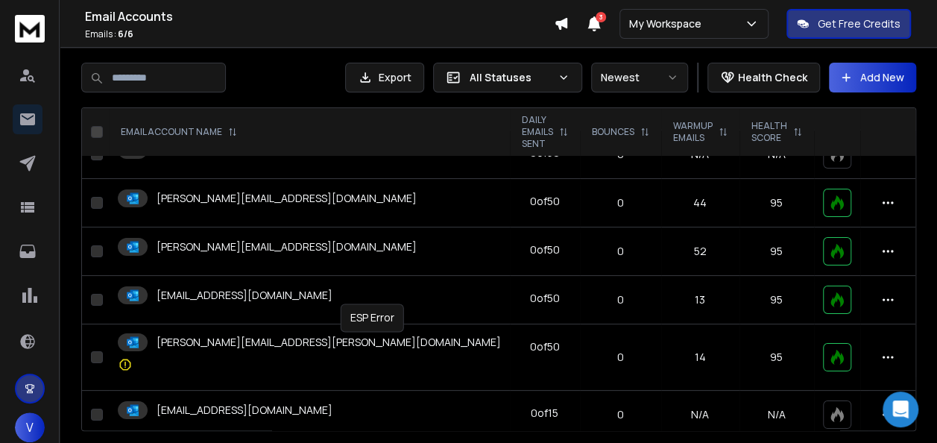
click at [130, 359] on icon at bounding box center [124, 364] width 11 height 11
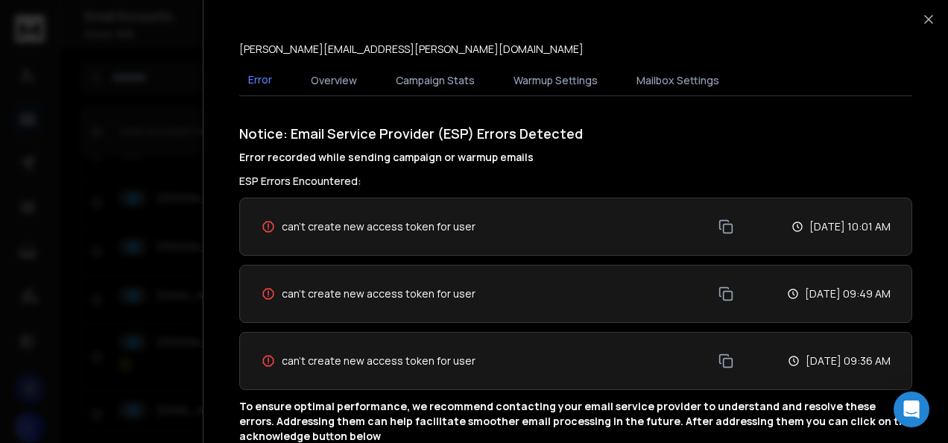
click at [335, 70] on button "Overview" at bounding box center [334, 80] width 64 height 33
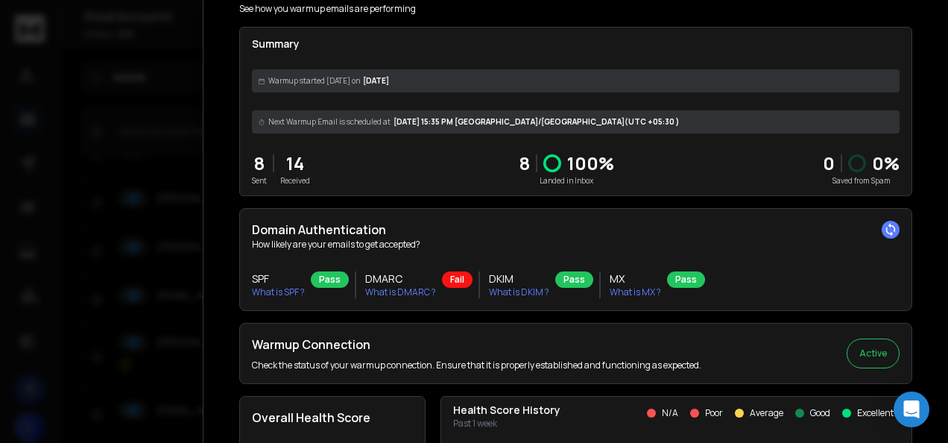
scroll to position [153, 0]
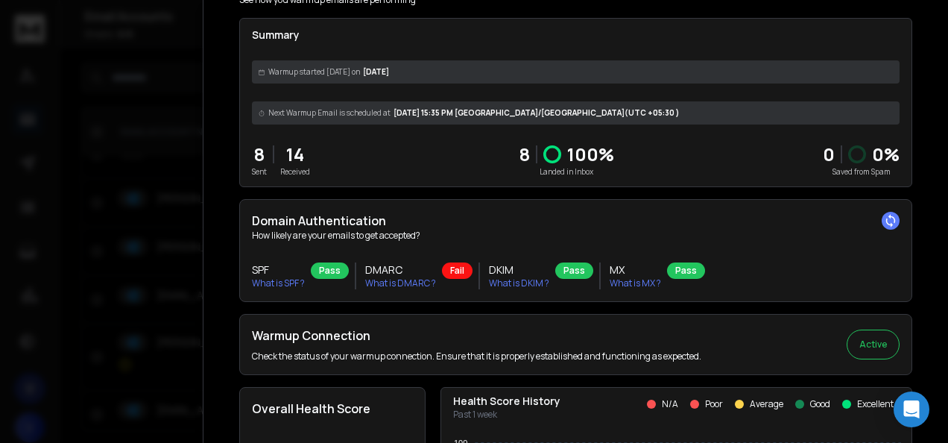
click at [878, 346] on button "Active" at bounding box center [873, 344] width 53 height 30
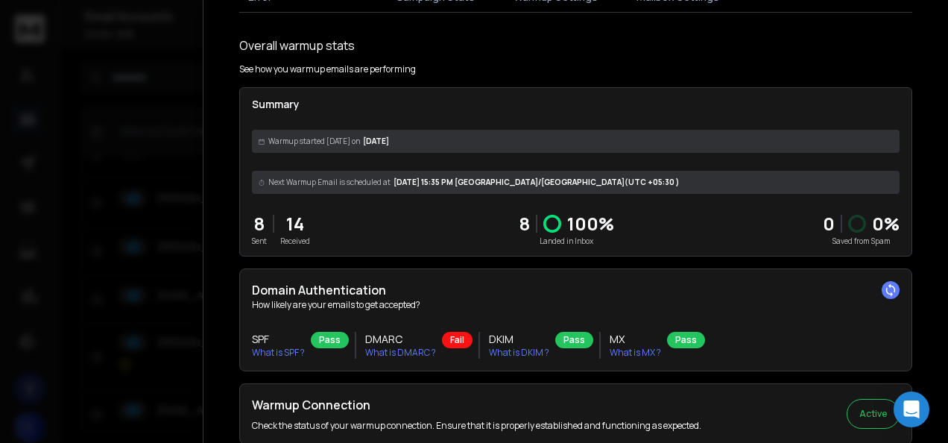
scroll to position [0, 0]
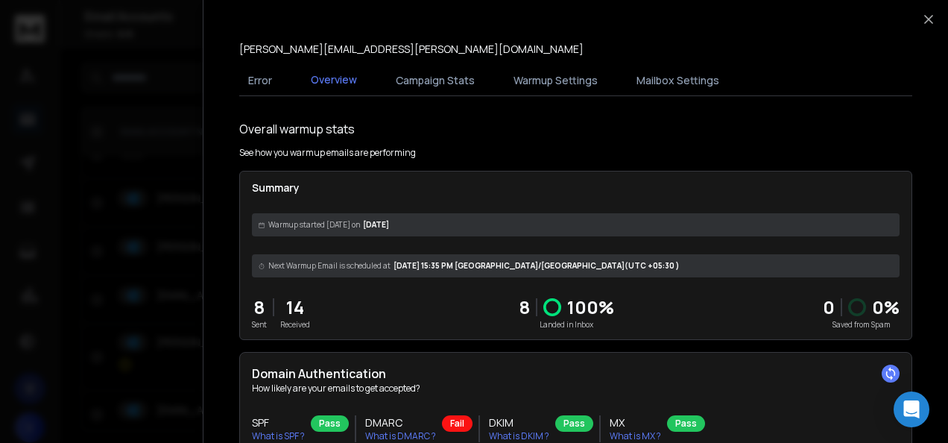
click at [464, 78] on button "Campaign Stats" at bounding box center [435, 80] width 97 height 33
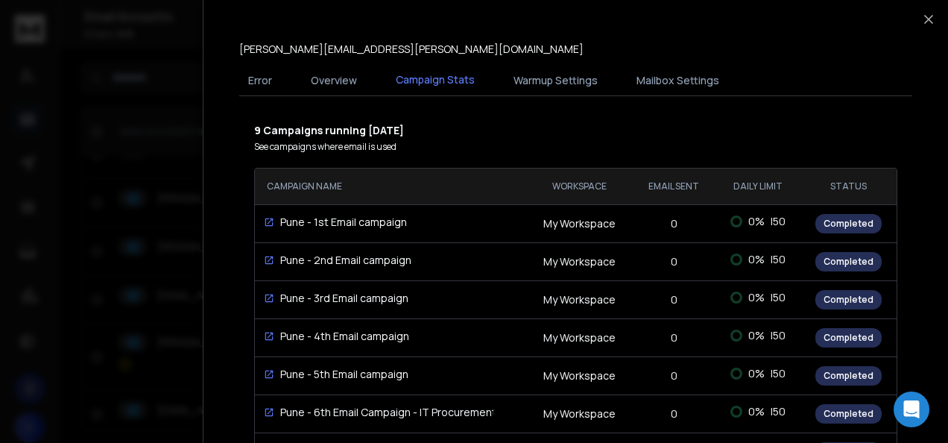
click at [556, 76] on button "Warmup Settings" at bounding box center [556, 80] width 102 height 33
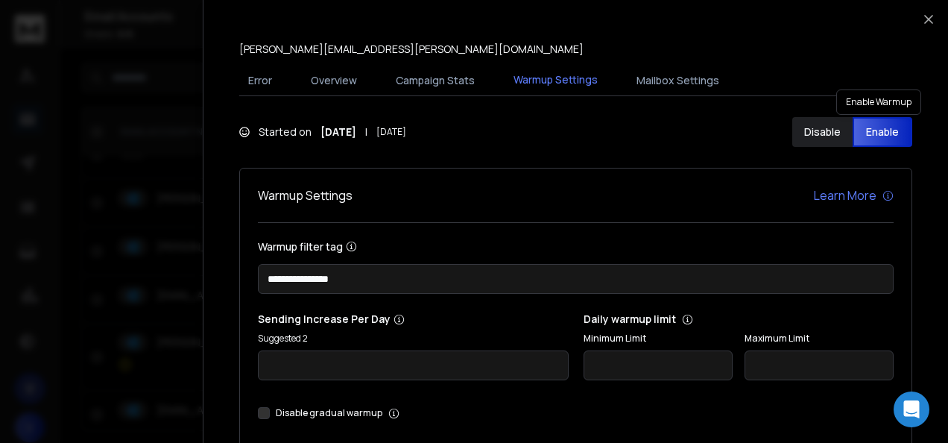
click at [868, 130] on button "Enable" at bounding box center [883, 132] width 60 height 30
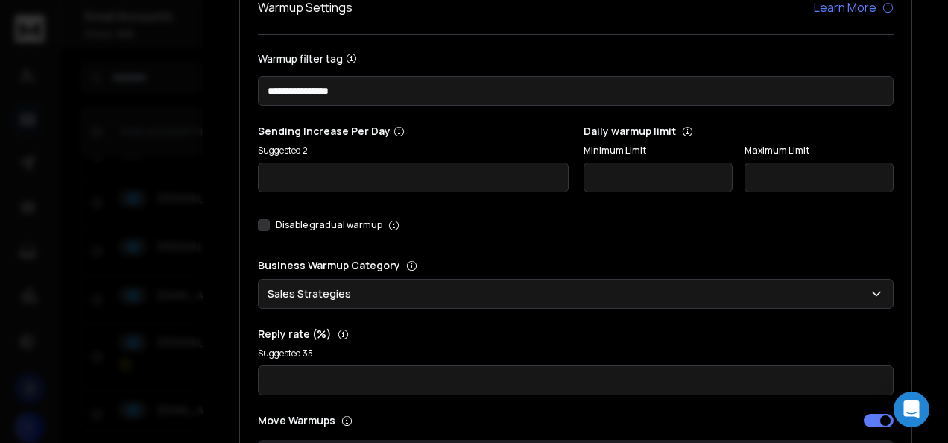
scroll to position [481, 0]
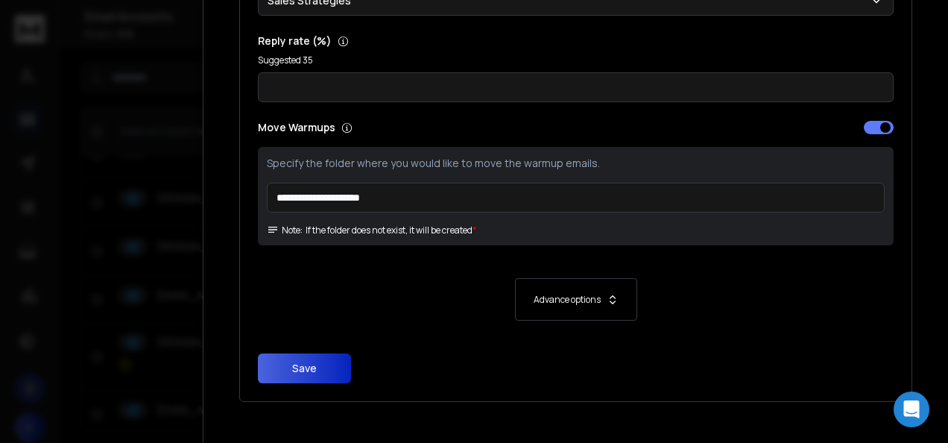
click at [579, 298] on p "Advance options" at bounding box center [567, 300] width 67 height 12
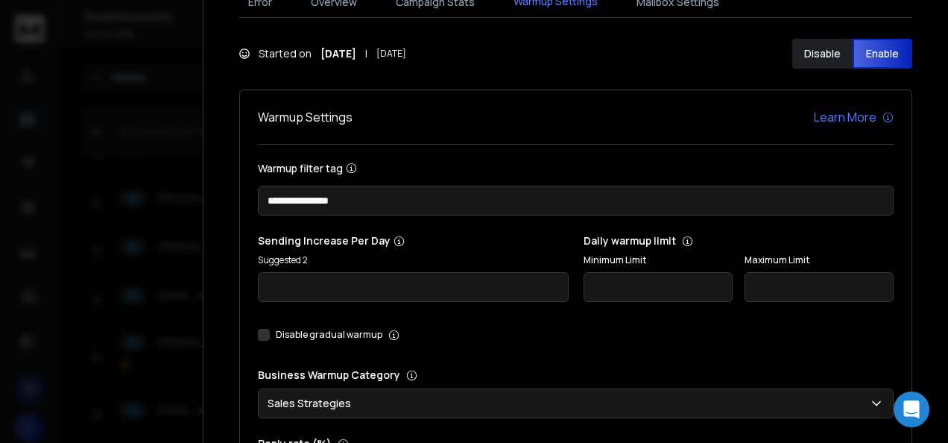
scroll to position [0, 0]
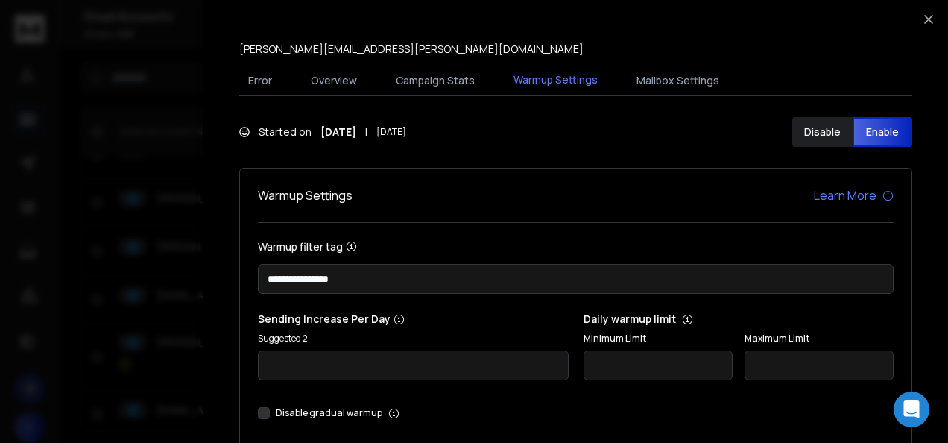
click at [660, 72] on button "Mailbox Settings" at bounding box center [678, 80] width 101 height 33
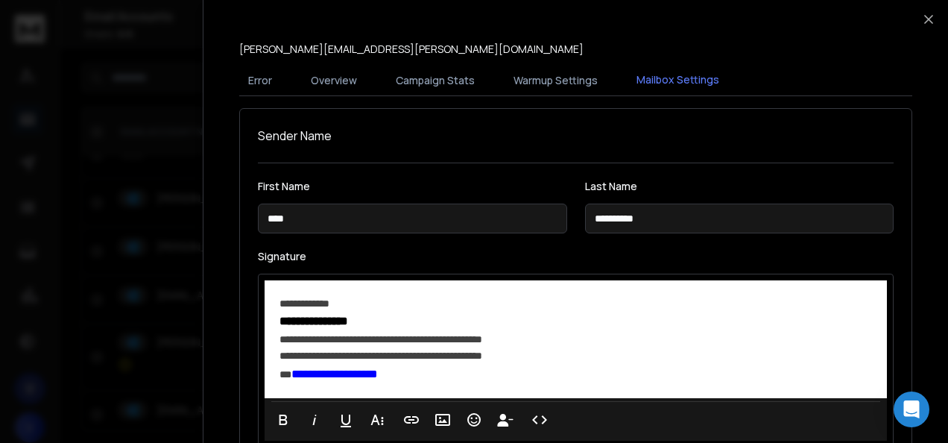
click at [268, 75] on button "Error" at bounding box center [260, 80] width 42 height 33
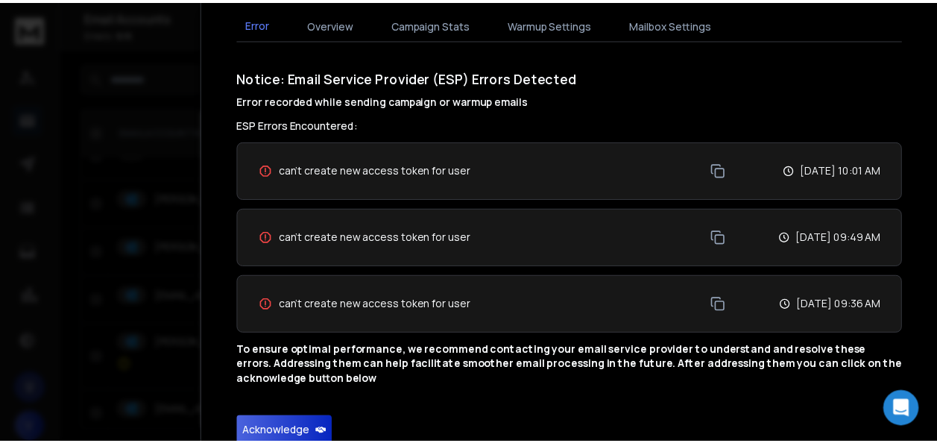
scroll to position [101, 0]
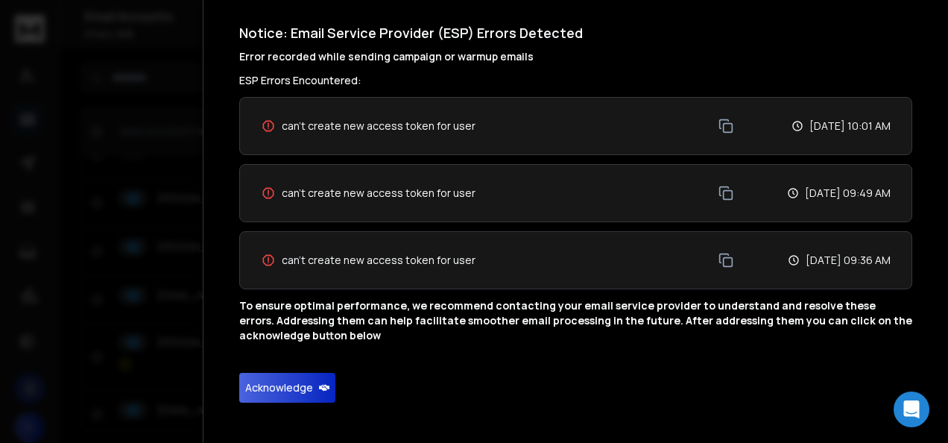
click at [308, 382] on button "Acknowledge" at bounding box center [287, 388] width 96 height 30
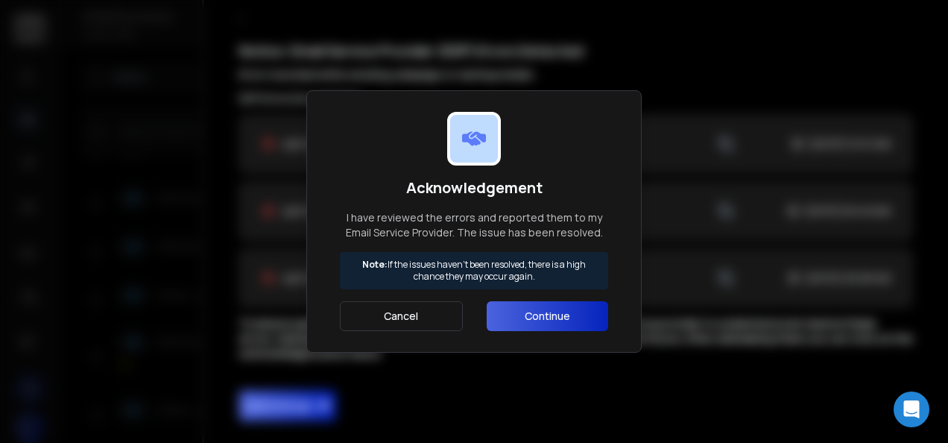
click at [557, 313] on button "Continue" at bounding box center [547, 316] width 121 height 30
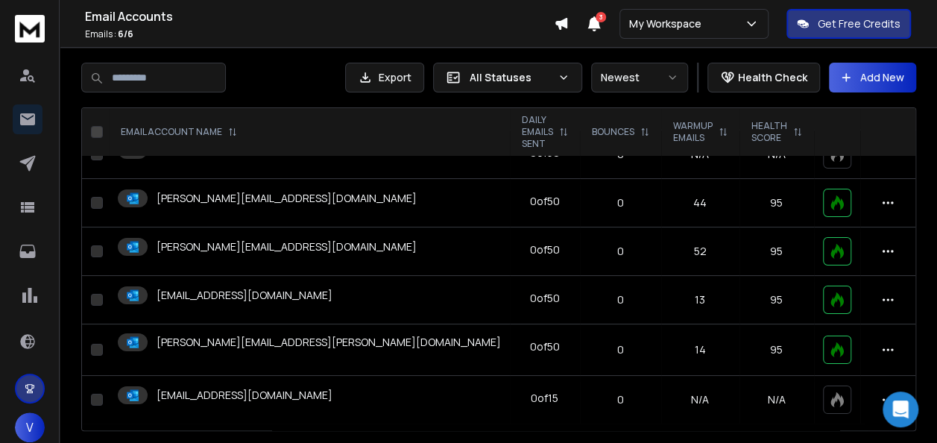
click at [829, 342] on icon at bounding box center [836, 349] width 15 height 15
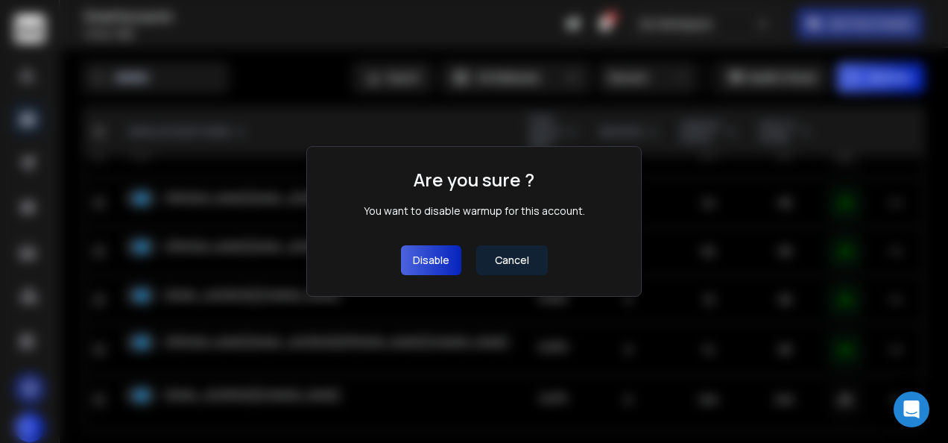
click at [535, 258] on button "Cancel" at bounding box center [512, 260] width 72 height 30
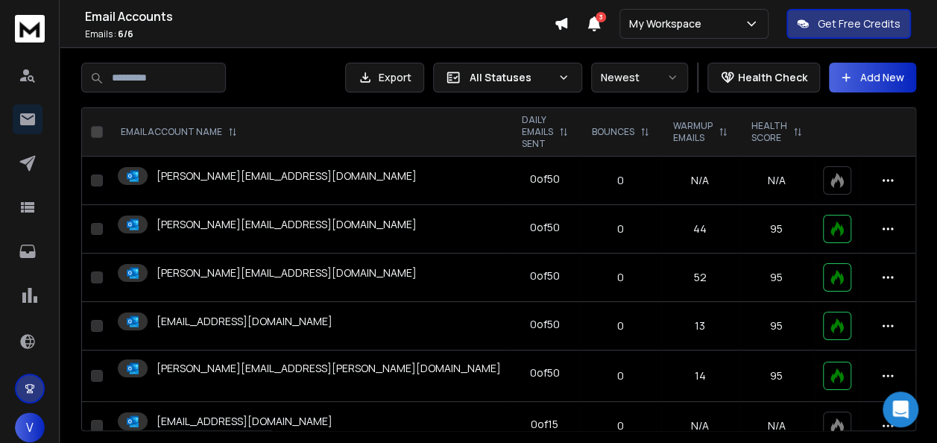
scroll to position [26, 0]
click at [109, 352] on td at bounding box center [95, 375] width 27 height 51
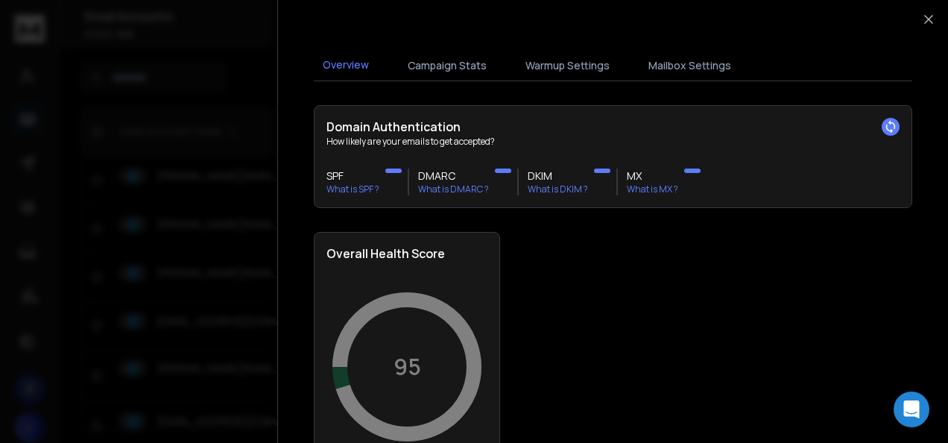
click at [95, 291] on div at bounding box center [474, 221] width 948 height 443
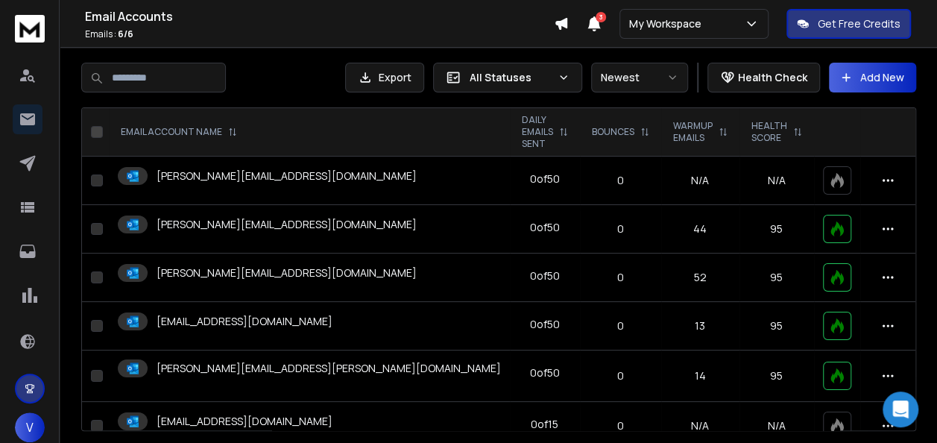
click at [23, 21] on img at bounding box center [30, 29] width 30 height 28
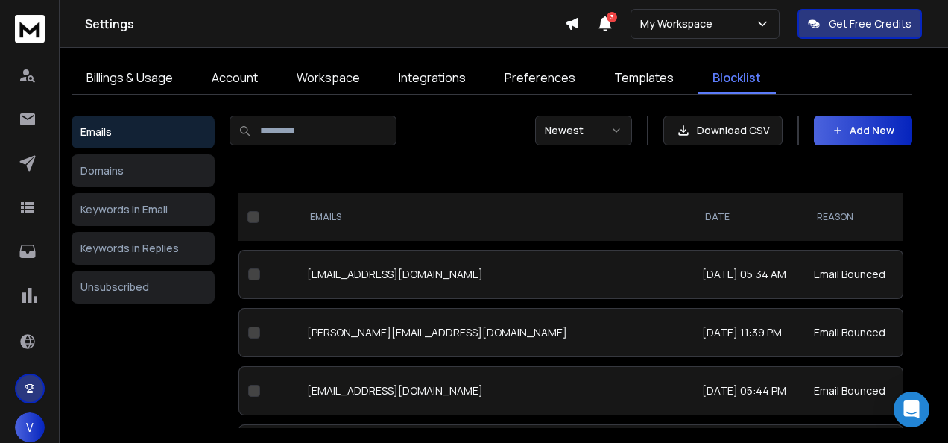
click at [248, 78] on link "Account" at bounding box center [235, 78] width 76 height 31
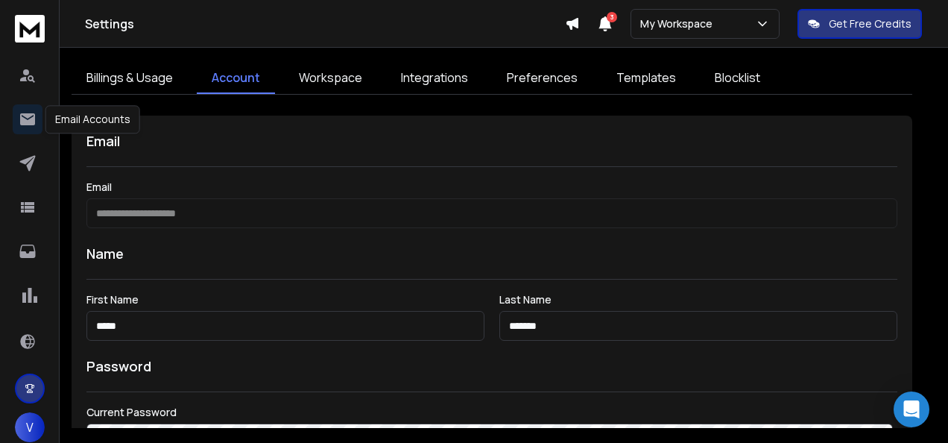
click at [37, 119] on link at bounding box center [28, 119] width 30 height 30
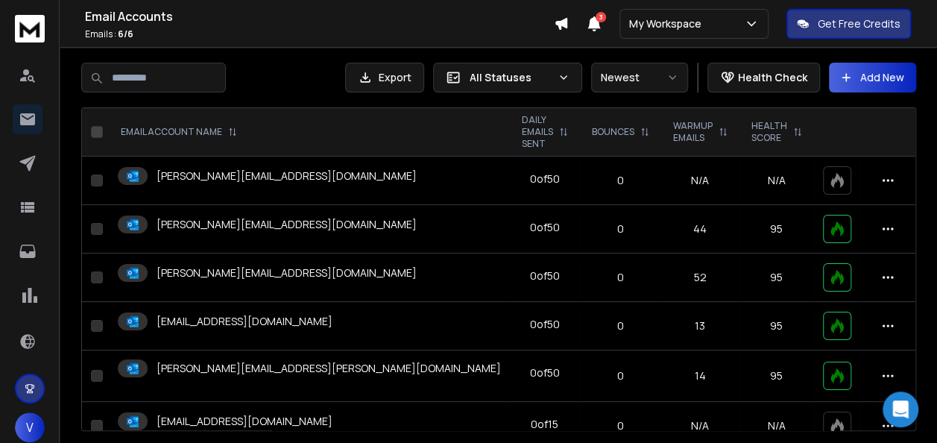
scroll to position [3, 0]
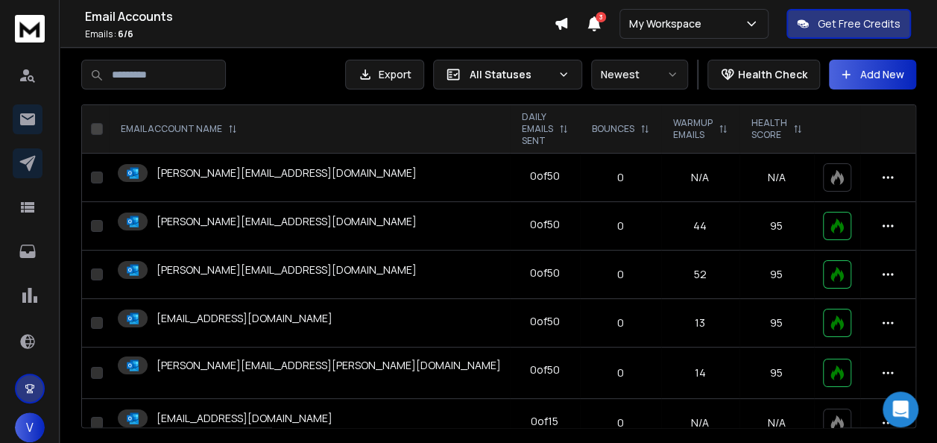
click at [21, 167] on icon at bounding box center [28, 163] width 18 height 18
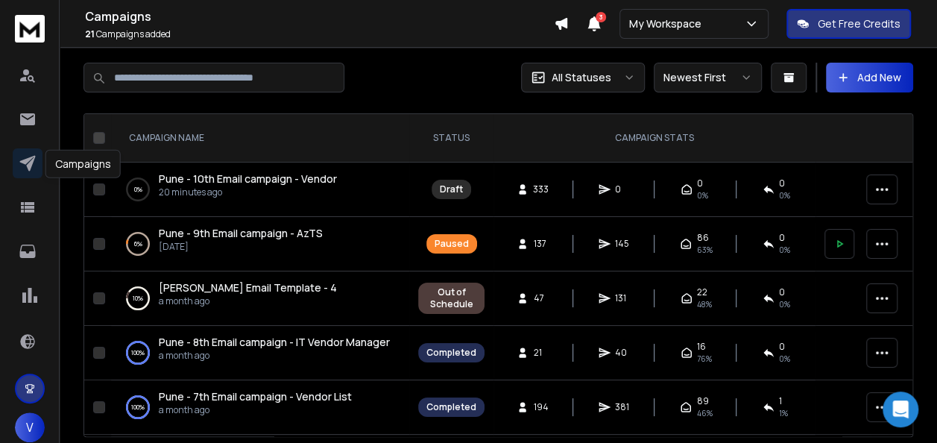
click at [206, 235] on span "Pune - 9th Email campaign - AzTS" at bounding box center [241, 233] width 164 height 14
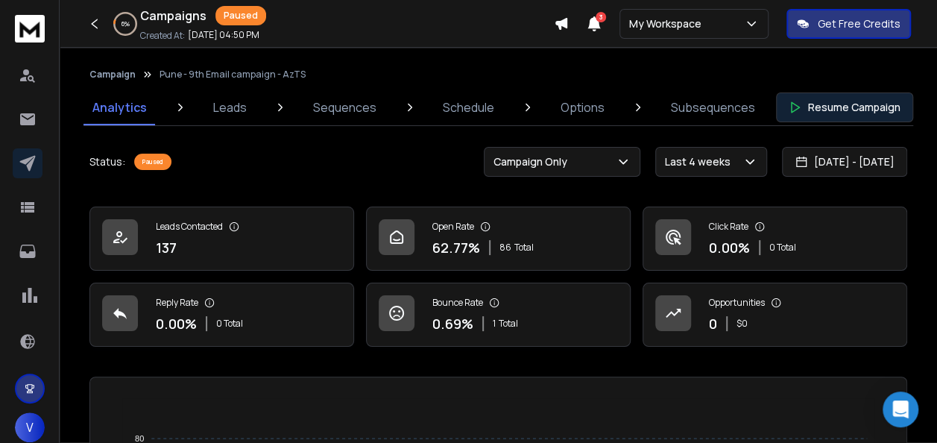
click at [867, 110] on button "Resume Campaign" at bounding box center [844, 107] width 137 height 30
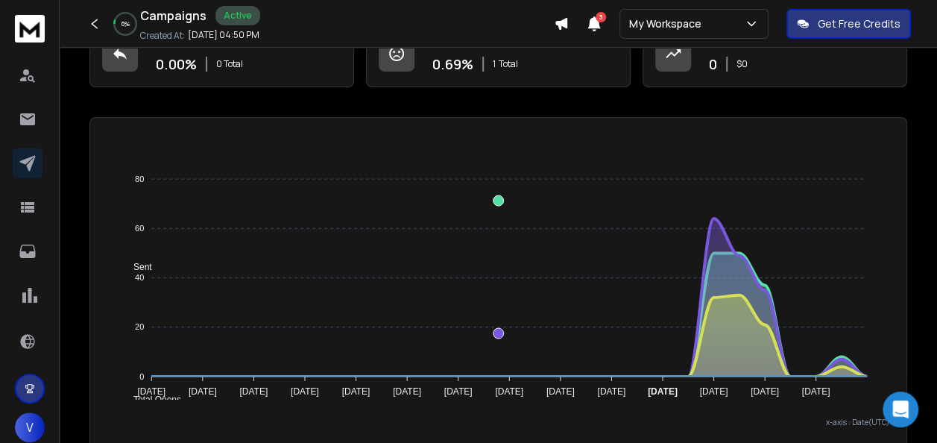
scroll to position [259, 0]
click at [39, 127] on link at bounding box center [28, 119] width 30 height 30
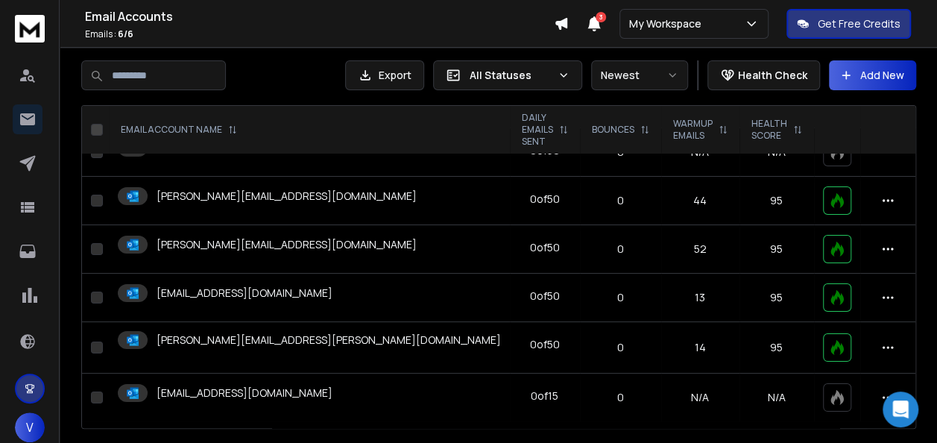
scroll to position [3, 0]
click at [33, 165] on icon at bounding box center [28, 163] width 18 height 18
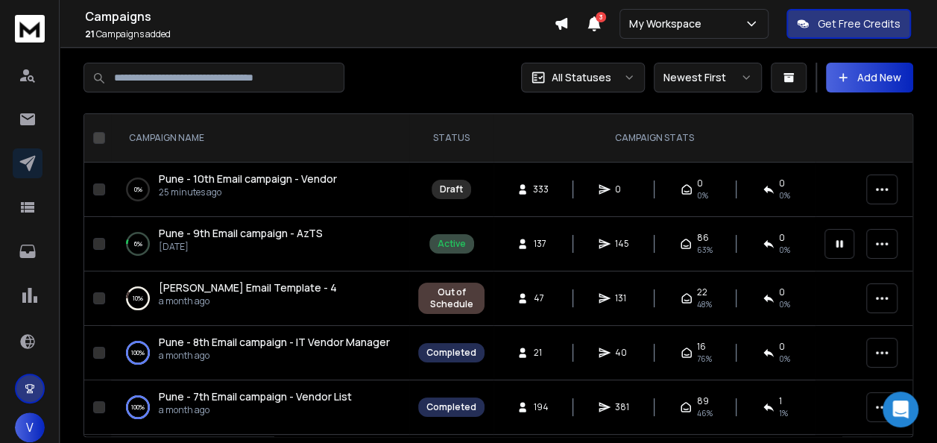
click at [250, 233] on span "Pune - 9th Email campaign - AzTS" at bounding box center [241, 233] width 164 height 14
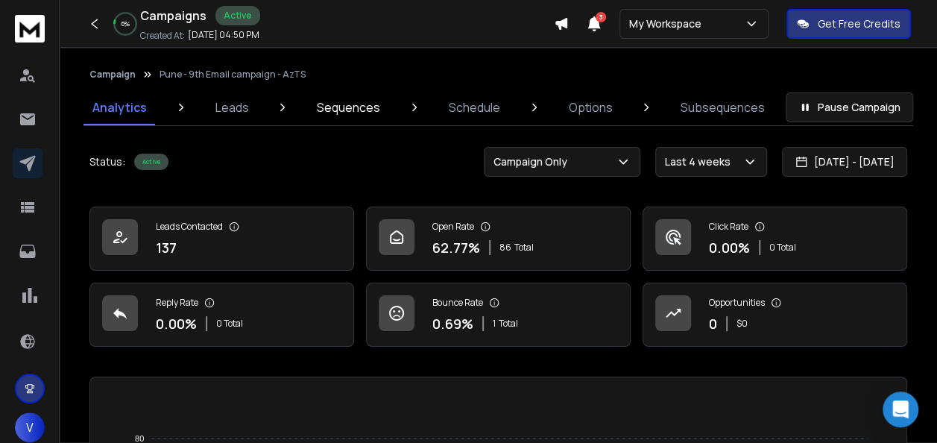
click at [345, 110] on p "Sequences" at bounding box center [348, 107] width 63 height 18
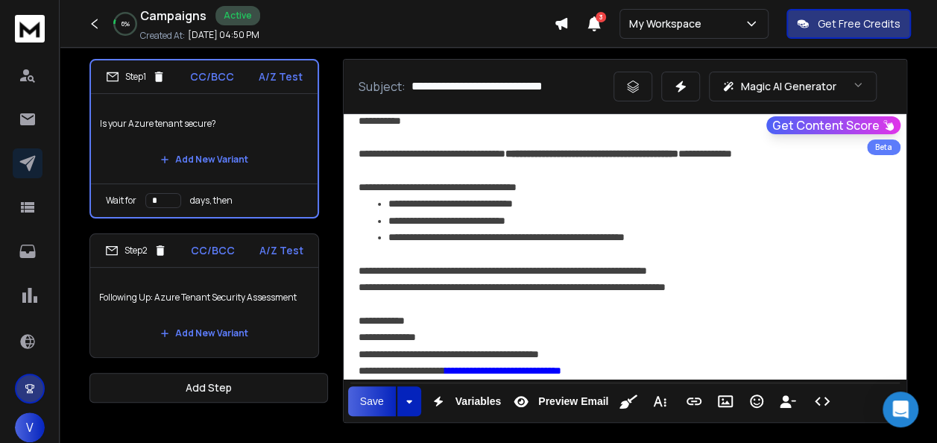
scroll to position [106, 0]
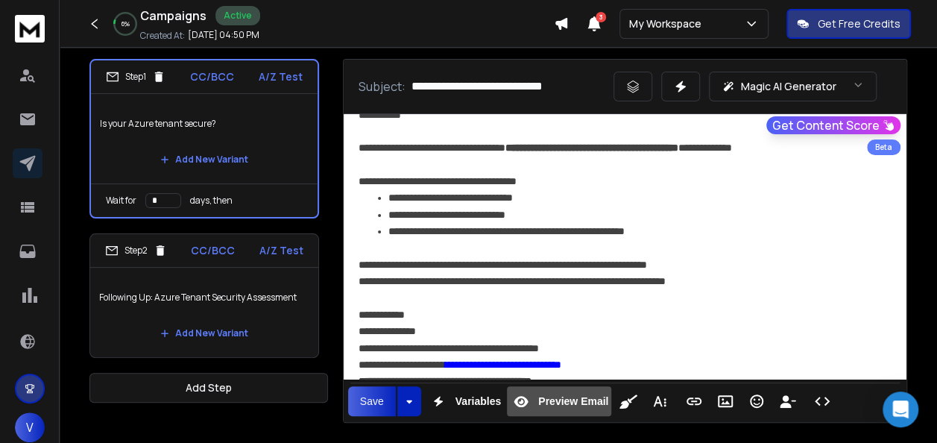
click at [575, 395] on span "Preview Email" at bounding box center [573, 401] width 76 height 13
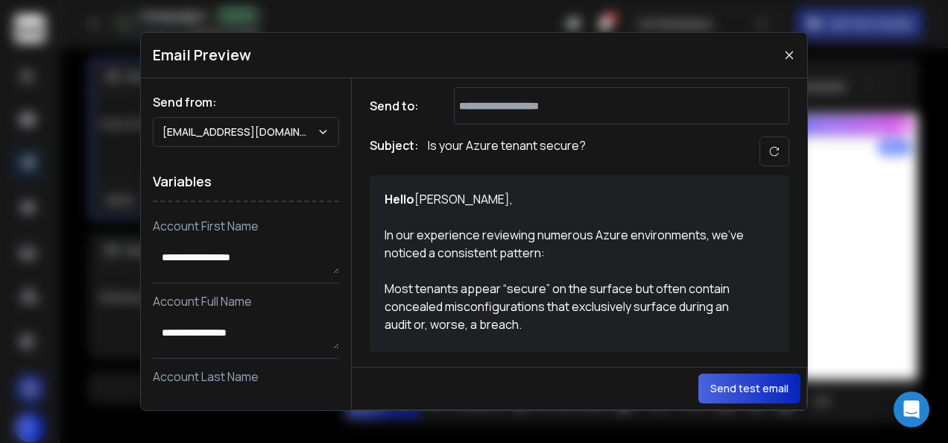
click at [486, 101] on input at bounding box center [621, 105] width 325 height 27
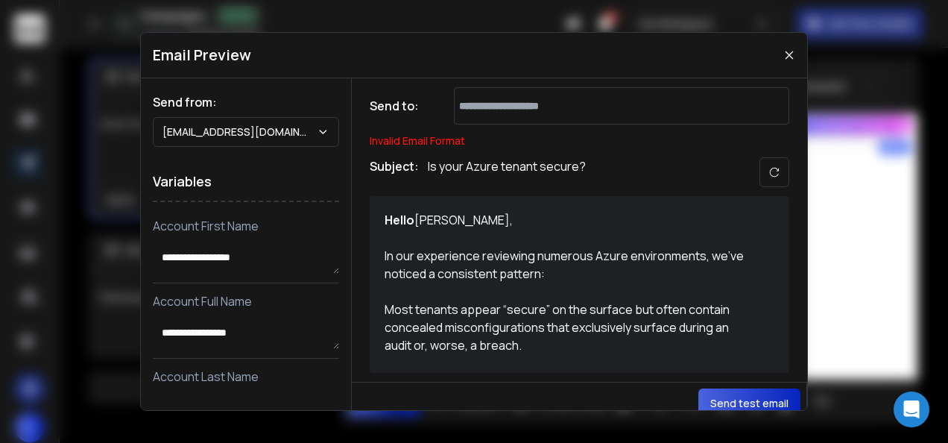
click at [498, 106] on input at bounding box center [621, 105] width 325 height 27
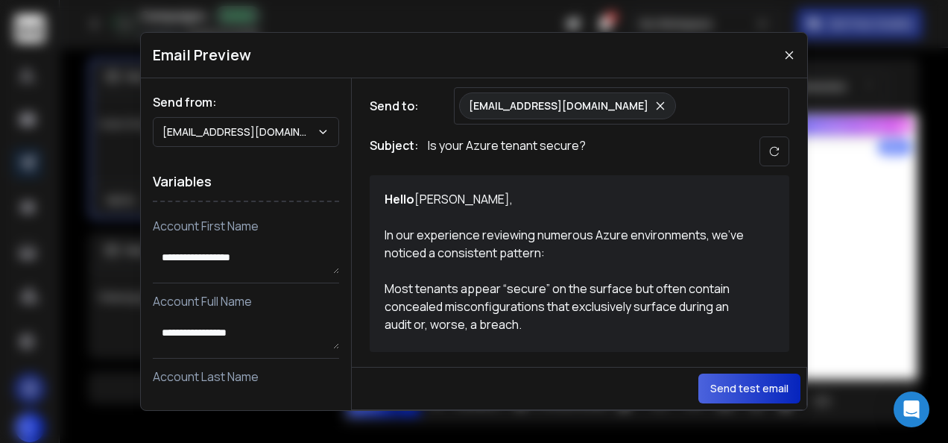
click at [734, 399] on button "Send test email" at bounding box center [749, 388] width 102 height 30
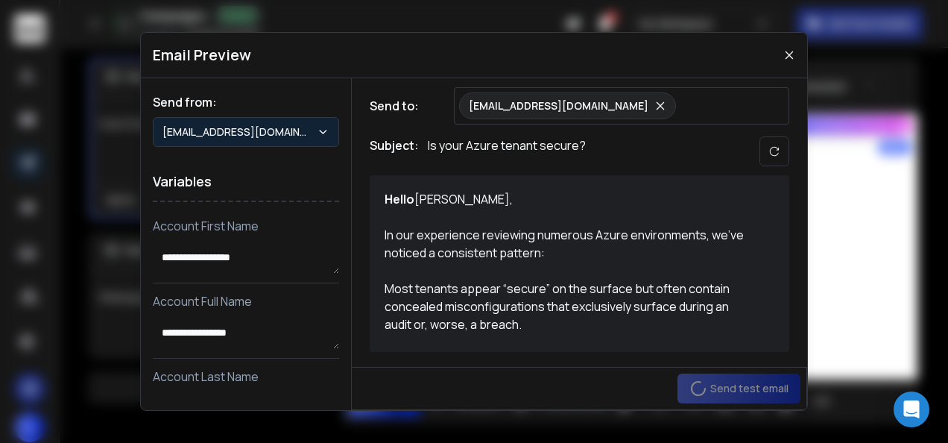
click at [317, 130] on icon "button" at bounding box center [323, 131] width 13 height 15
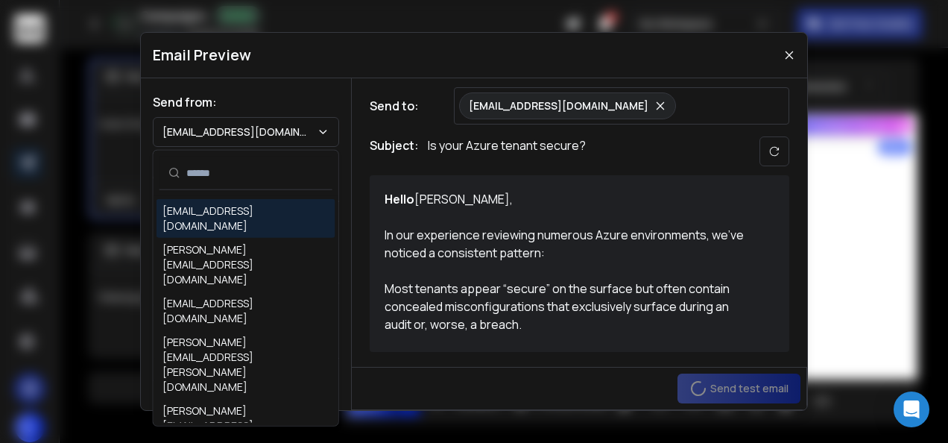
click at [320, 98] on h1 "Send from:" at bounding box center [246, 102] width 186 height 18
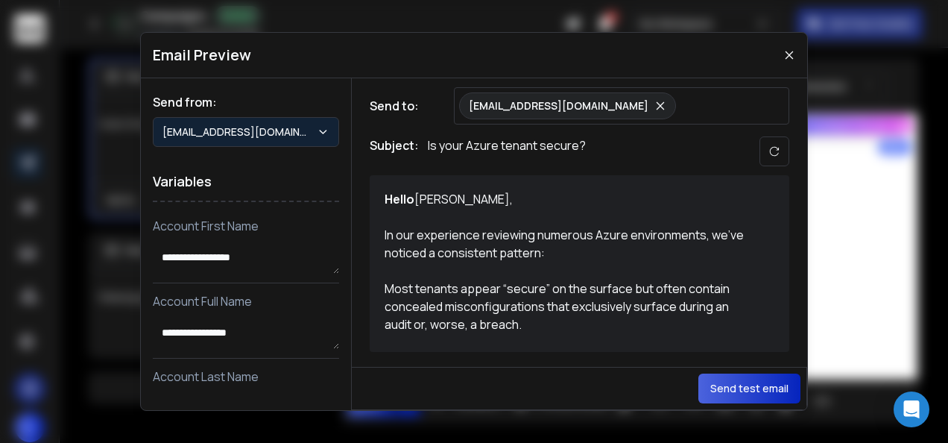
click at [312, 136] on p "[EMAIL_ADDRESS][DOMAIN_NAME]" at bounding box center [239, 131] width 154 height 15
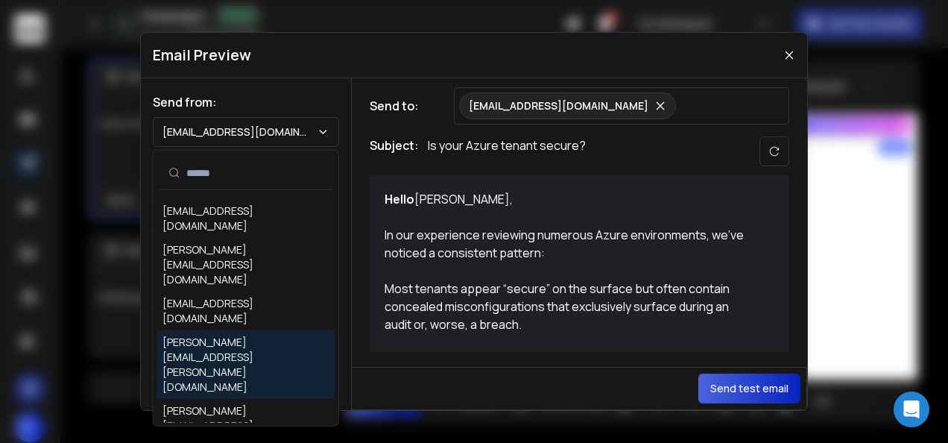
click at [221, 335] on div "[PERSON_NAME][EMAIL_ADDRESS][PERSON_NAME][DOMAIN_NAME]" at bounding box center [245, 365] width 167 height 60
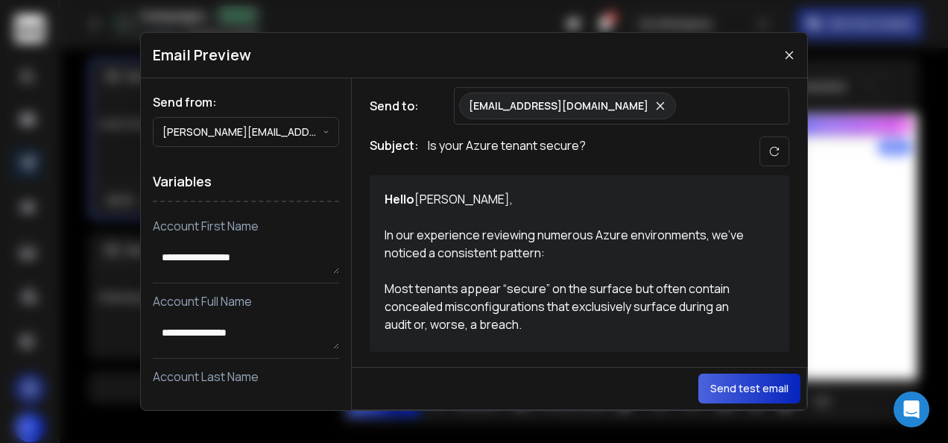
click at [745, 392] on button "Send test email" at bounding box center [749, 388] width 102 height 30
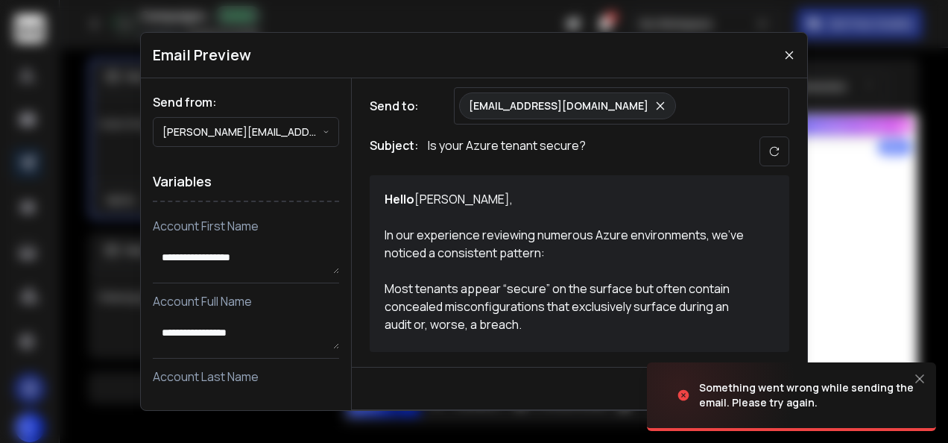
click at [754, 419] on div "Something went wrong while sending the email. Please try again." at bounding box center [797, 395] width 277 height 66
click at [42, 278] on div "**********" at bounding box center [474, 221] width 948 height 408
click at [54, 282] on div "**********" at bounding box center [474, 221] width 948 height 408
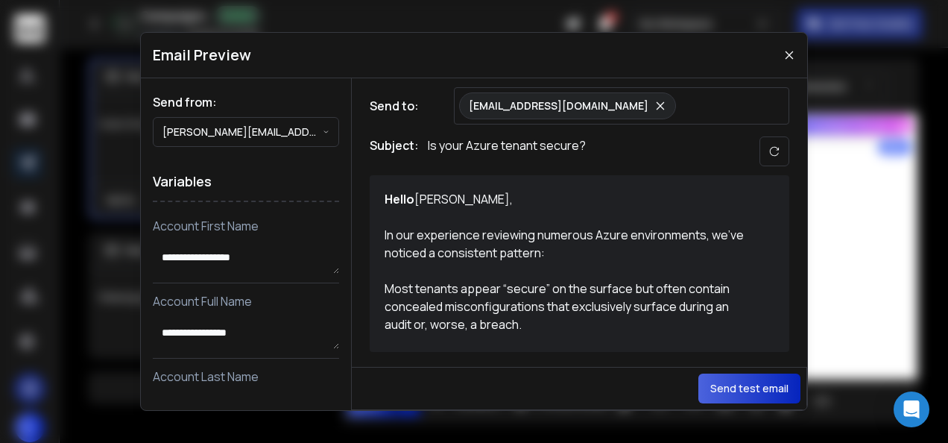
click at [786, 57] on icon at bounding box center [789, 55] width 12 height 12
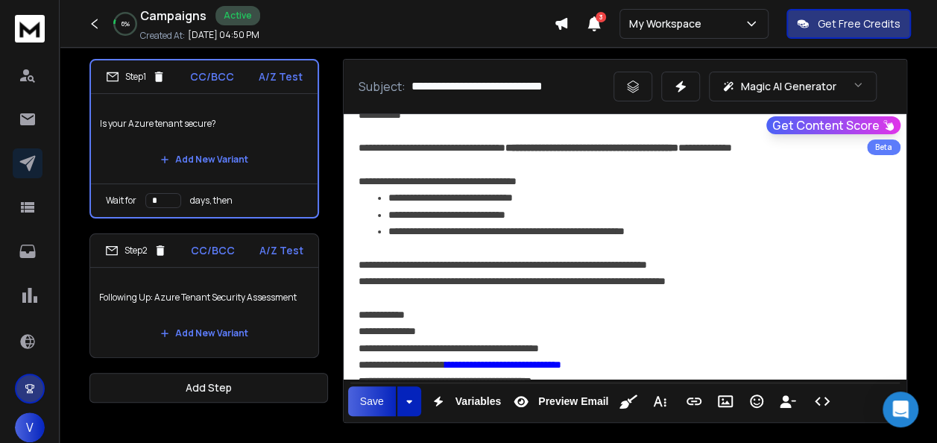
click at [20, 157] on icon at bounding box center [28, 163] width 18 height 18
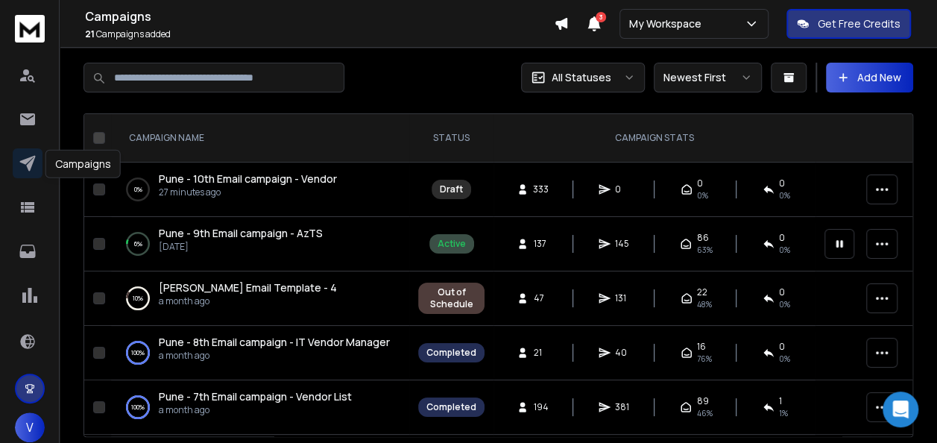
click at [256, 173] on span "Pune - 10th Email campaign - Vendor" at bounding box center [248, 178] width 178 height 14
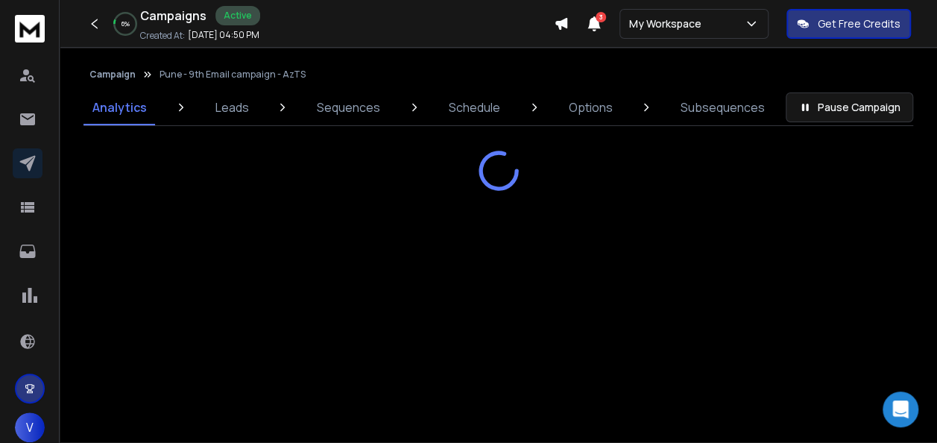
click at [262, 180] on div at bounding box center [498, 171] width 818 height 48
click at [344, 109] on p "Sequences" at bounding box center [348, 107] width 63 height 18
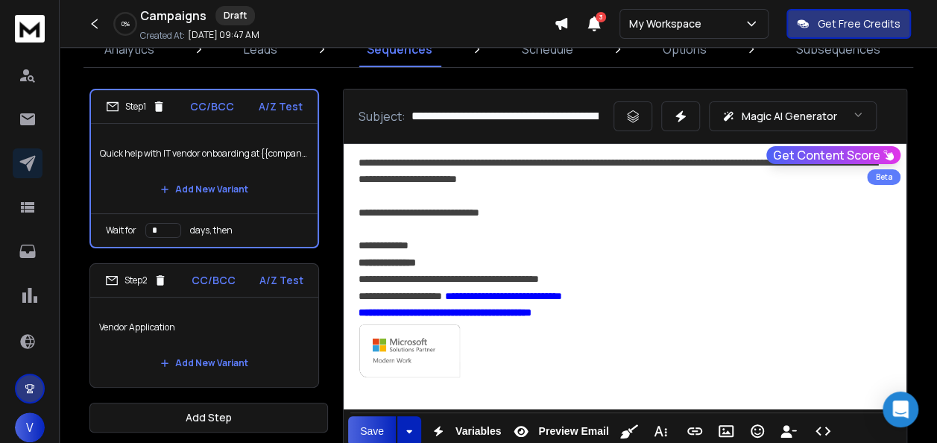
scroll to position [88, 0]
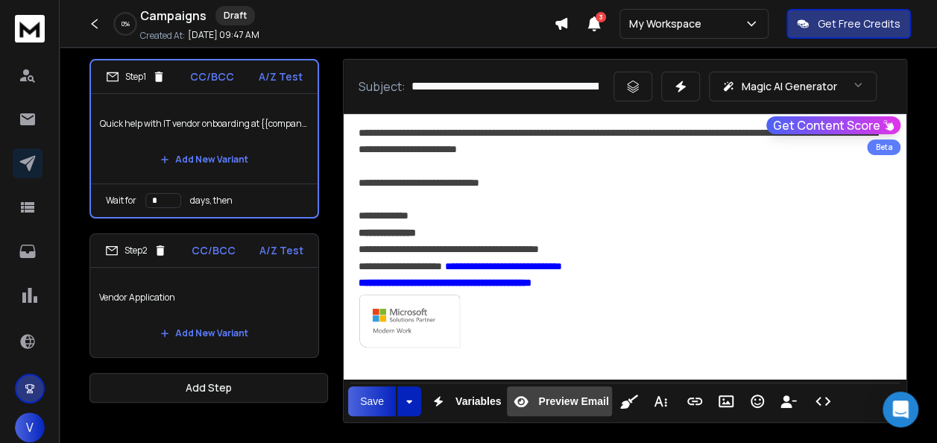
click at [563, 404] on span "Preview Email" at bounding box center [573, 401] width 76 height 13
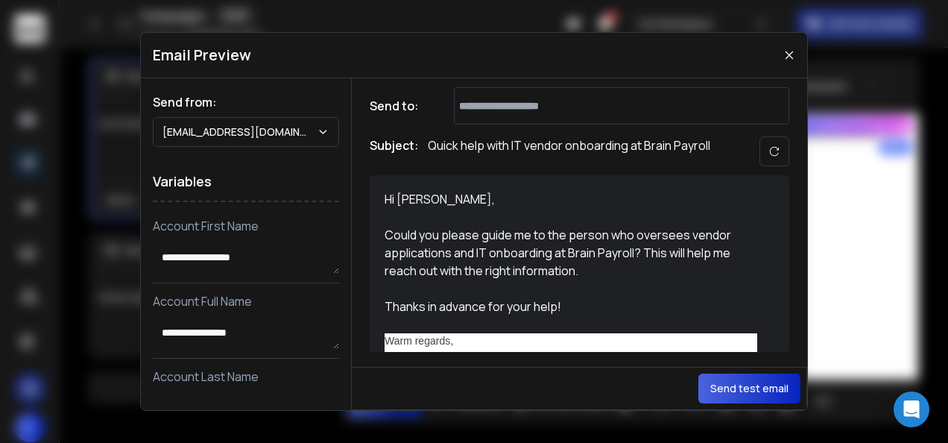
click at [498, 104] on input at bounding box center [621, 105] width 325 height 27
click at [195, 139] on p "[EMAIL_ADDRESS][DOMAIN_NAME]" at bounding box center [239, 131] width 154 height 15
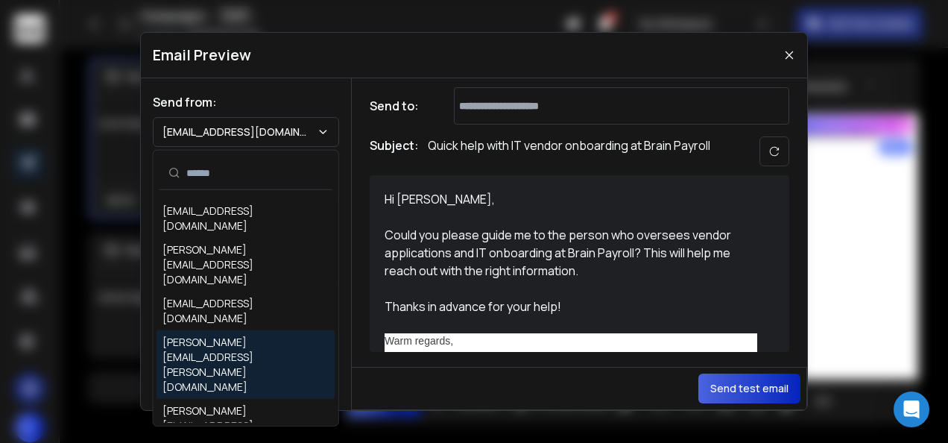
click at [173, 335] on div "[PERSON_NAME][EMAIL_ADDRESS][PERSON_NAME][DOMAIN_NAME]" at bounding box center [245, 365] width 167 height 60
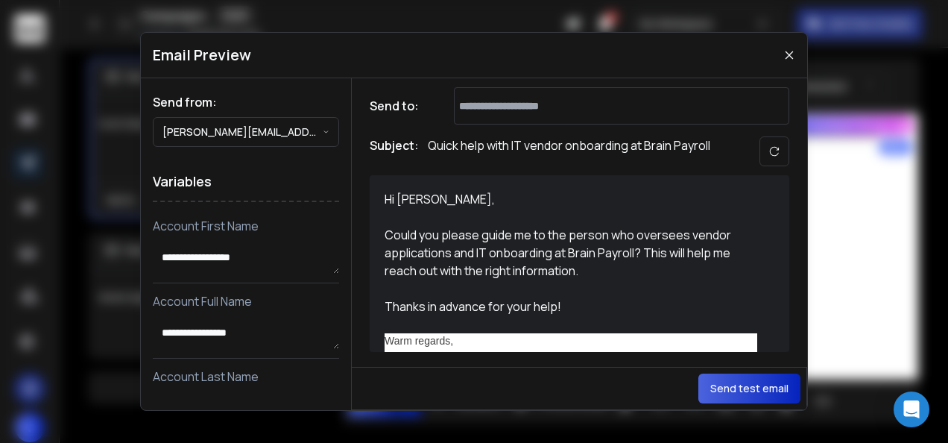
click at [519, 104] on input at bounding box center [621, 105] width 325 height 27
click at [738, 380] on button "Send test email" at bounding box center [749, 388] width 102 height 30
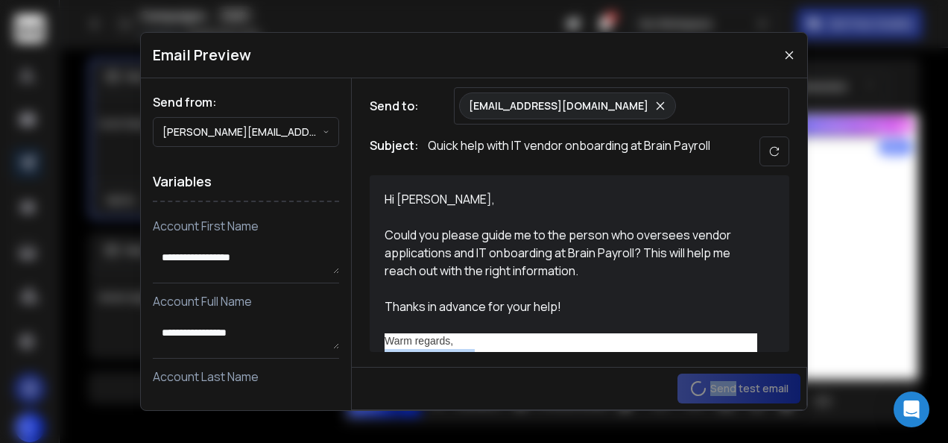
drag, startPoint x: 738, startPoint y: 380, endPoint x: 738, endPoint y: 356, distance: 23.8
click at [738, 356] on div "Send to: atharva.deshpande@themaverics.com Subject: Quick help with IT vendor o…" at bounding box center [579, 244] width 456 height 332
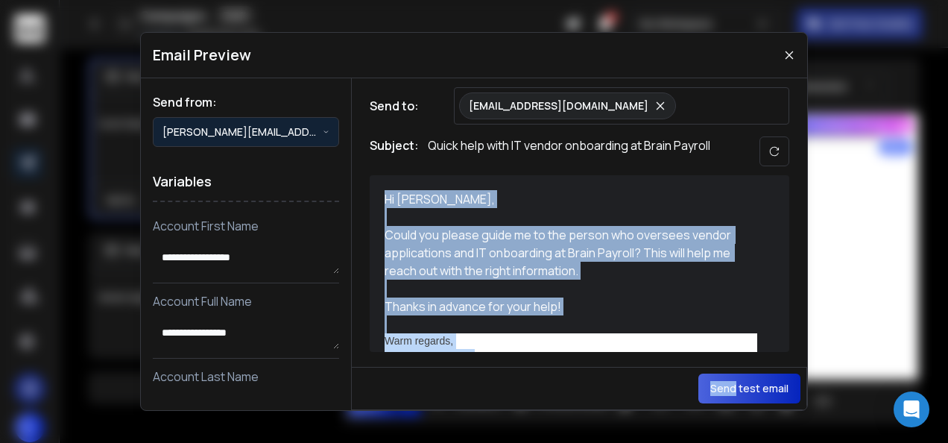
click at [283, 131] on p "[PERSON_NAME][EMAIL_ADDRESS][PERSON_NAME][DOMAIN_NAME]" at bounding box center [242, 131] width 160 height 15
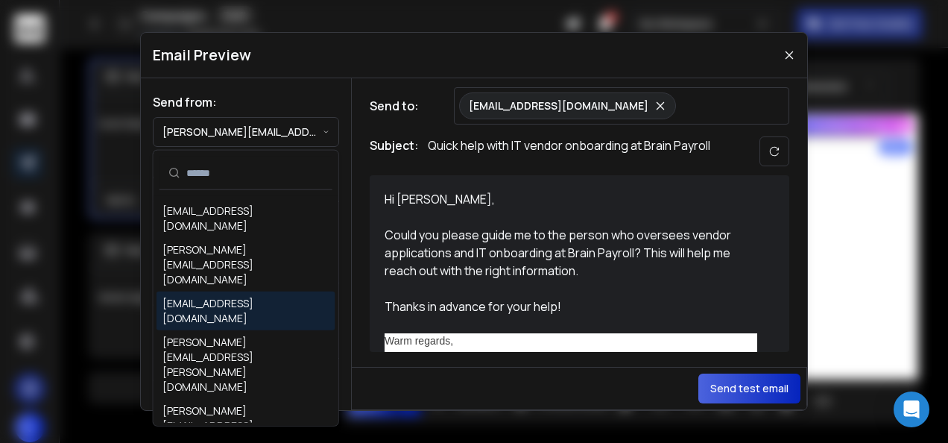
click at [214, 296] on div "[EMAIL_ADDRESS][DOMAIN_NAME]" at bounding box center [245, 311] width 167 height 30
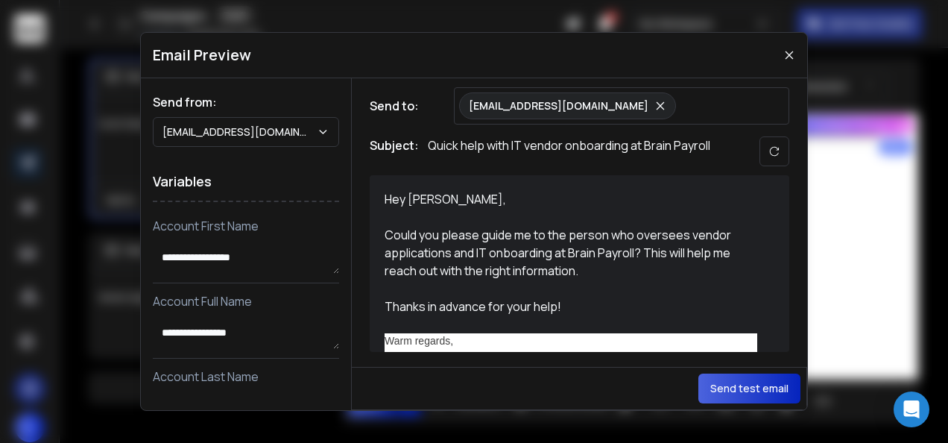
click at [724, 396] on button "Send test email" at bounding box center [749, 388] width 102 height 30
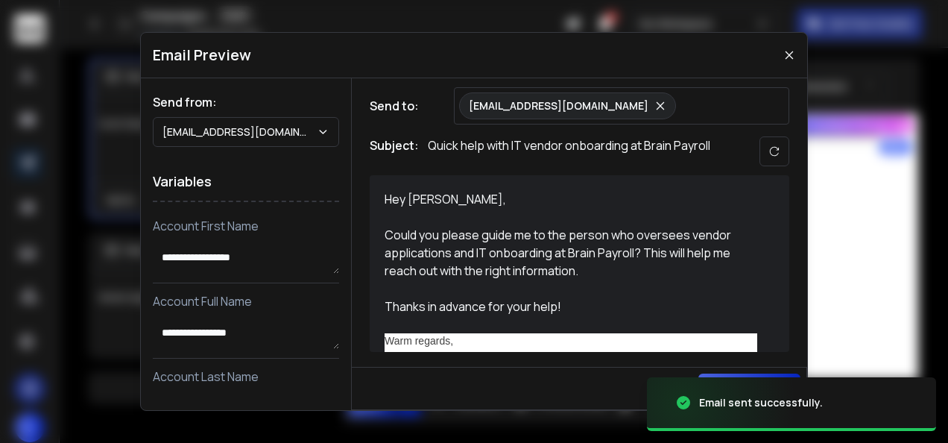
click at [788, 53] on icon at bounding box center [789, 55] width 12 height 12
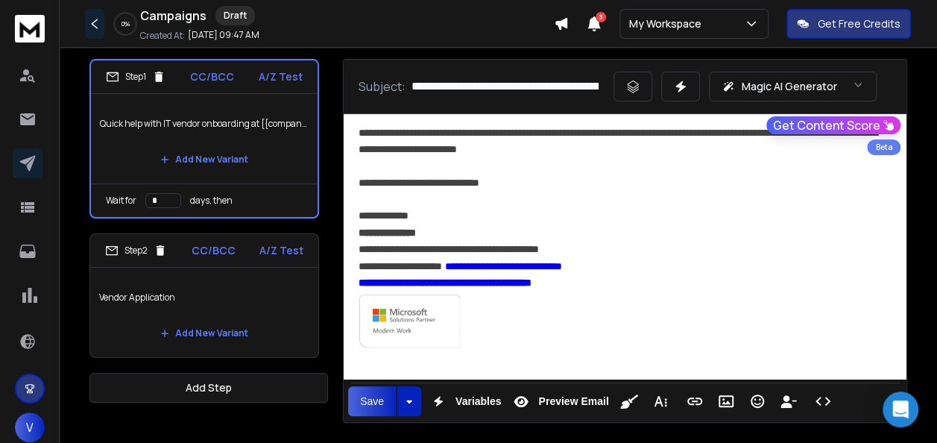
click at [88, 24] on div "0 % Campaigns Draft Created At: Sep 09, 2025, 09:47 AM 3 My Workspace Get Free …" at bounding box center [468, 24] width 937 height 48
click at [88, 24] on icon at bounding box center [94, 23] width 13 height 13
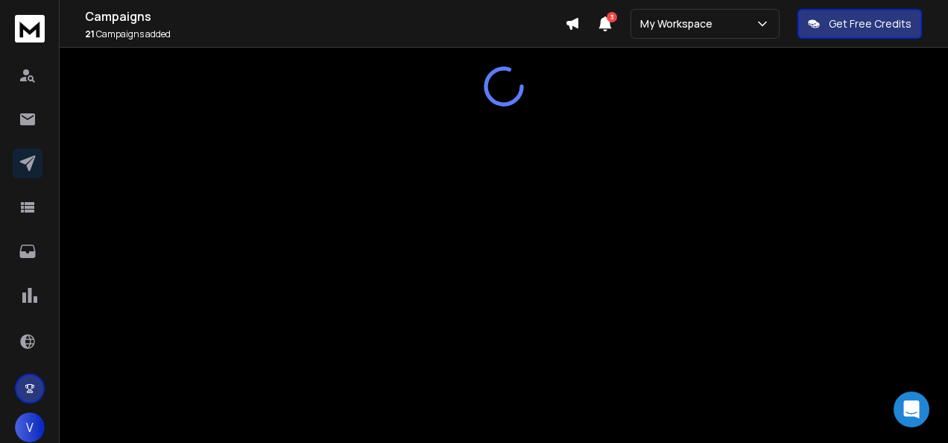
click at [28, 30] on img at bounding box center [30, 29] width 30 height 28
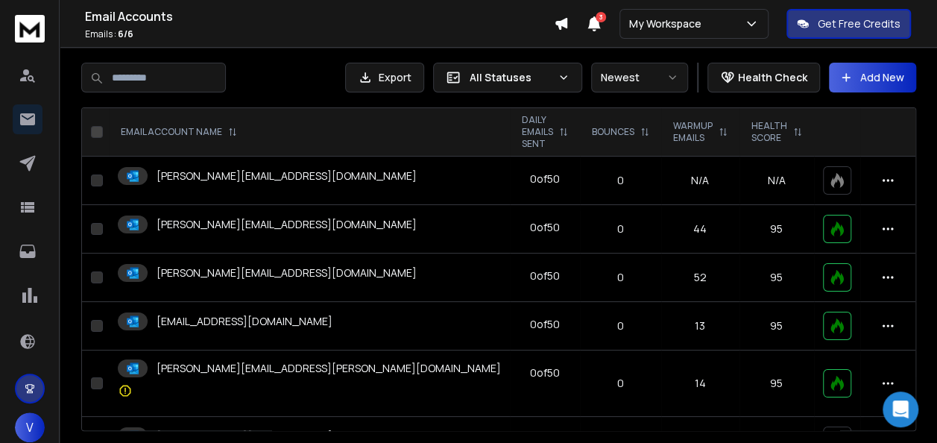
scroll to position [26, 0]
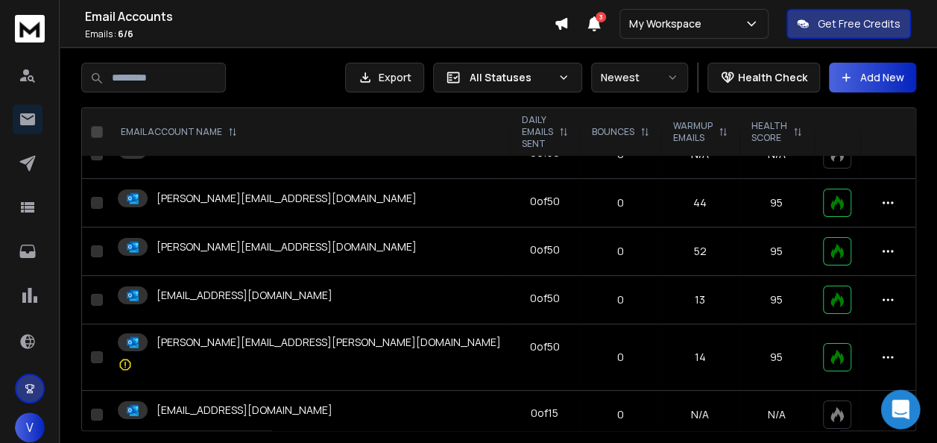
click at [894, 407] on icon "Open Intercom Messenger" at bounding box center [899, 408] width 17 height 19
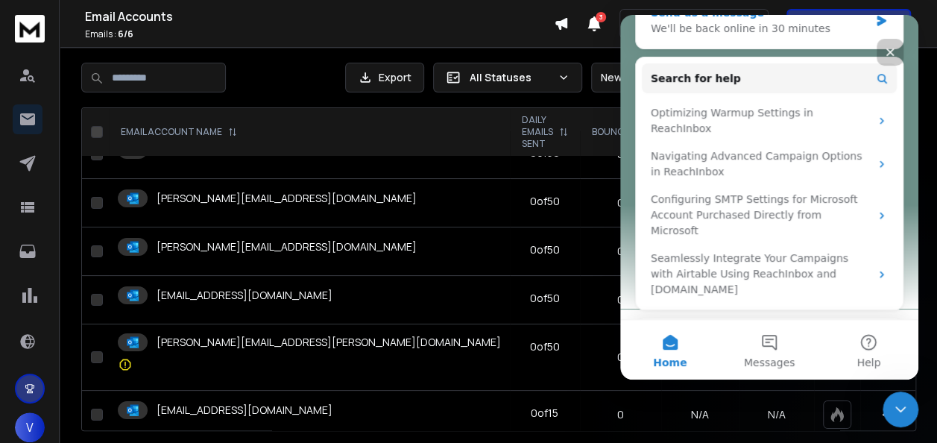
scroll to position [0, 0]
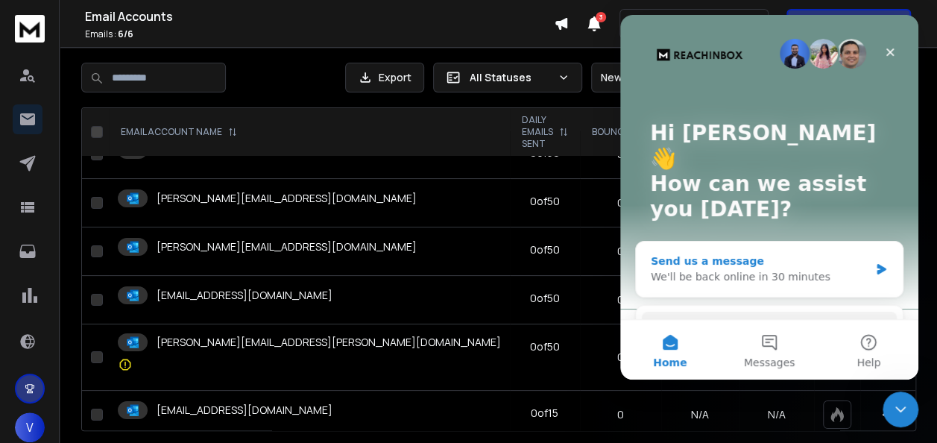
click at [812, 253] on div "Send us a message" at bounding box center [760, 261] width 218 height 16
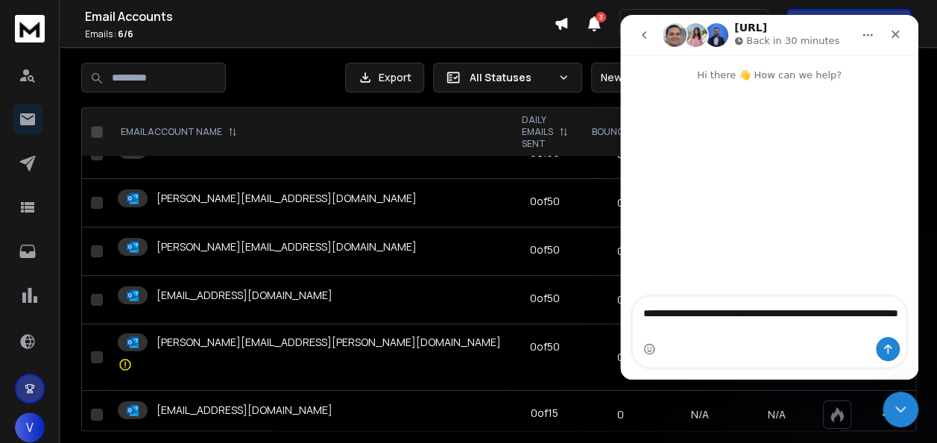
type textarea "**********"
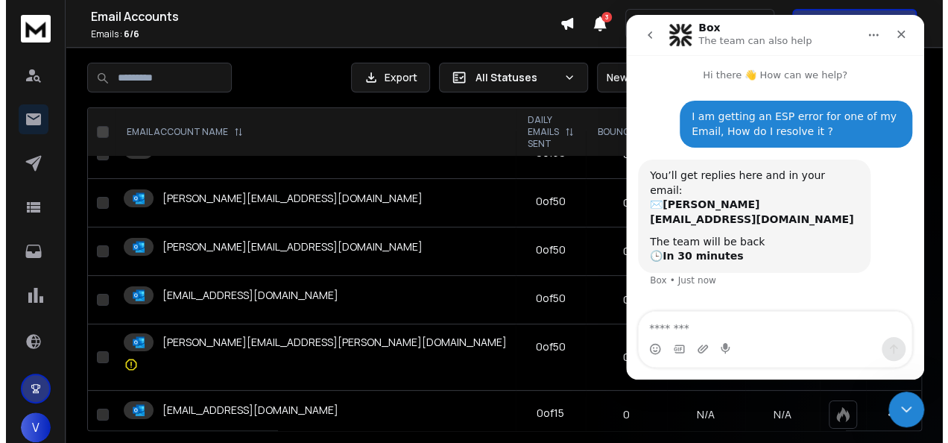
scroll to position [3, 0]
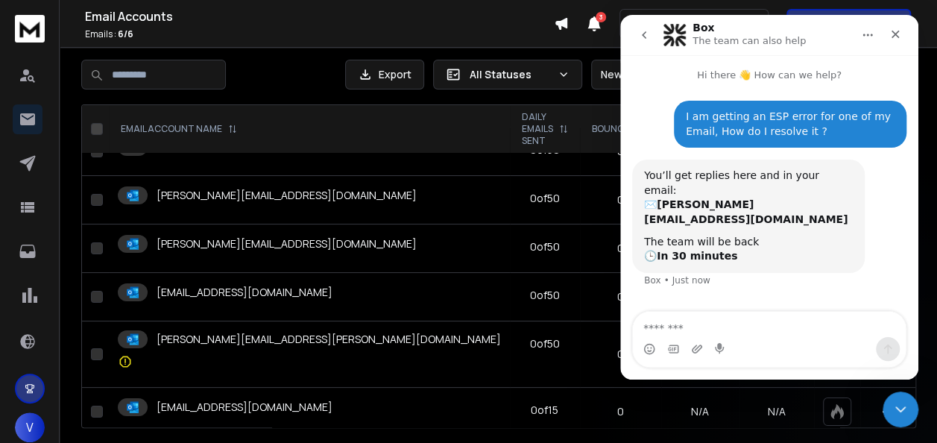
click at [312, 344] on p "[PERSON_NAME][EMAIL_ADDRESS][PERSON_NAME][DOMAIN_NAME]" at bounding box center [329, 339] width 344 height 15
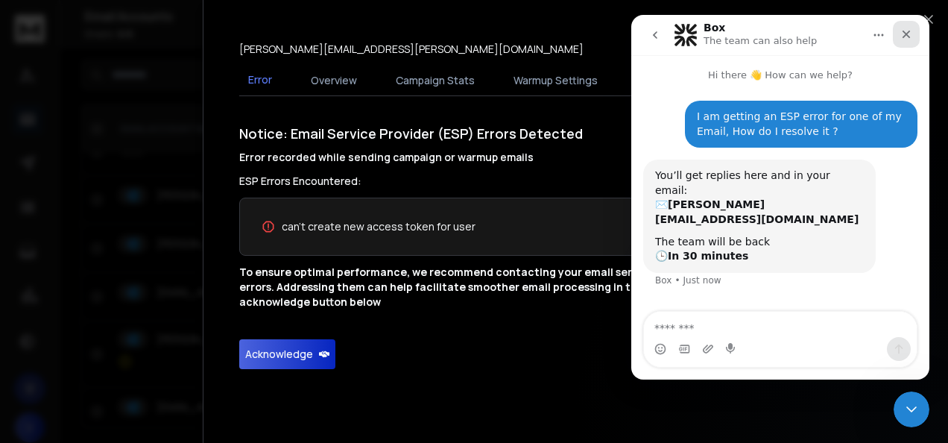
click at [908, 36] on icon "Close" at bounding box center [907, 35] width 8 height 8
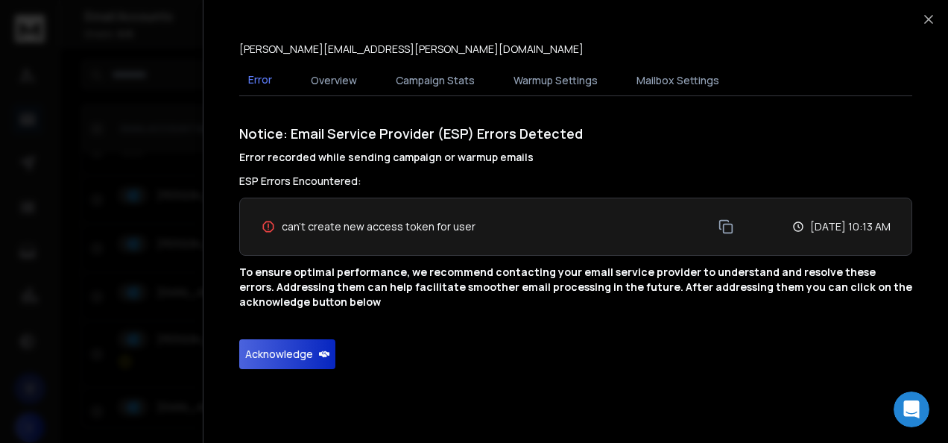
scroll to position [0, 0]
click at [650, 82] on button "Mailbox Settings" at bounding box center [678, 80] width 101 height 33
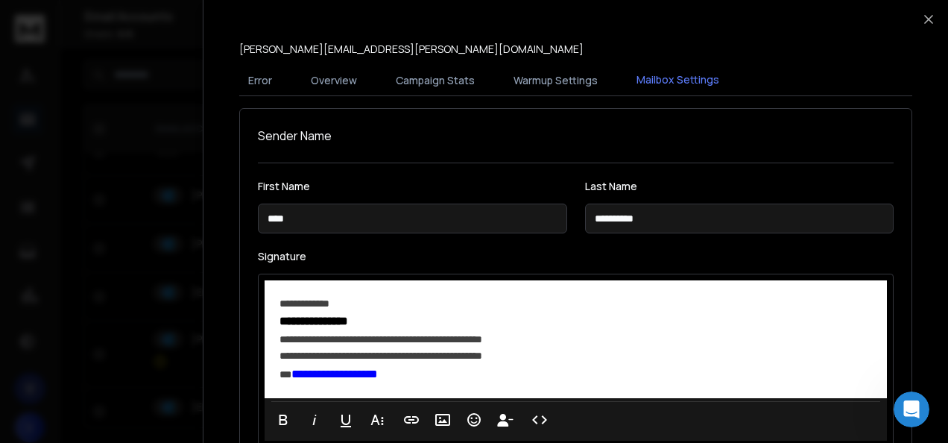
click at [546, 80] on button "Warmup Settings" at bounding box center [556, 80] width 102 height 33
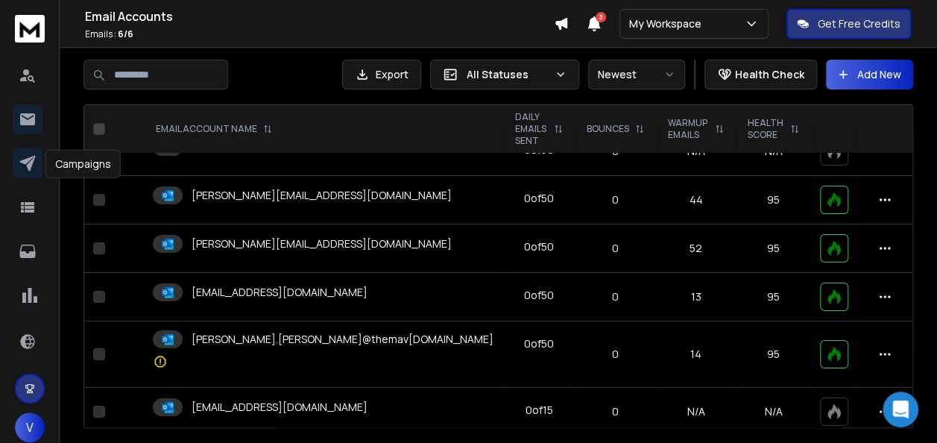
click at [30, 157] on icon at bounding box center [28, 163] width 18 height 18
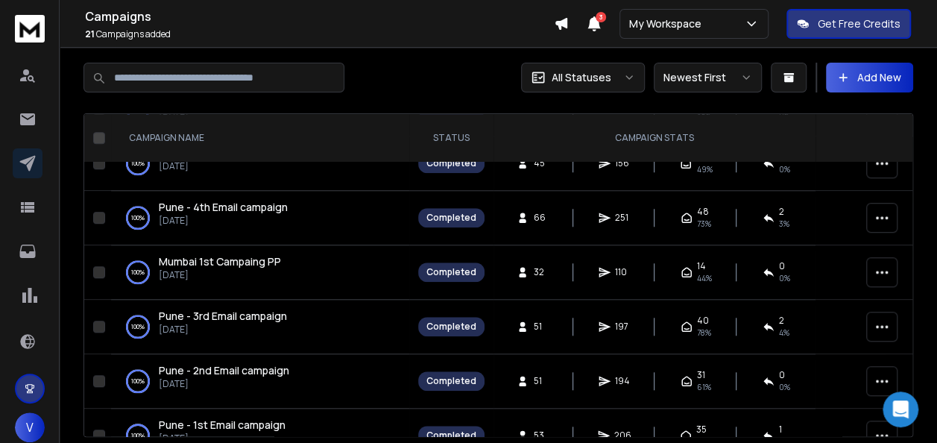
scroll to position [625, 0]
click at [762, 320] on icon at bounding box center [768, 326] width 13 height 13
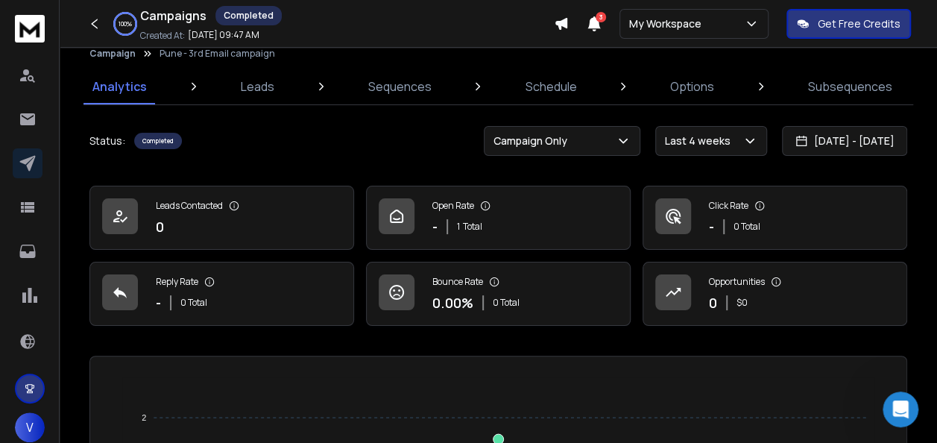
scroll to position [16, 0]
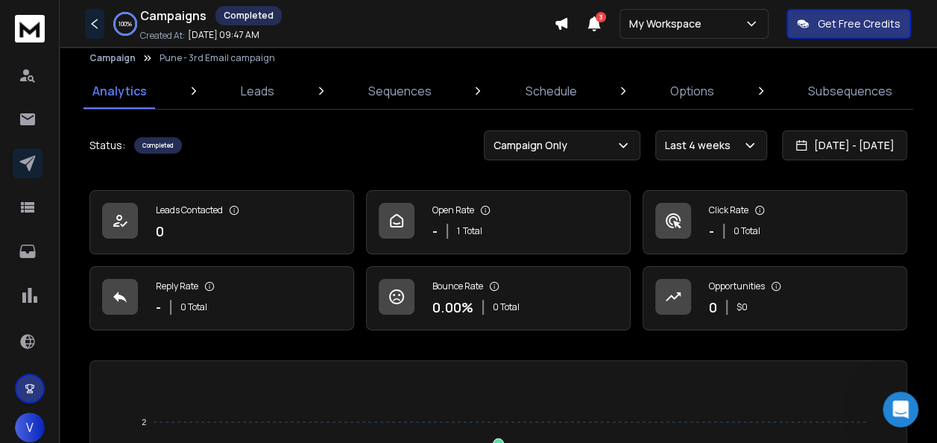
click at [94, 24] on icon at bounding box center [94, 23] width 13 height 13
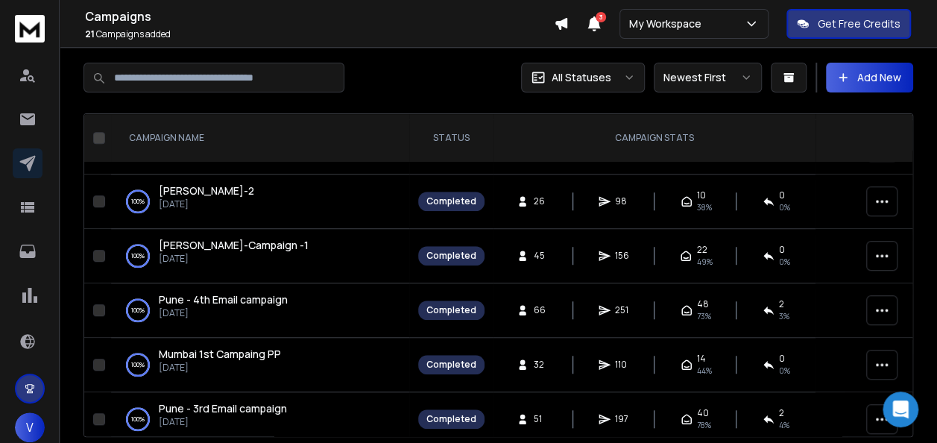
scroll to position [534, 0]
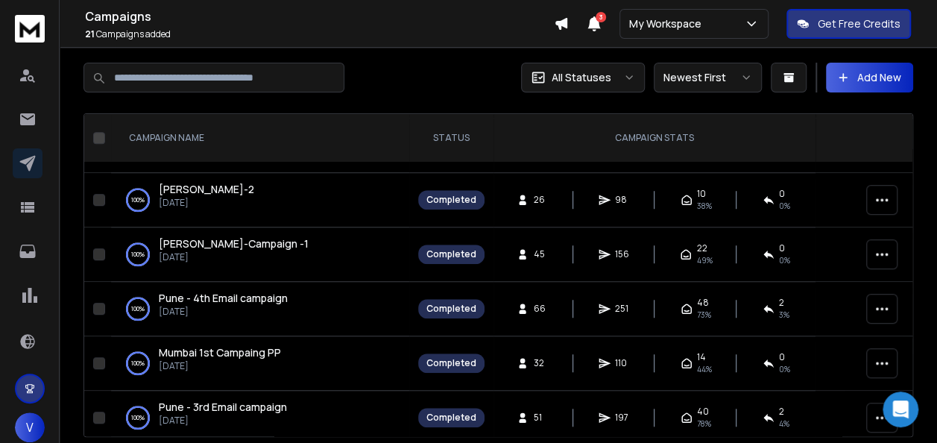
click at [779, 309] on span "3 %" at bounding box center [784, 315] width 10 height 12
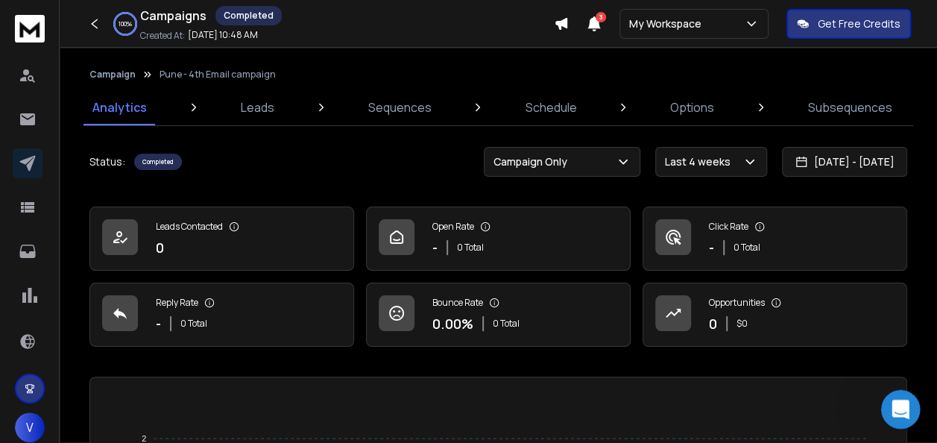
click at [898, 407] on icon "Open Intercom Messenger" at bounding box center [898, 407] width 25 height 25
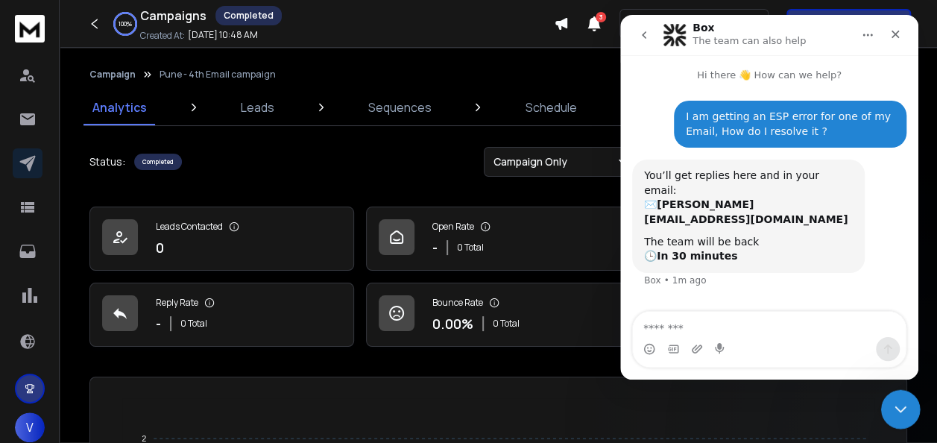
click at [910, 411] on div "Close Intercom Messenger" at bounding box center [898, 407] width 36 height 36
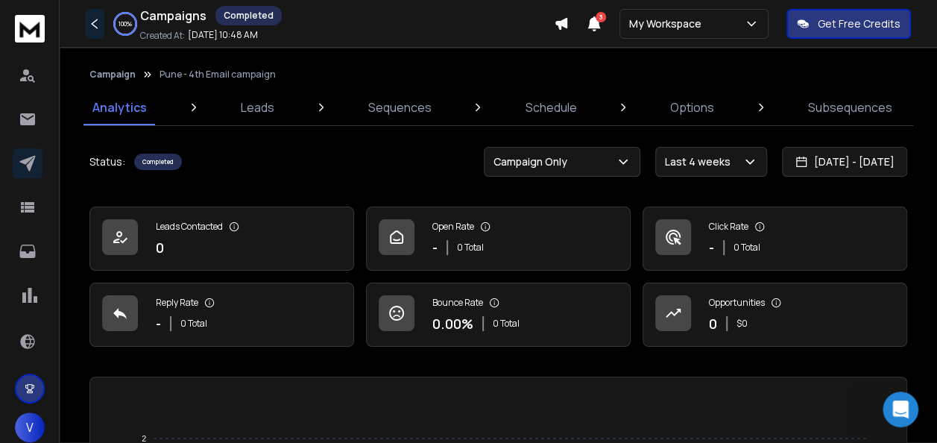
click at [94, 23] on icon at bounding box center [94, 23] width 13 height 13
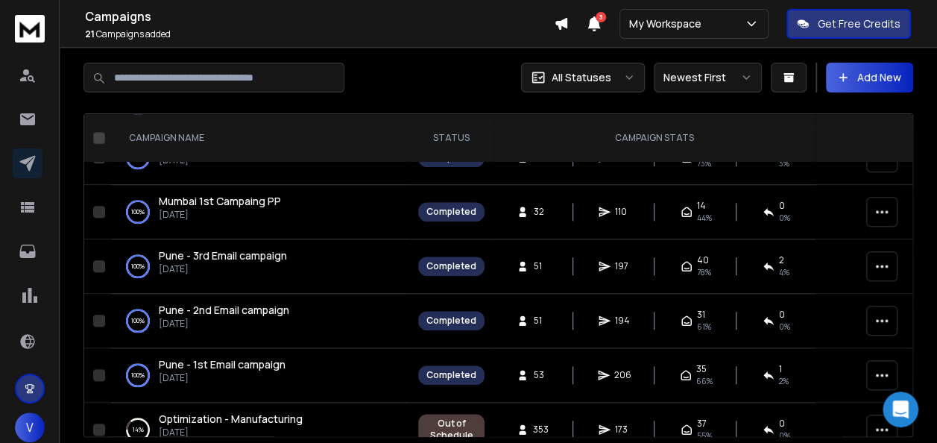
scroll to position [704, 0]
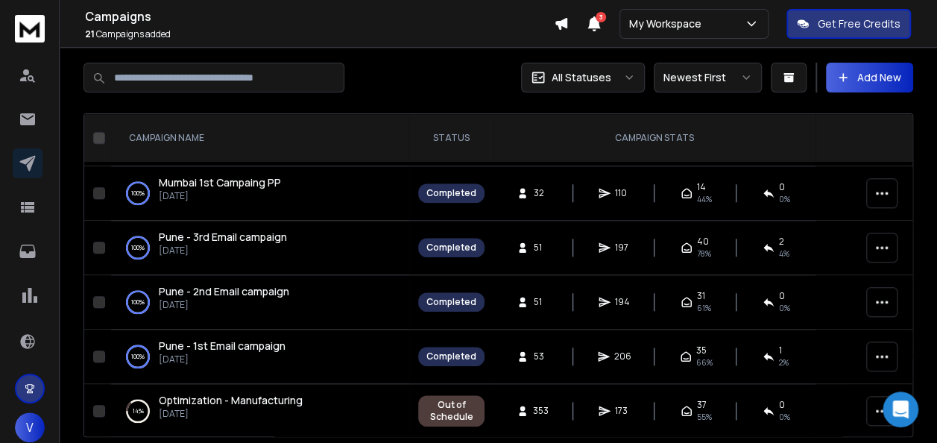
click at [779, 253] on span "4 %" at bounding box center [784, 253] width 10 height 12
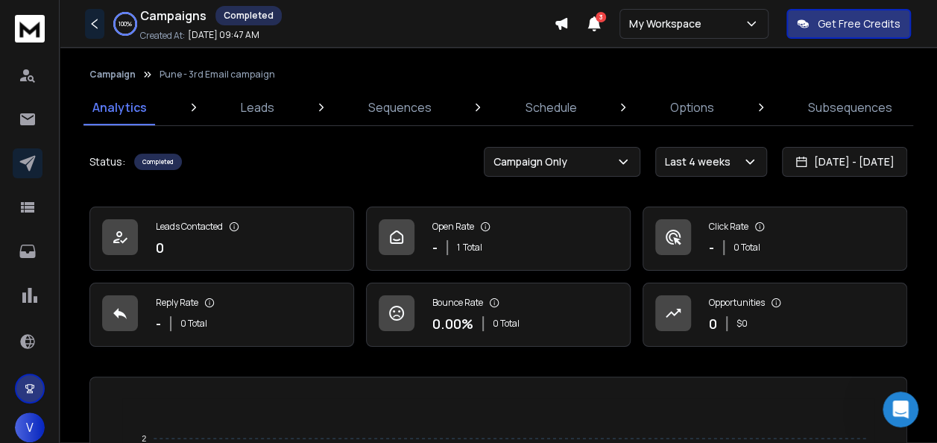
click at [94, 23] on icon at bounding box center [94, 23] width 13 height 13
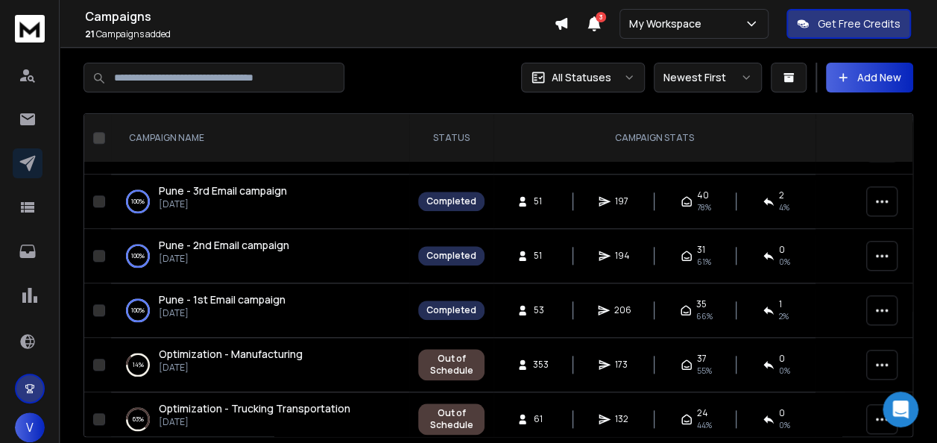
scroll to position [751, 0]
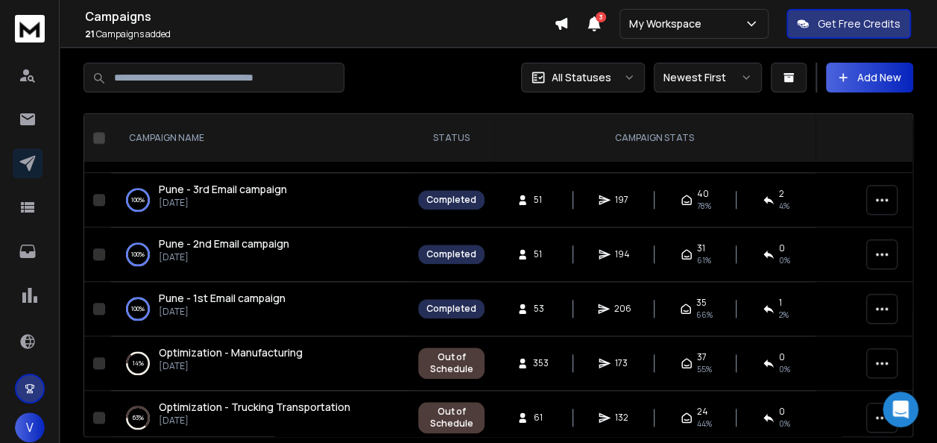
click at [779, 312] on span "2 %" at bounding box center [784, 315] width 10 height 12
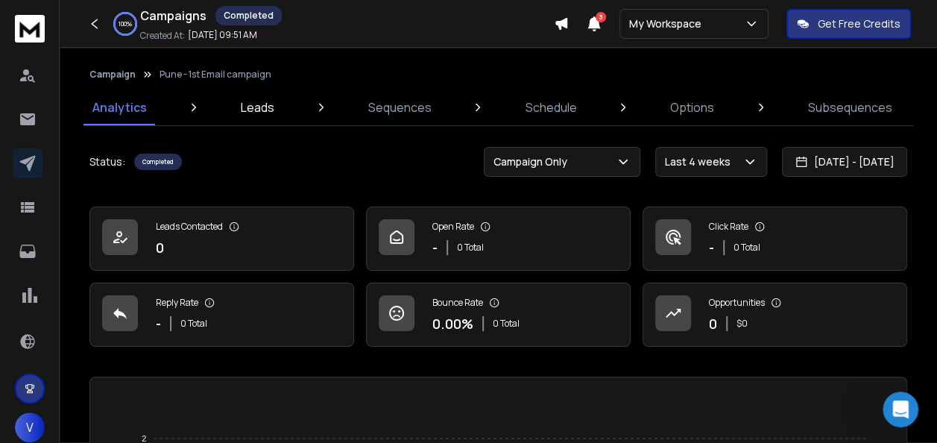
click at [248, 104] on p "Leads" at bounding box center [258, 107] width 34 height 18
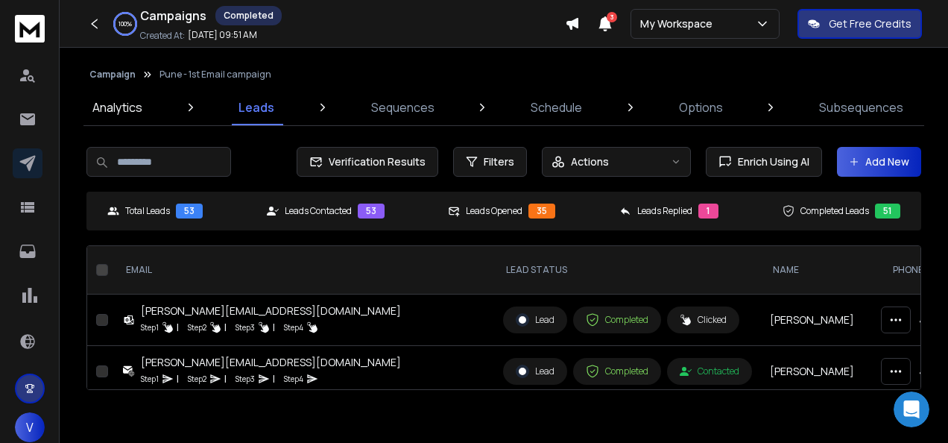
click at [127, 107] on p "Analytics" at bounding box center [117, 107] width 50 height 18
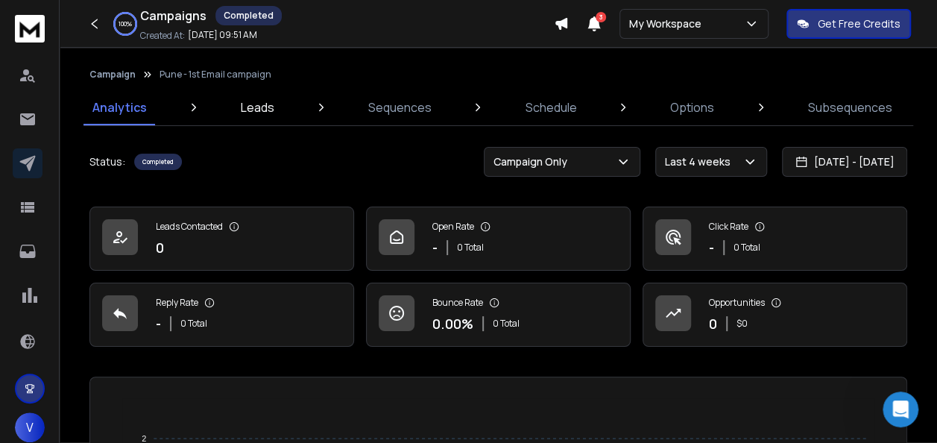
click at [276, 109] on link "Leads" at bounding box center [257, 107] width 51 height 36
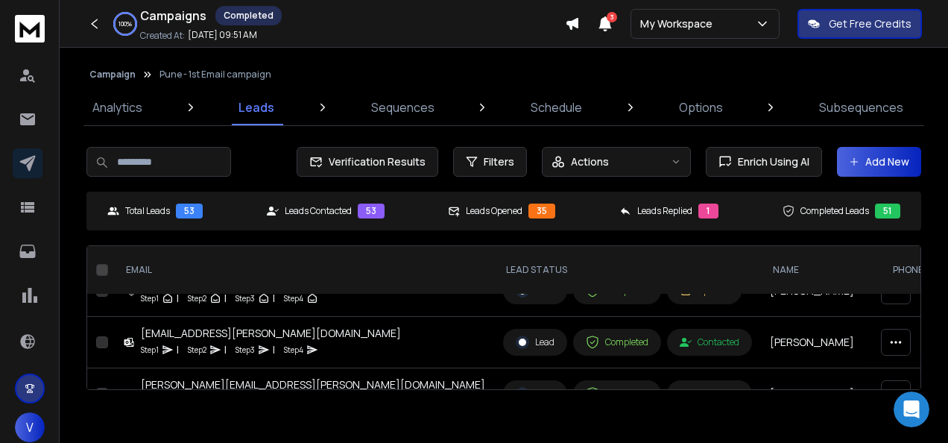
scroll to position [1286, 0]
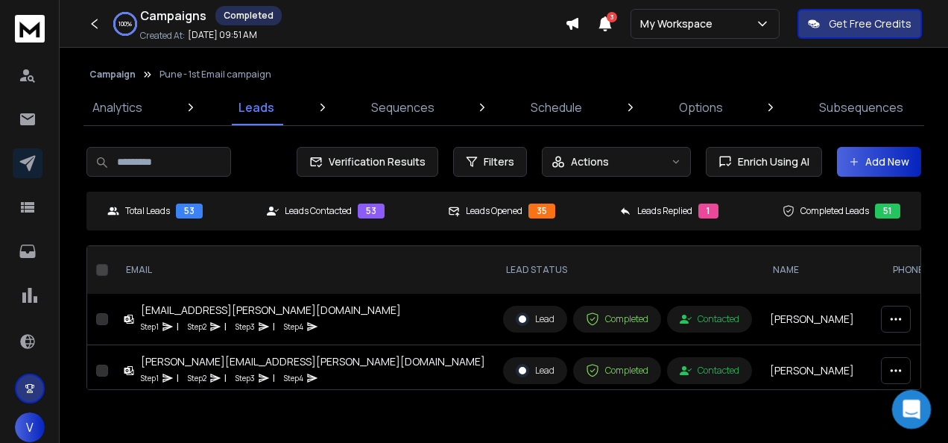
click at [908, 414] on icon "Open Intercom Messenger" at bounding box center [909, 407] width 25 height 25
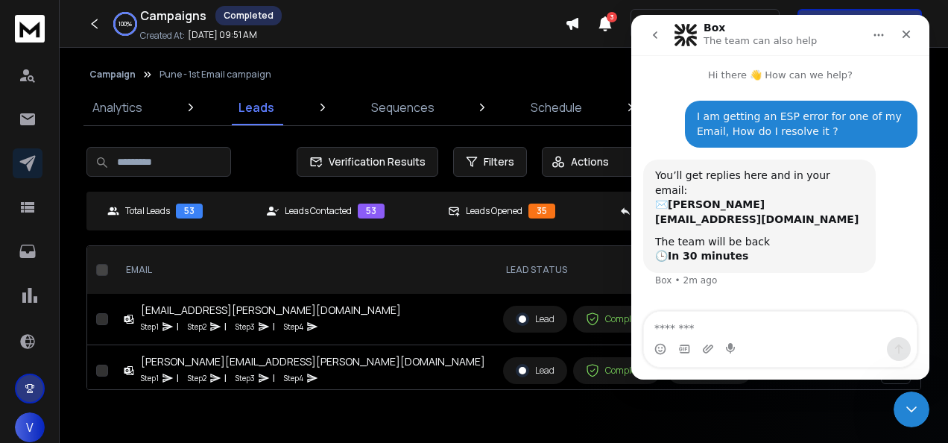
click at [534, 63] on div "Campaign Pune - 1st Email campaign" at bounding box center [503, 75] width 841 height 24
click at [905, 34] on icon "Close" at bounding box center [907, 35] width 8 height 8
